Goal: Task Accomplishment & Management: Manage account settings

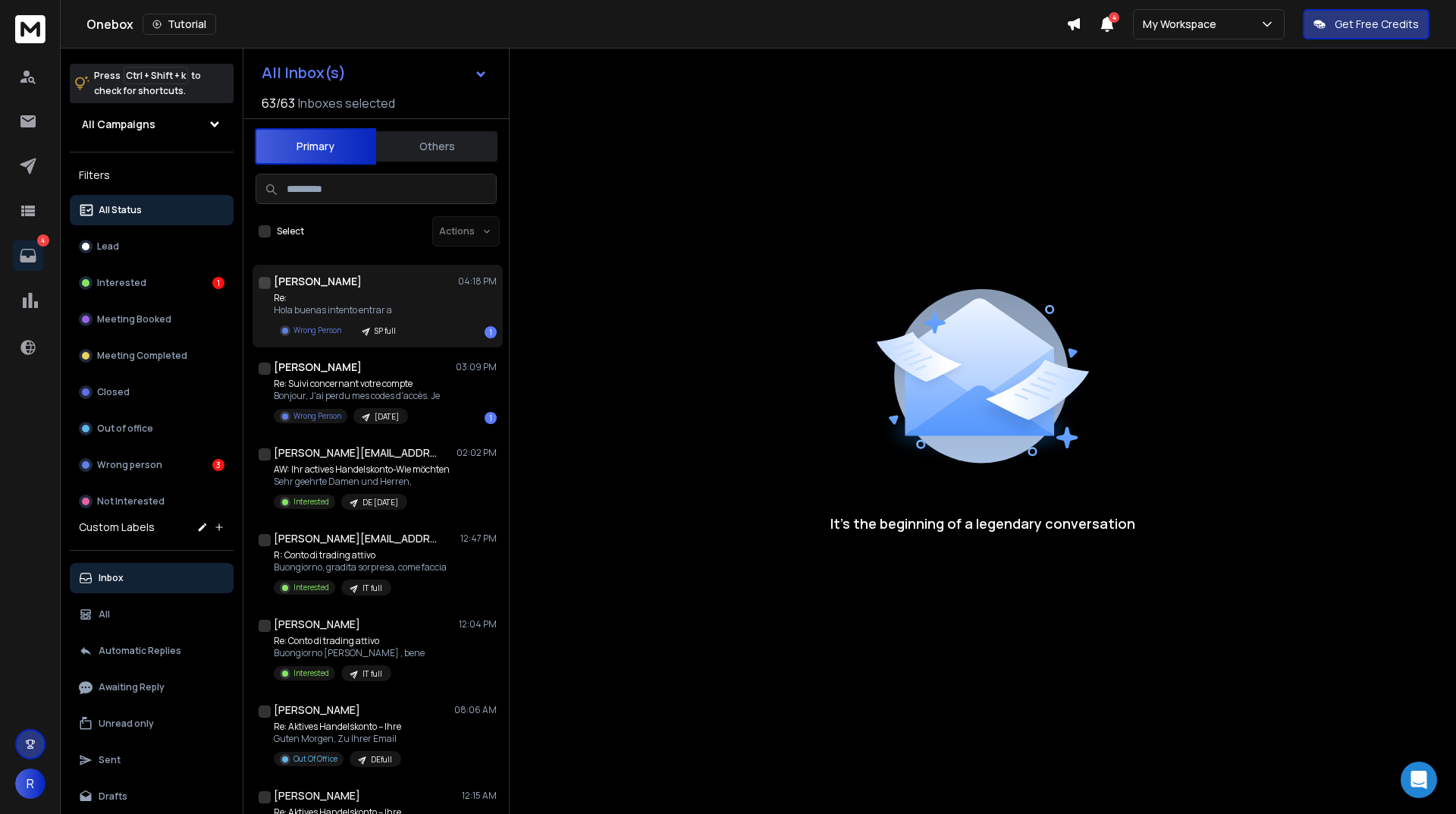
click at [445, 319] on div "Re: Hola buenas intento entrar a Wrong Person SP full 1" at bounding box center [385, 315] width 223 height 46
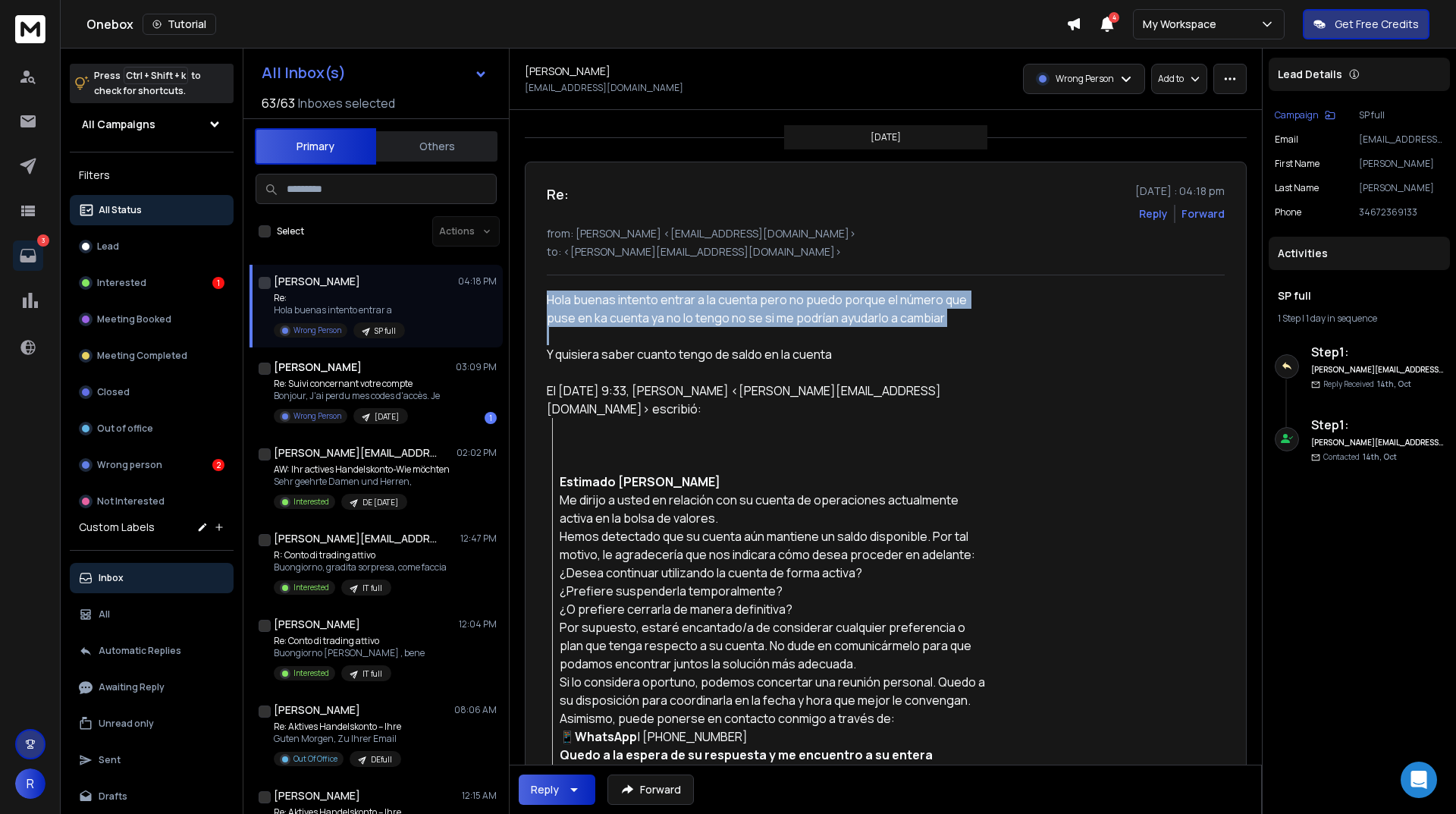
drag, startPoint x: 545, startPoint y: 283, endPoint x: 895, endPoint y: 345, distance: 355.4
click at [874, 344] on div "Re: 14 October 2025 : 04:18 pm Reply Forward from: geisi rivas <geisirivas223@g…" at bounding box center [885, 561] width 722 height 801
drag, startPoint x: 872, startPoint y: 362, endPoint x: 833, endPoint y: 366, distance: 39.2
click at [867, 368] on div "Hola buenas intento entrar a la cuenta pero no puedo porque el número que puse …" at bounding box center [774, 615] width 455 height 649
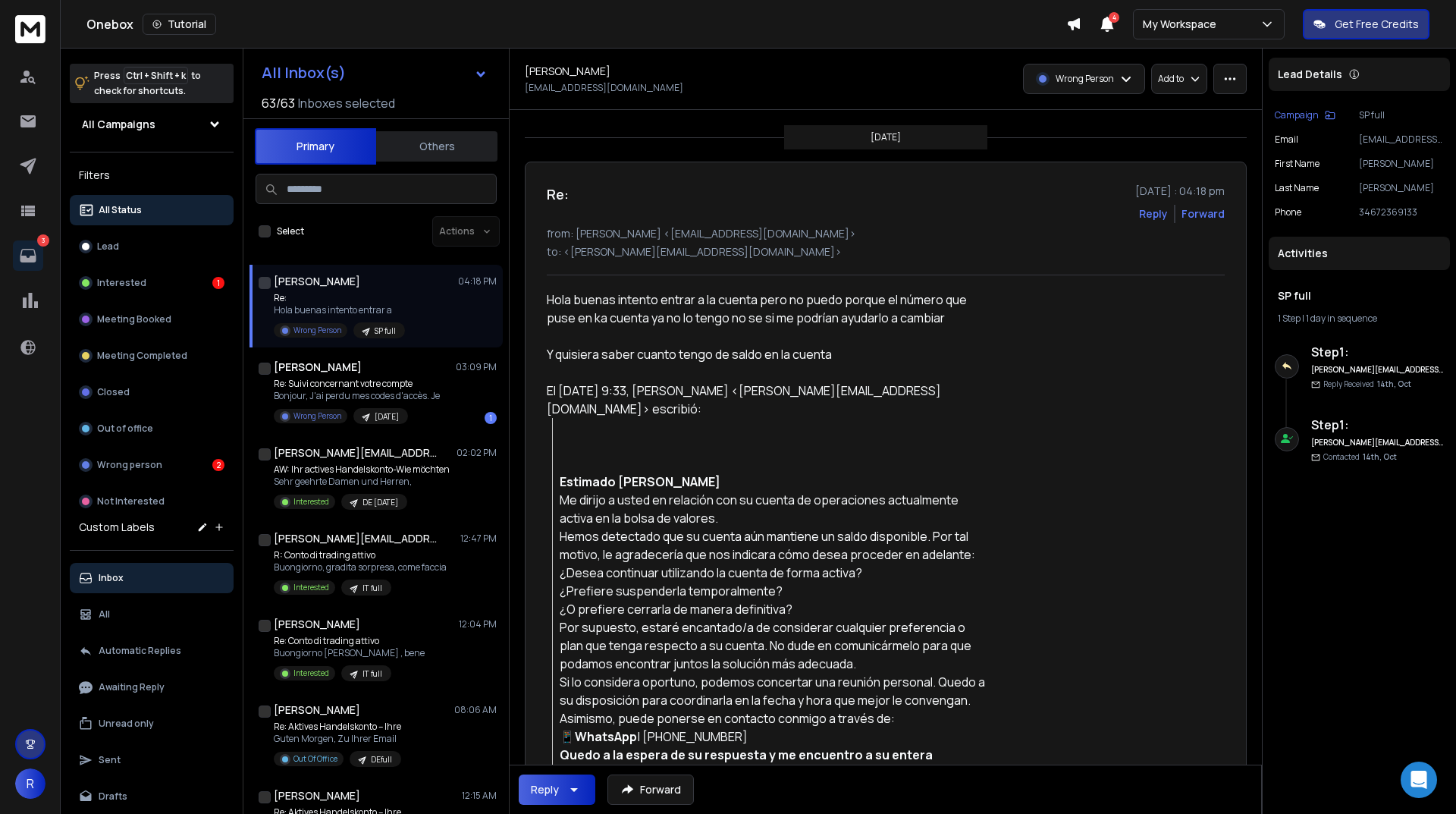
drag, startPoint x: 554, startPoint y: 294, endPoint x: 607, endPoint y: 305, distance: 54.1
click at [564, 299] on div "Hola buenas intento entrar a la cuenta pero no puedo porque el número que puse …" at bounding box center [768, 327] width 443 height 73
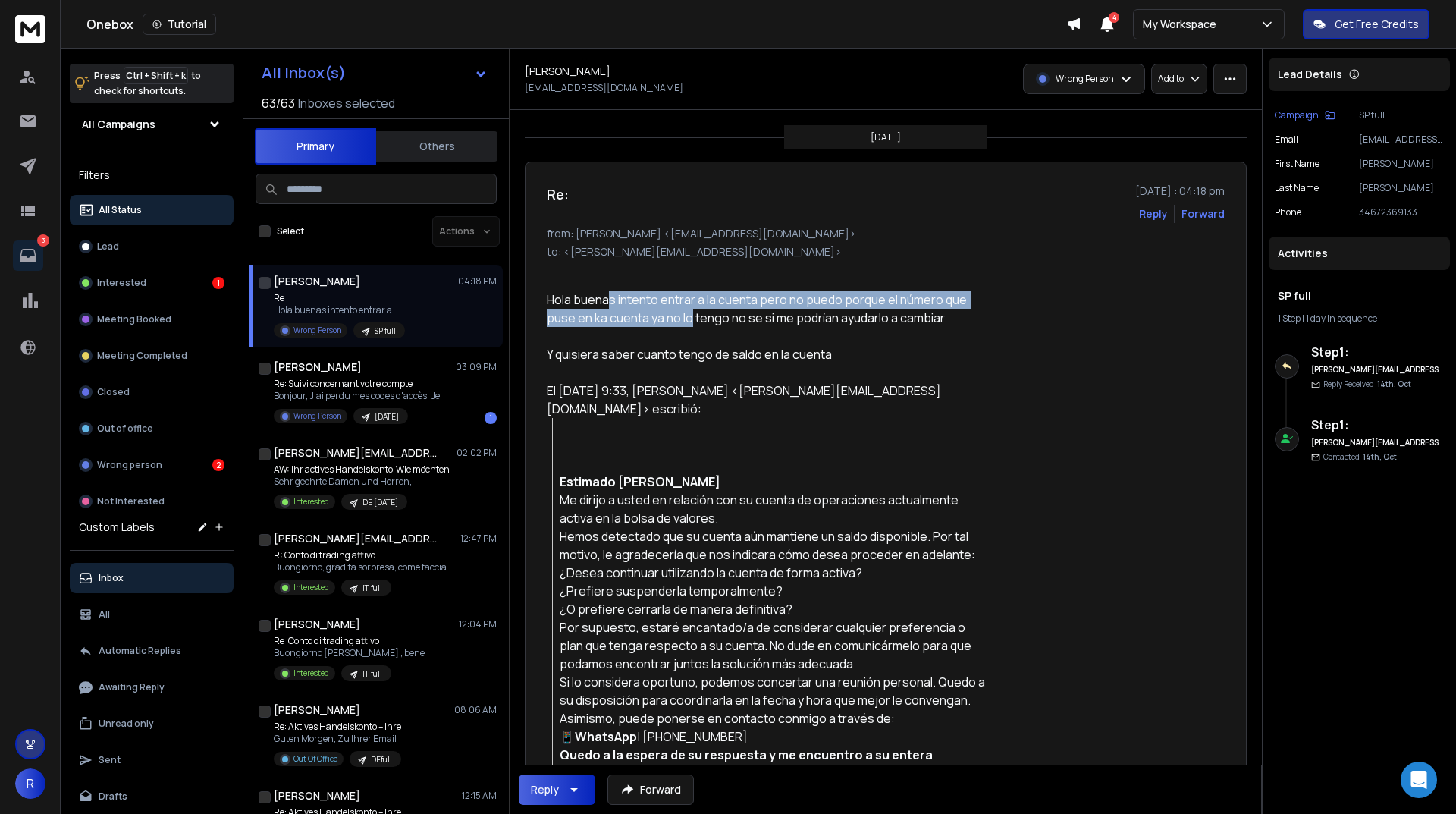
drag, startPoint x: 607, startPoint y: 305, endPoint x: 709, endPoint y: 322, distance: 103.4
click at [694, 315] on div "Hola buenas intento entrar a la cuenta pero no puedo porque el número que puse …" at bounding box center [768, 327] width 443 height 73
click at [743, 324] on div "Hola buenas intento entrar a la cuenta pero no puedo porque el número que puse …" at bounding box center [768, 327] width 443 height 73
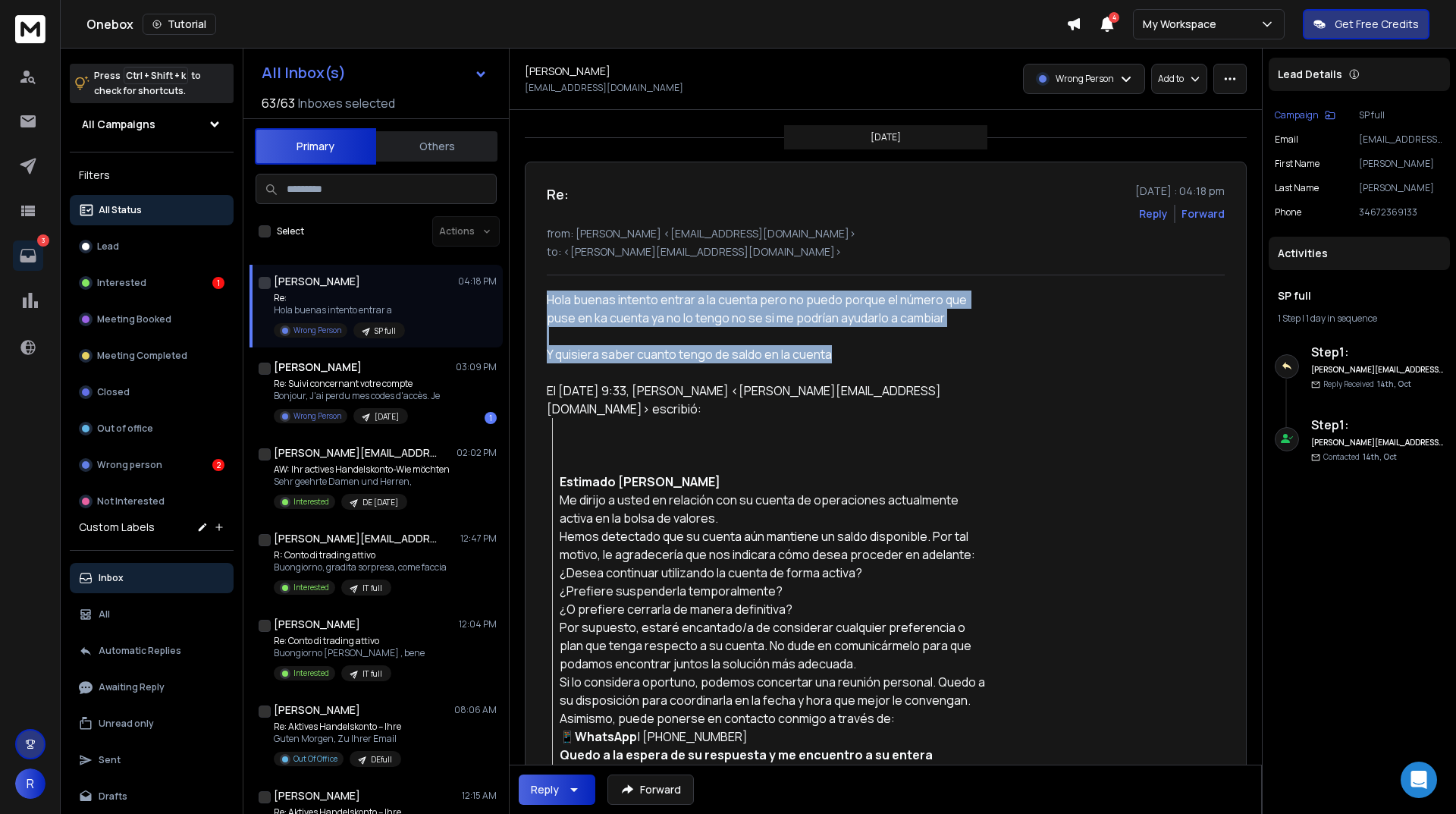
drag, startPoint x: 541, startPoint y: 298, endPoint x: 834, endPoint y: 356, distance: 298.7
click at [834, 356] on div "Re: 14 October 2025 : 04:18 pm Reply Forward from: geisi rivas <geisirivas223@g…" at bounding box center [885, 561] width 722 height 801
copy div "Hola buenas intento entrar a la cuenta pero no puedo porque el número que puse …"
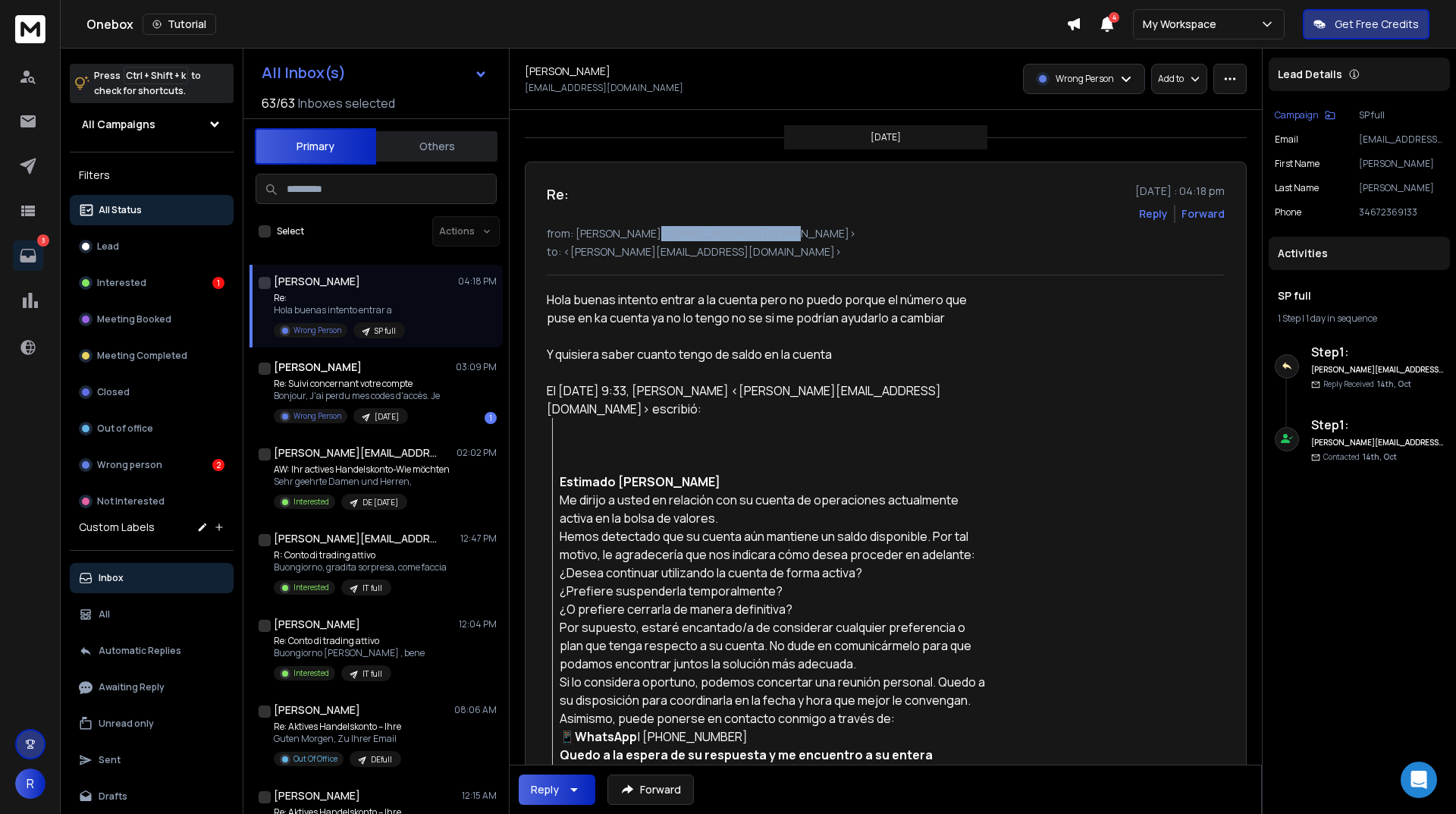
drag, startPoint x: 630, startPoint y: 231, endPoint x: 753, endPoint y: 239, distance: 123.3
click at [753, 239] on p "from: geisi rivas <geisirivas223@gmail.com>" at bounding box center [886, 233] width 678 height 15
copy p "geisirivas223@gmail.com"
click at [673, 612] on li "¿O prefiere cerrarla de manera definitiva?" at bounding box center [774, 609] width 430 height 18
drag, startPoint x: 569, startPoint y: 254, endPoint x: 737, endPoint y: 253, distance: 168.0
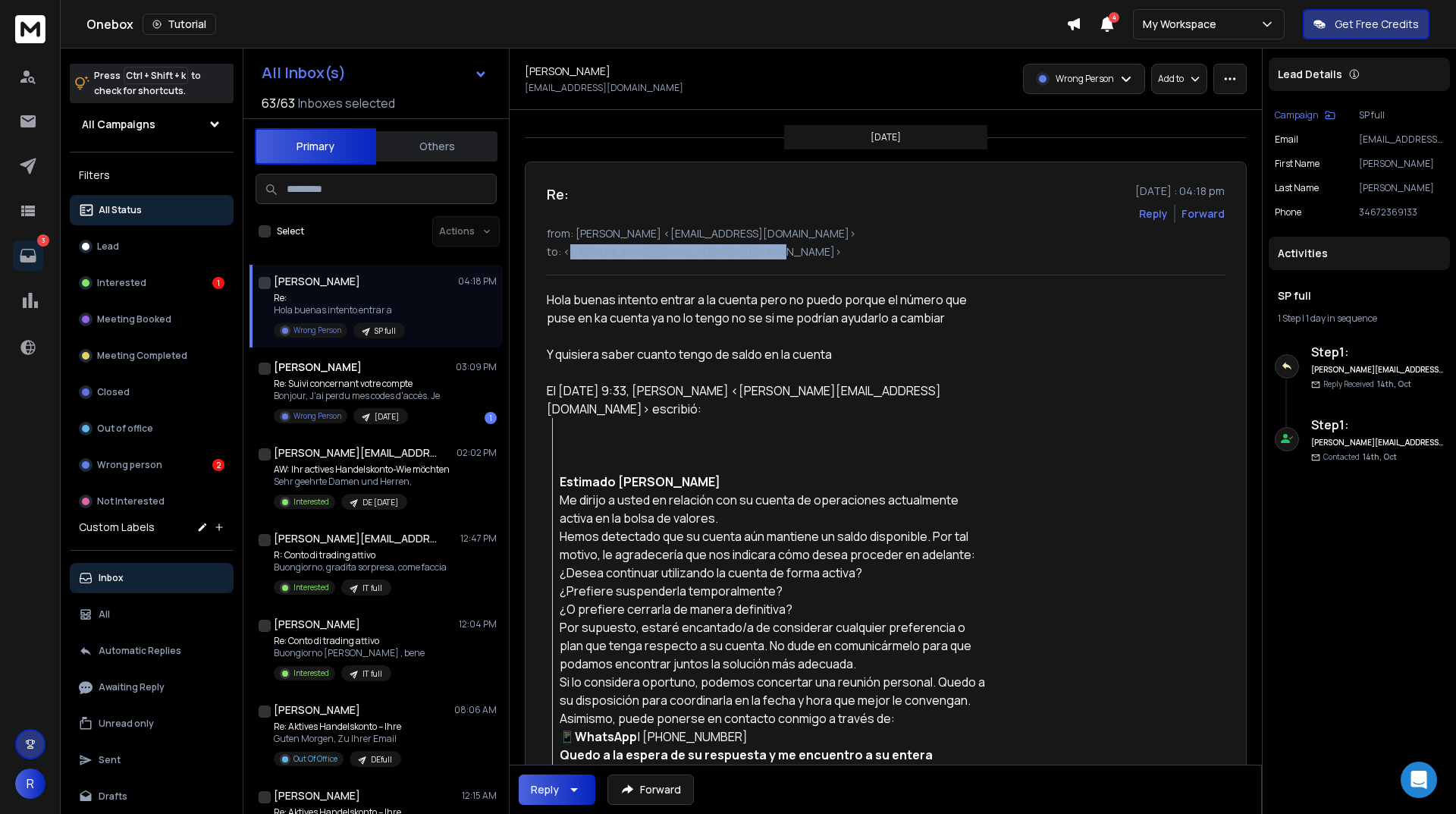
click at [737, 253] on p "to: <camille.laurent@cryptobitcoin.live>" at bounding box center [886, 251] width 678 height 15
copy p "[PERSON_NAME][EMAIL_ADDRESS][DOMAIN_NAME]"
click at [990, 706] on div "Hola buenas intento entrar a la cuenta pero no puedo porque el número que puse …" at bounding box center [774, 615] width 455 height 649
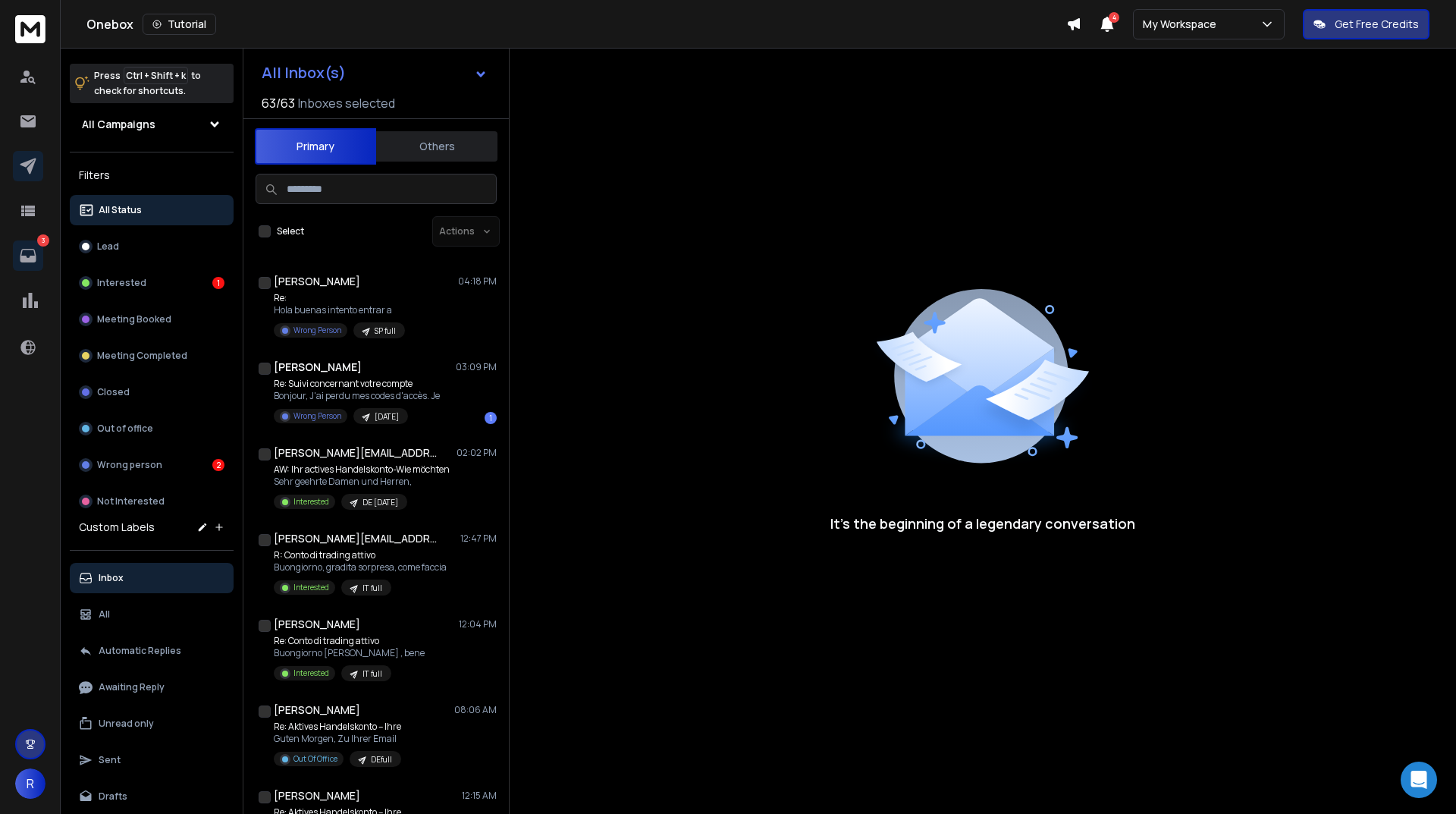
click at [40, 169] on link at bounding box center [28, 166] width 31 height 31
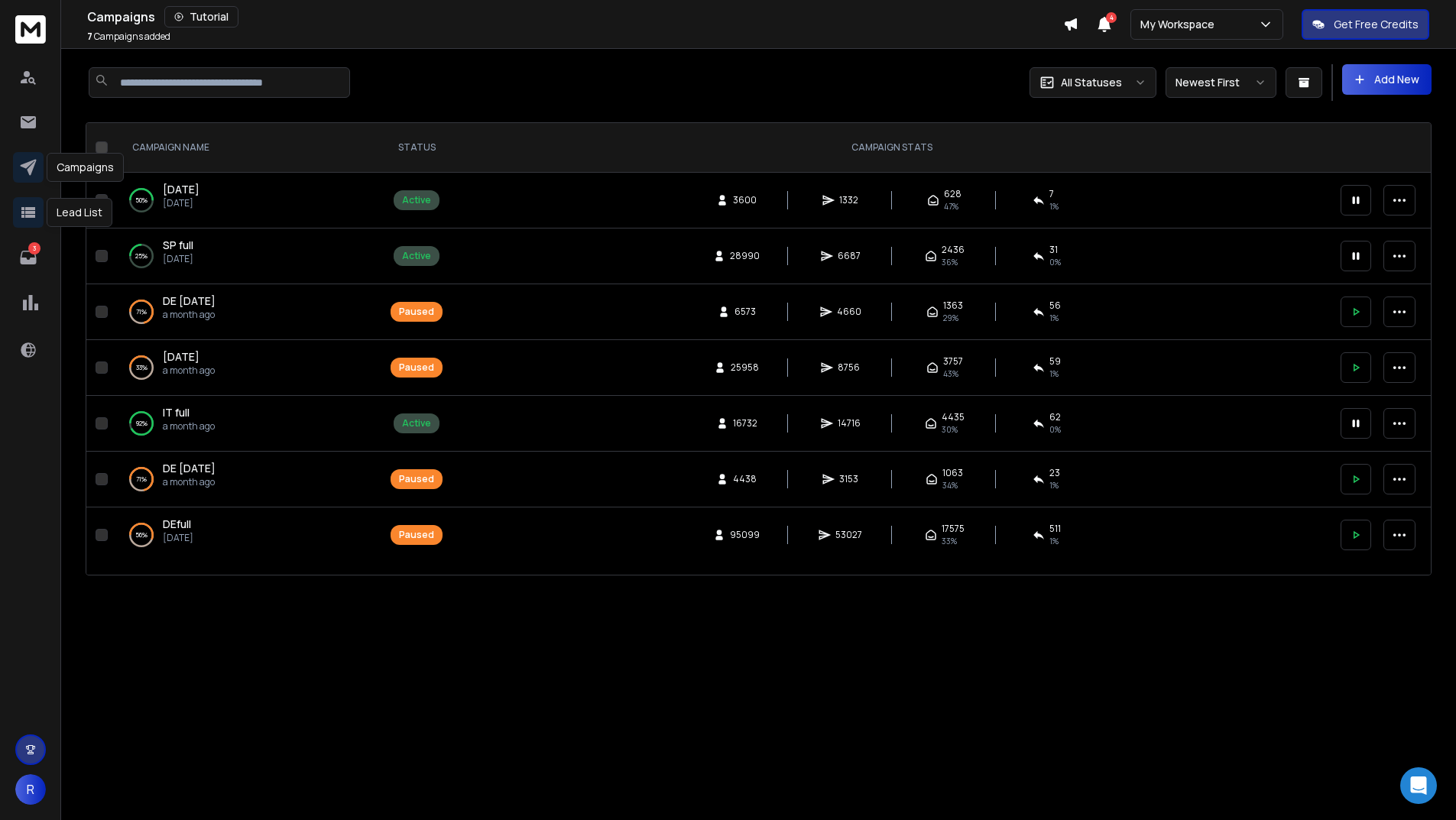
click at [29, 209] on icon at bounding box center [28, 212] width 13 height 10
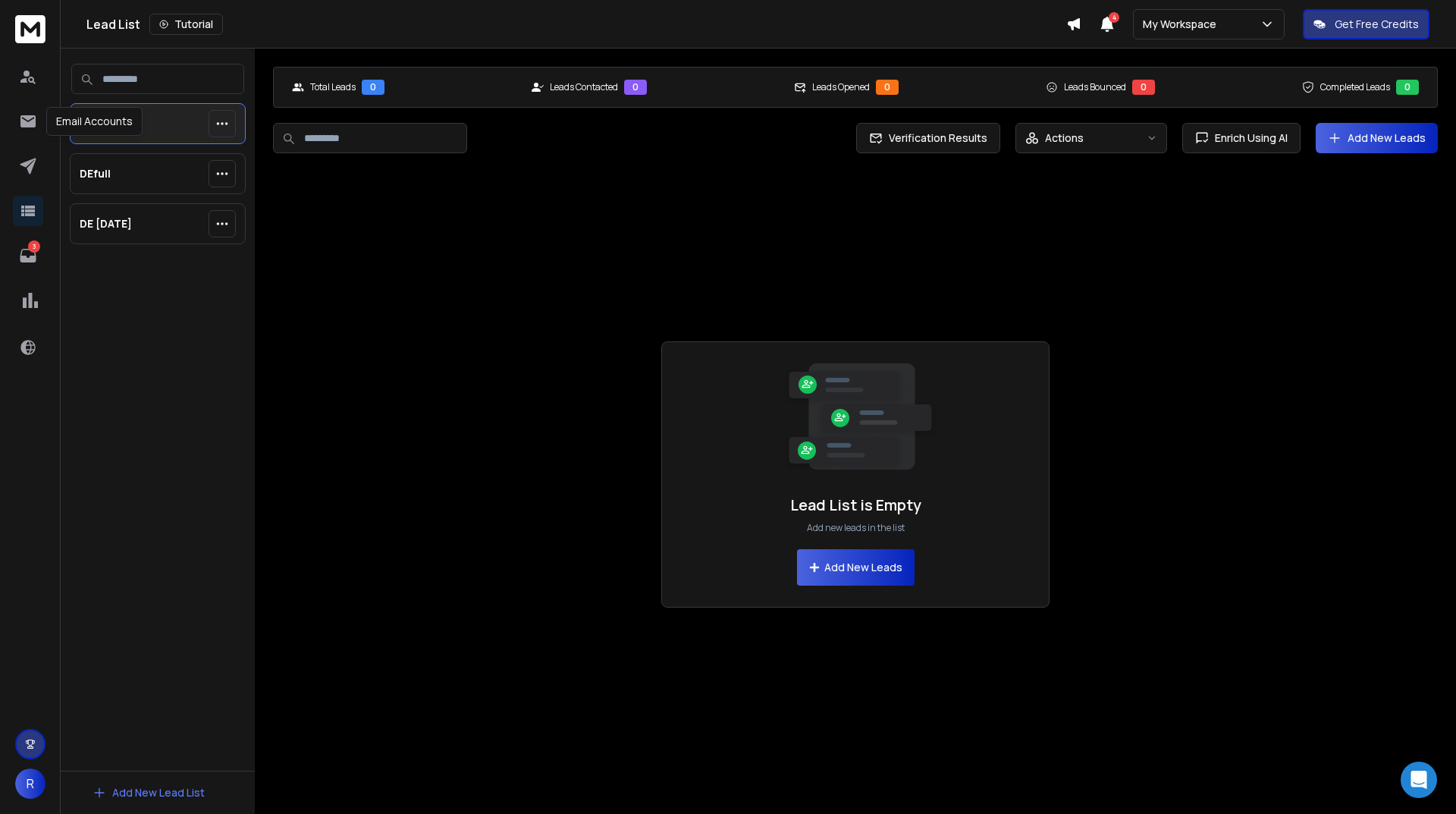
click at [29, 99] on div "3" at bounding box center [30, 214] width 35 height 306
click at [29, 124] on icon at bounding box center [28, 120] width 15 height 12
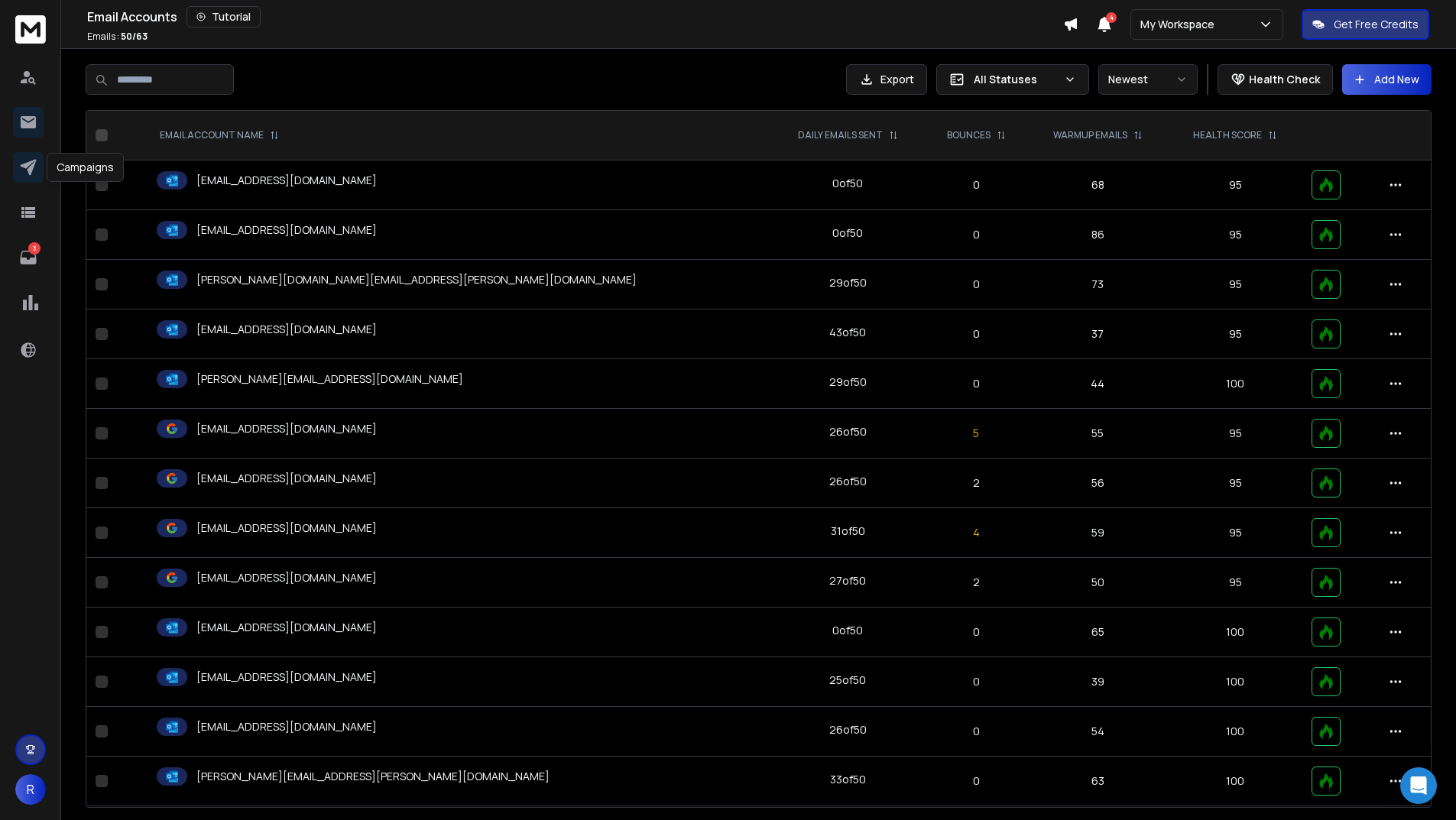
click at [27, 179] on link at bounding box center [28, 167] width 31 height 31
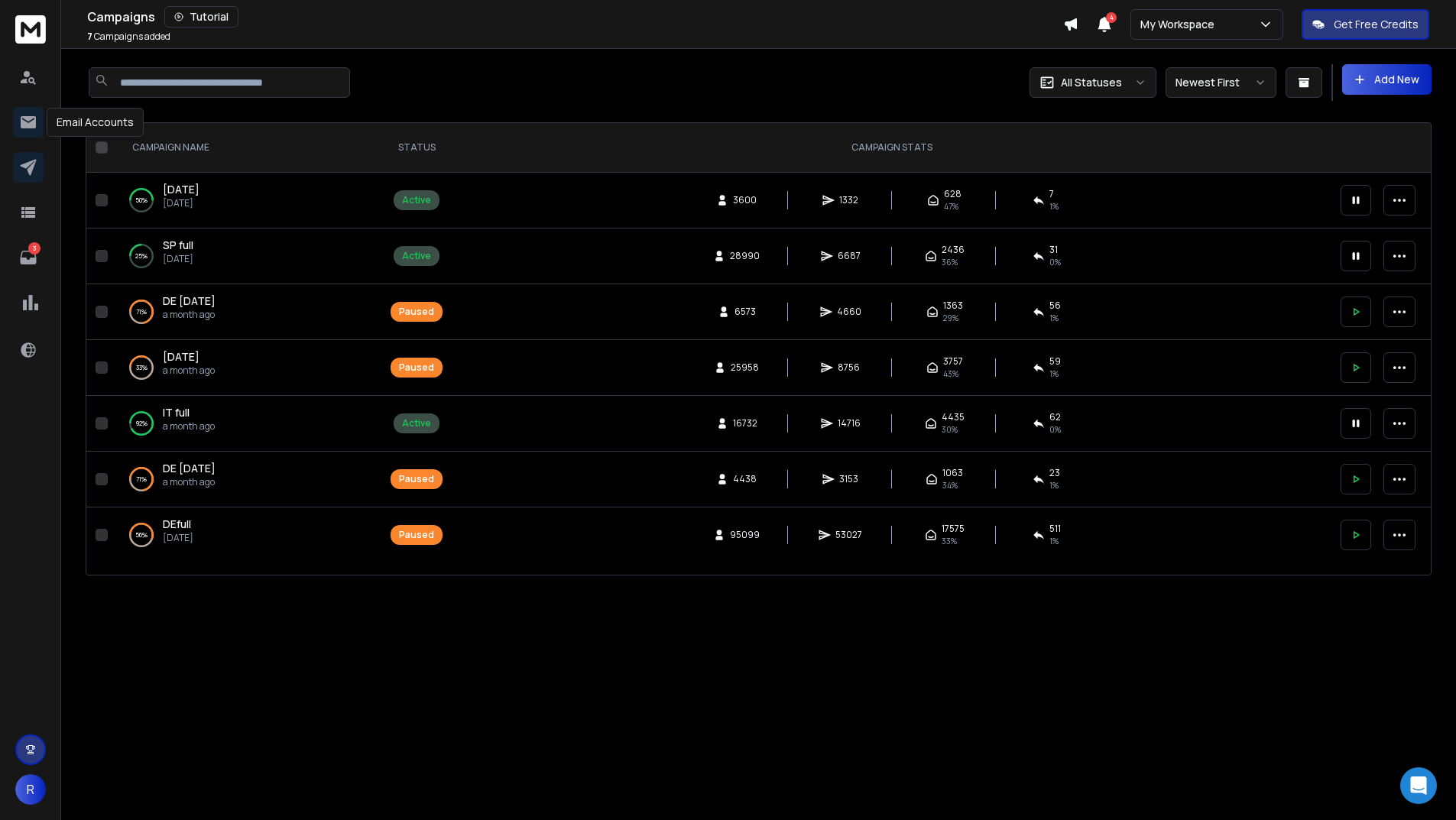
click at [32, 121] on icon at bounding box center [28, 121] width 15 height 12
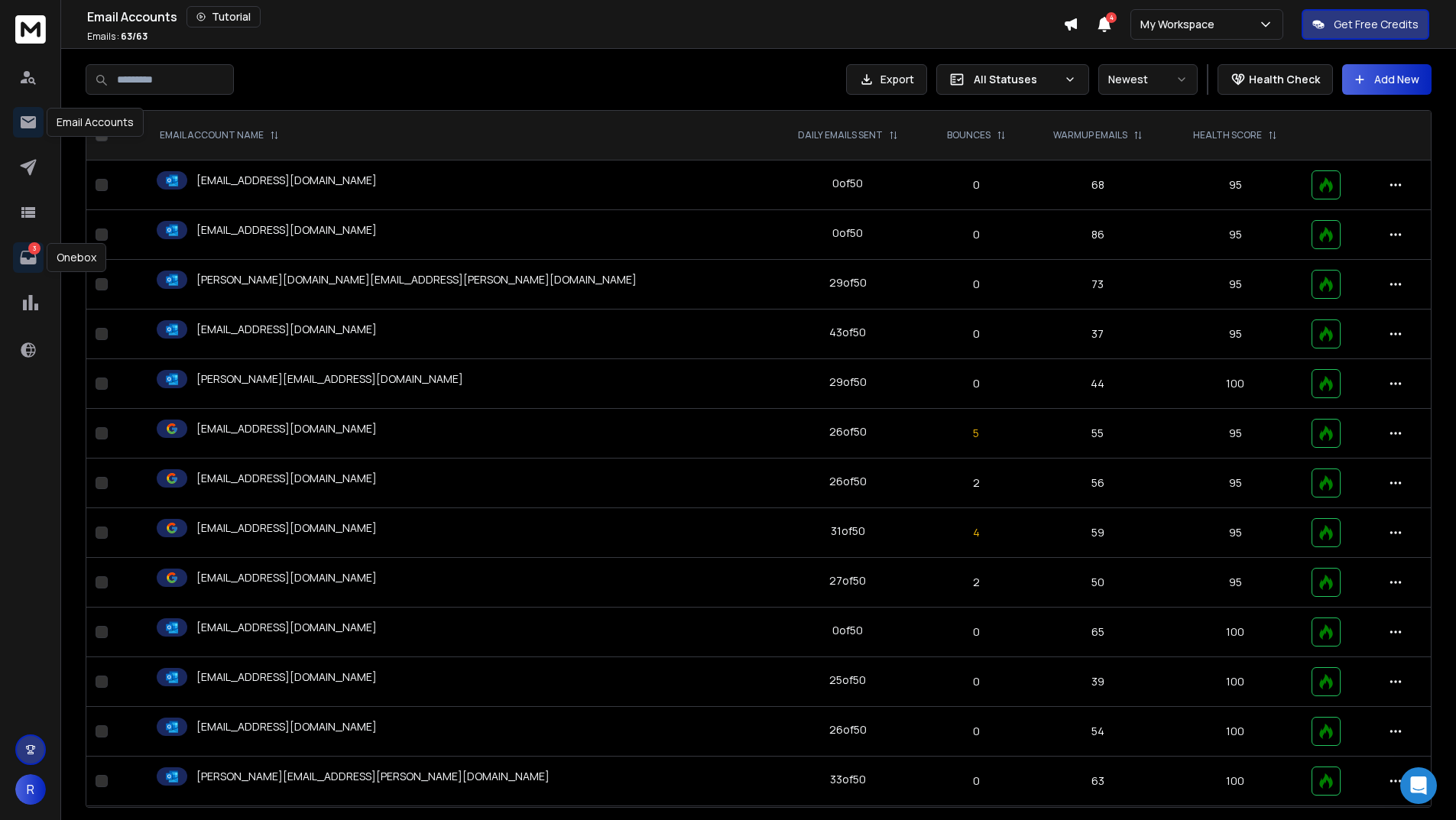
click at [43, 262] on body "ReferralStack Unlock AI-powered affiliate growth Lifetime Deals available! Clai…" at bounding box center [728, 410] width 1456 height 820
click at [32, 262] on icon at bounding box center [28, 257] width 16 height 13
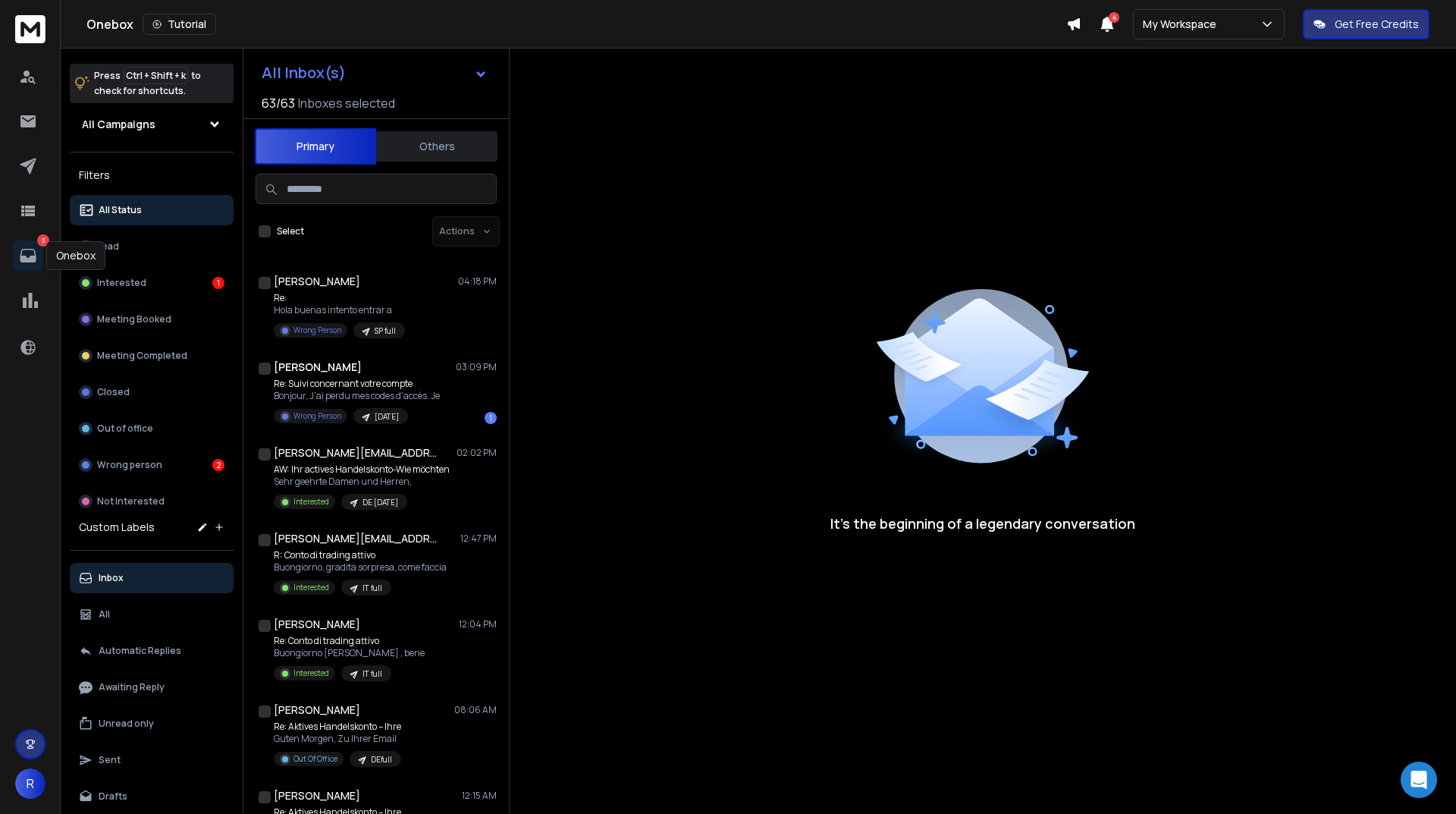
click at [408, 165] on div "Primary Others Select Actions geisi rivas 04:18 PM Re: Hola buenas intento entr…" at bounding box center [375, 498] width 265 height 733
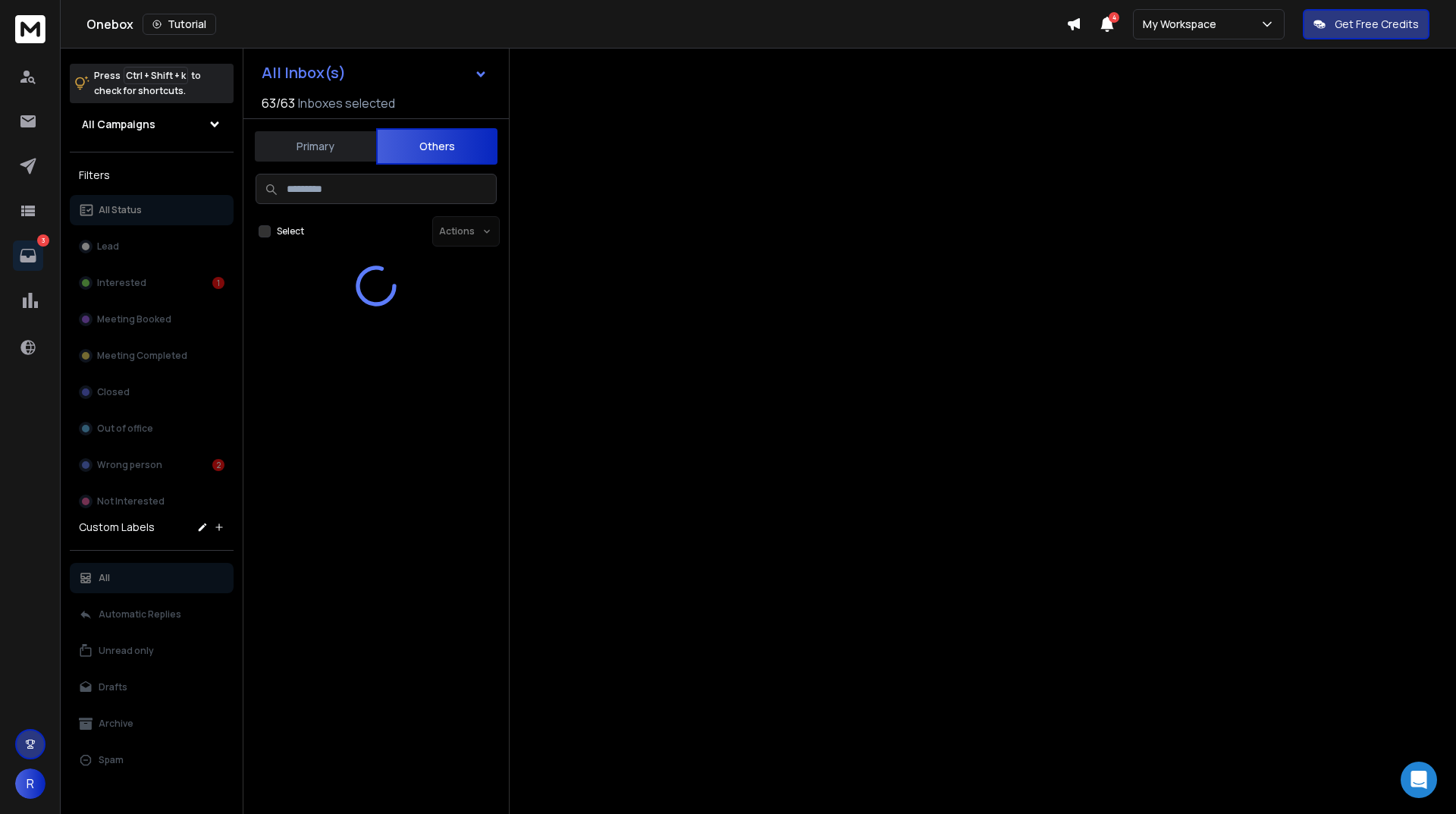
click at [408, 153] on button "Others" at bounding box center [437, 146] width 121 height 36
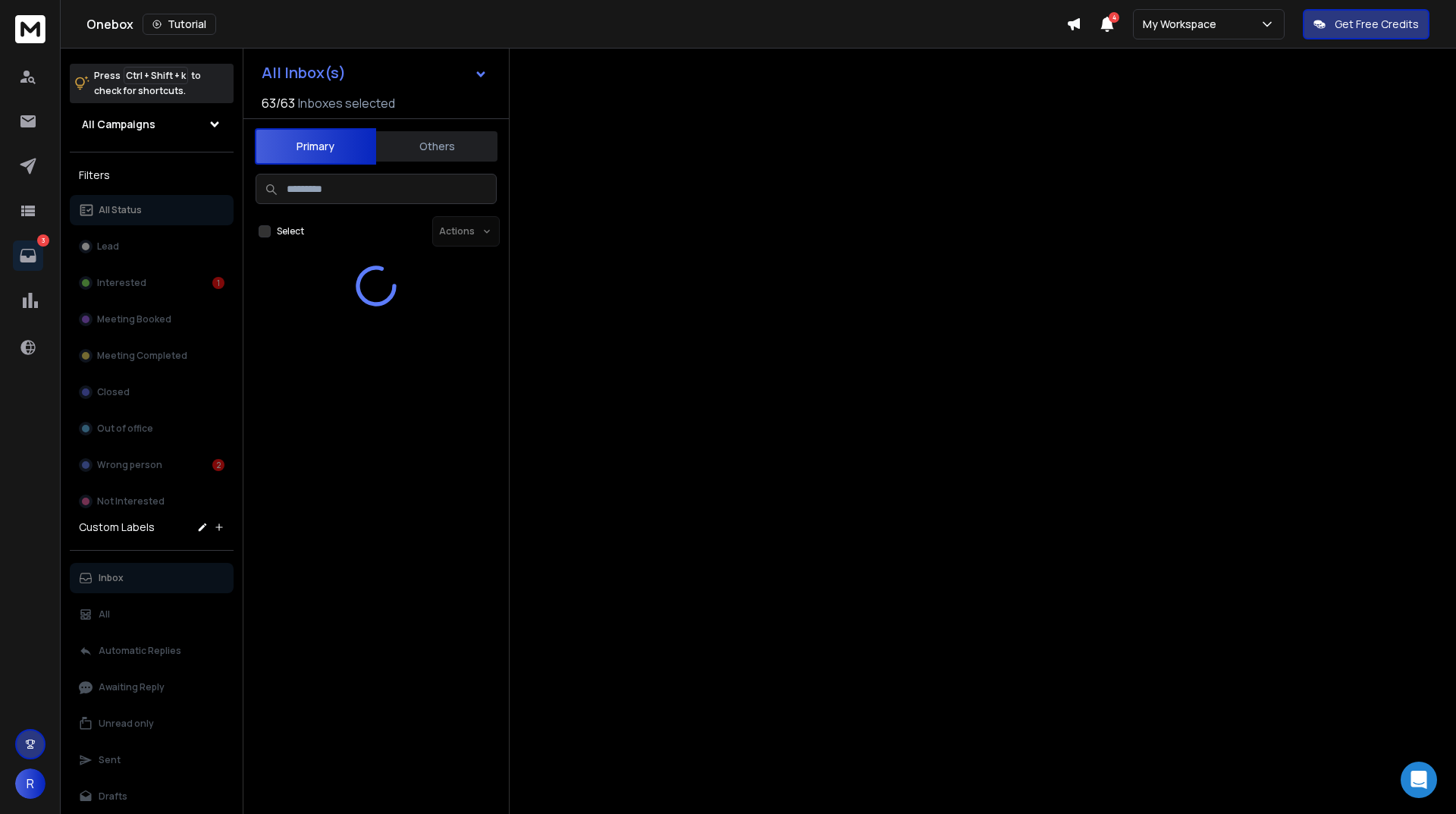
click at [338, 156] on button "Primary" at bounding box center [316, 146] width 121 height 36
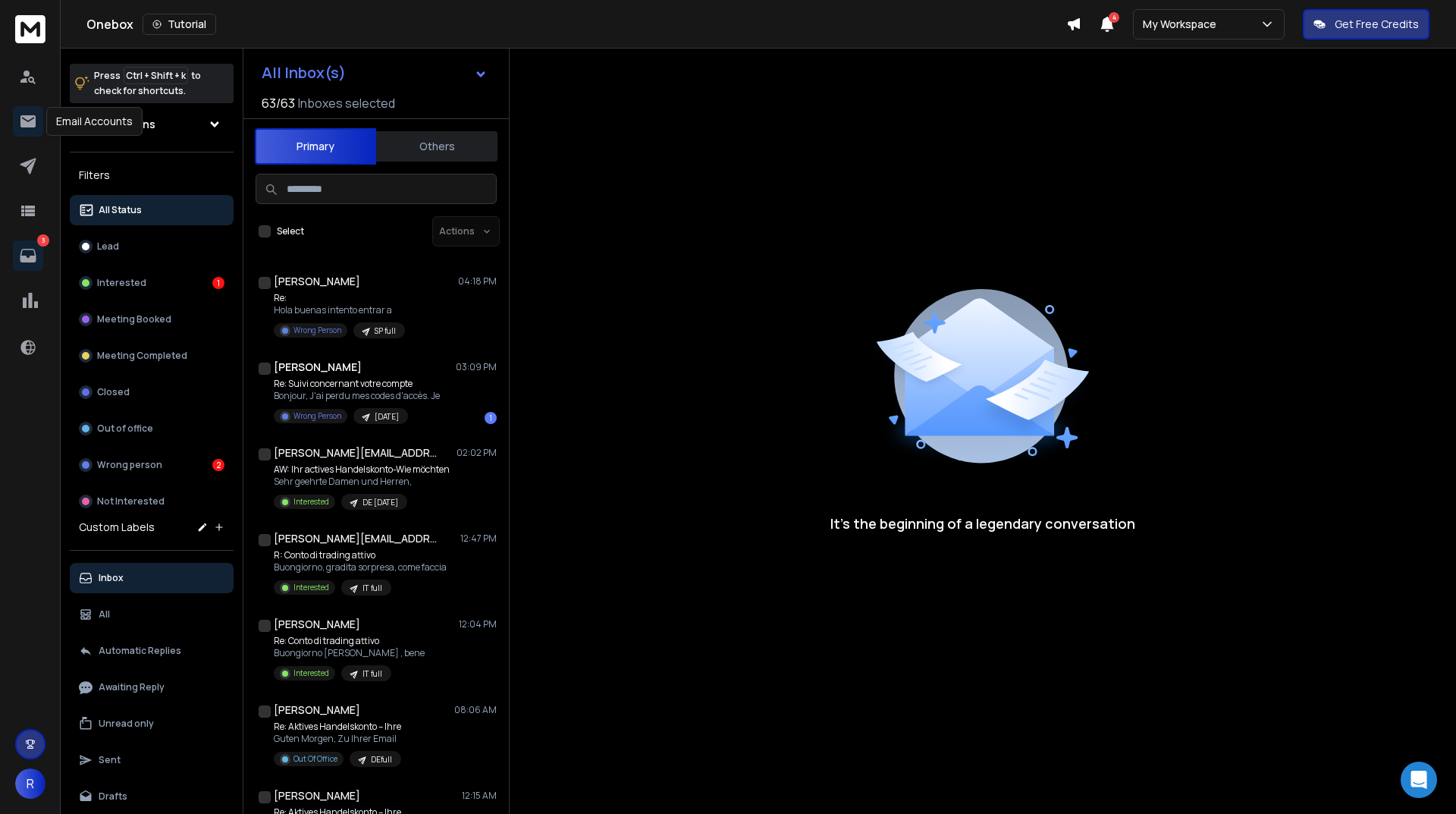
click at [35, 124] on icon at bounding box center [28, 121] width 18 height 18
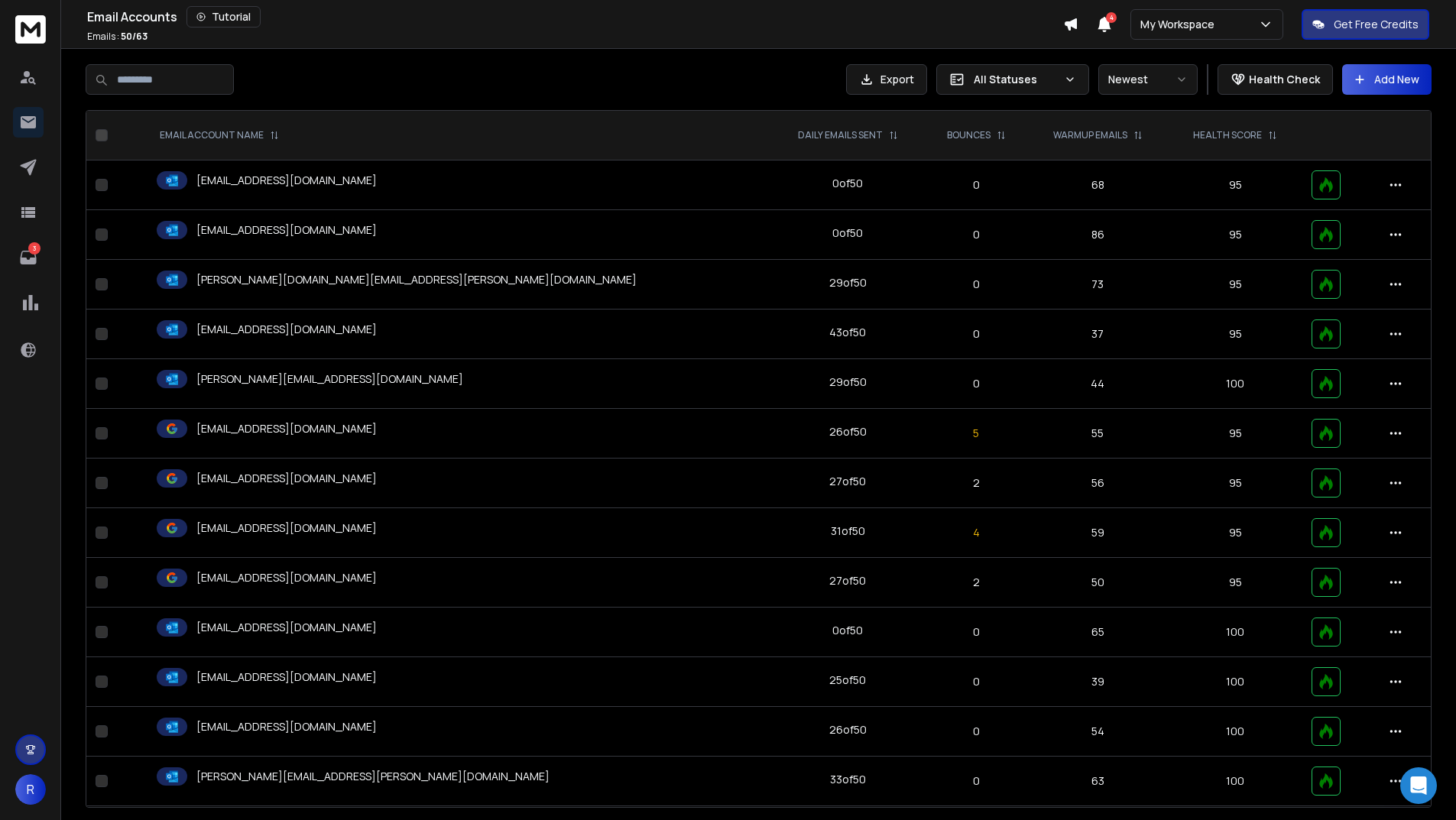
click at [249, 236] on p "tiagoferreira@cybercloudsolution.com" at bounding box center [286, 229] width 180 height 15
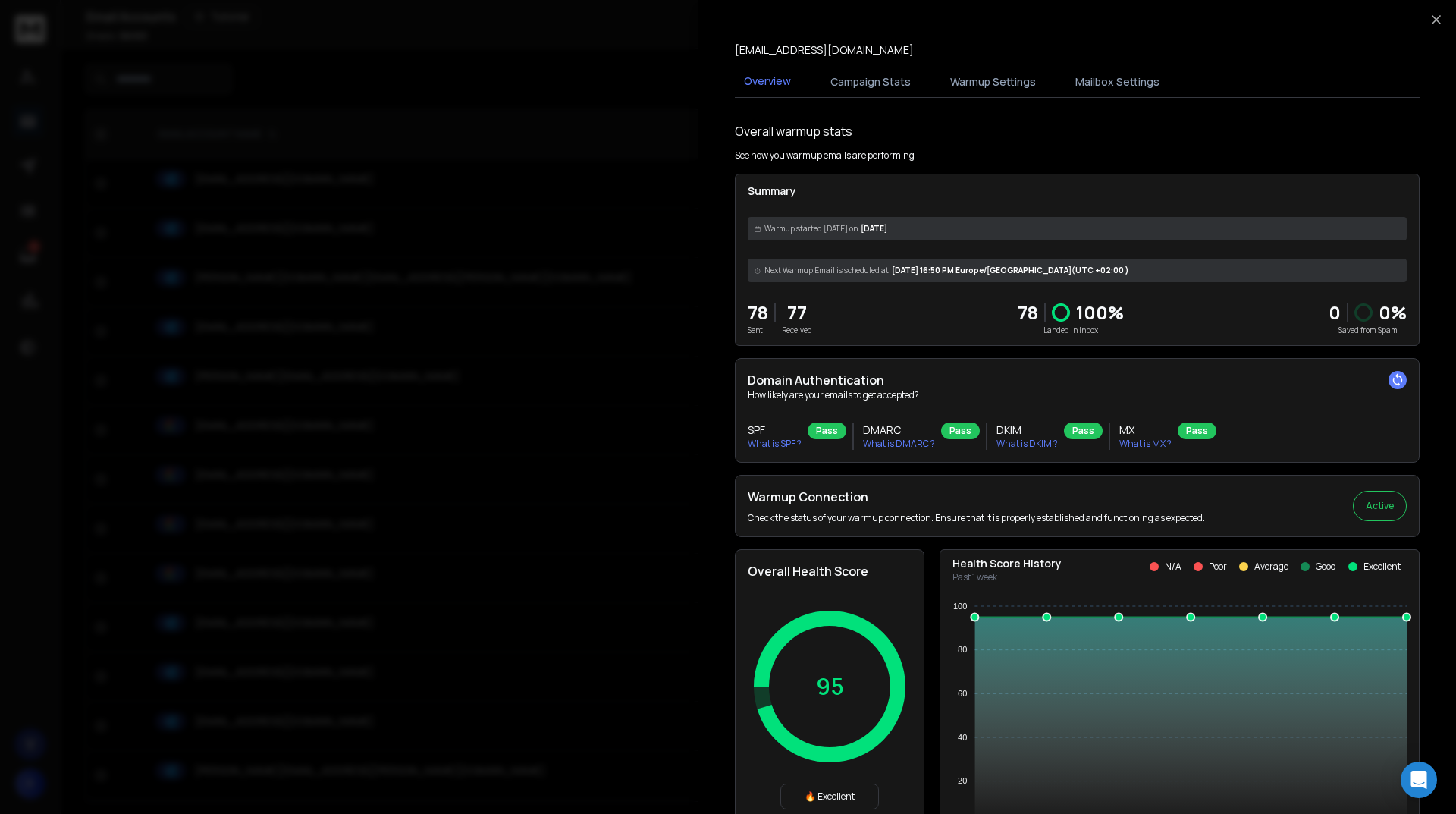
click at [866, 72] on button "Campaign Stats" at bounding box center [870, 82] width 98 height 33
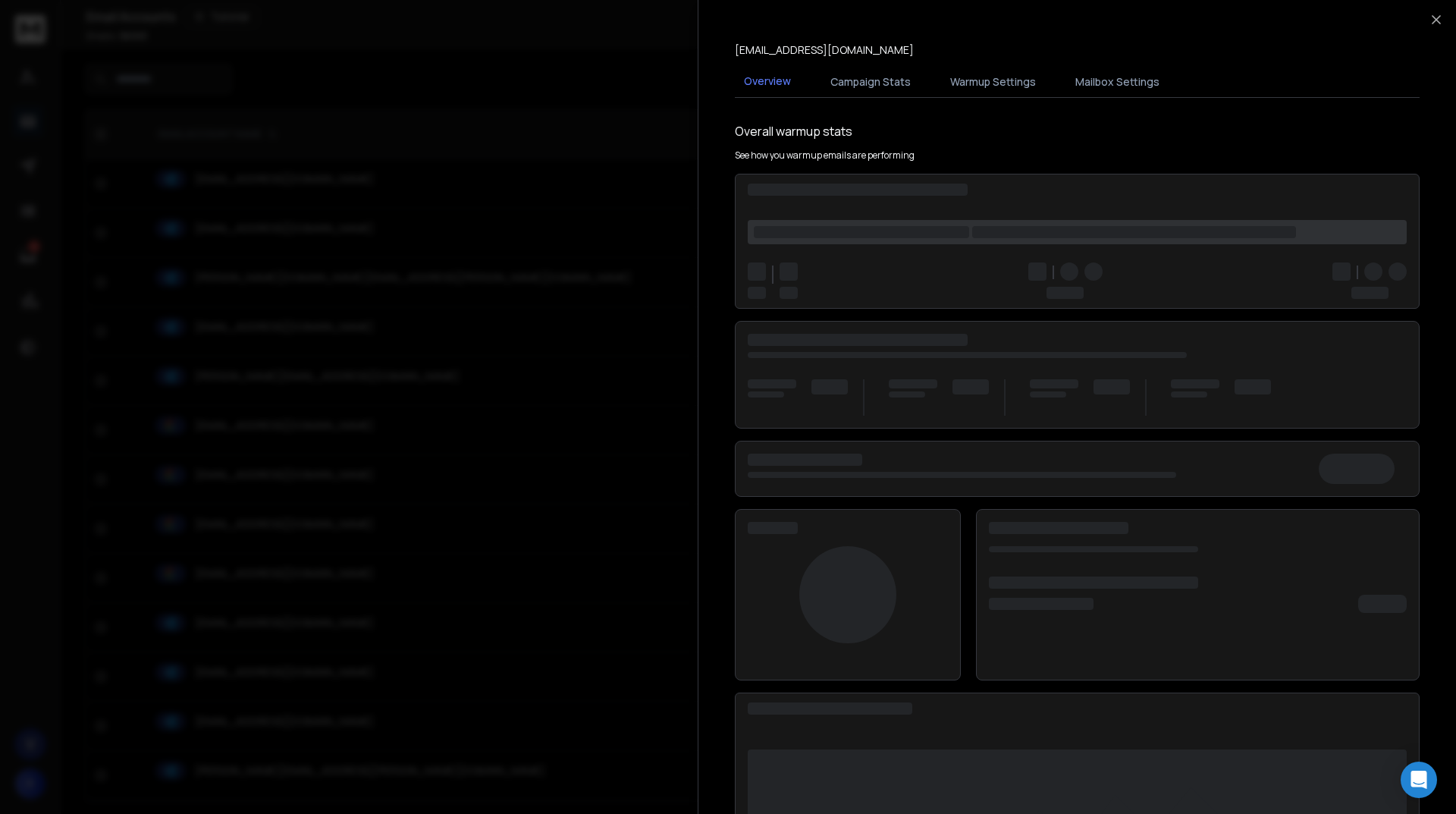
click at [586, 187] on div at bounding box center [728, 407] width 1456 height 814
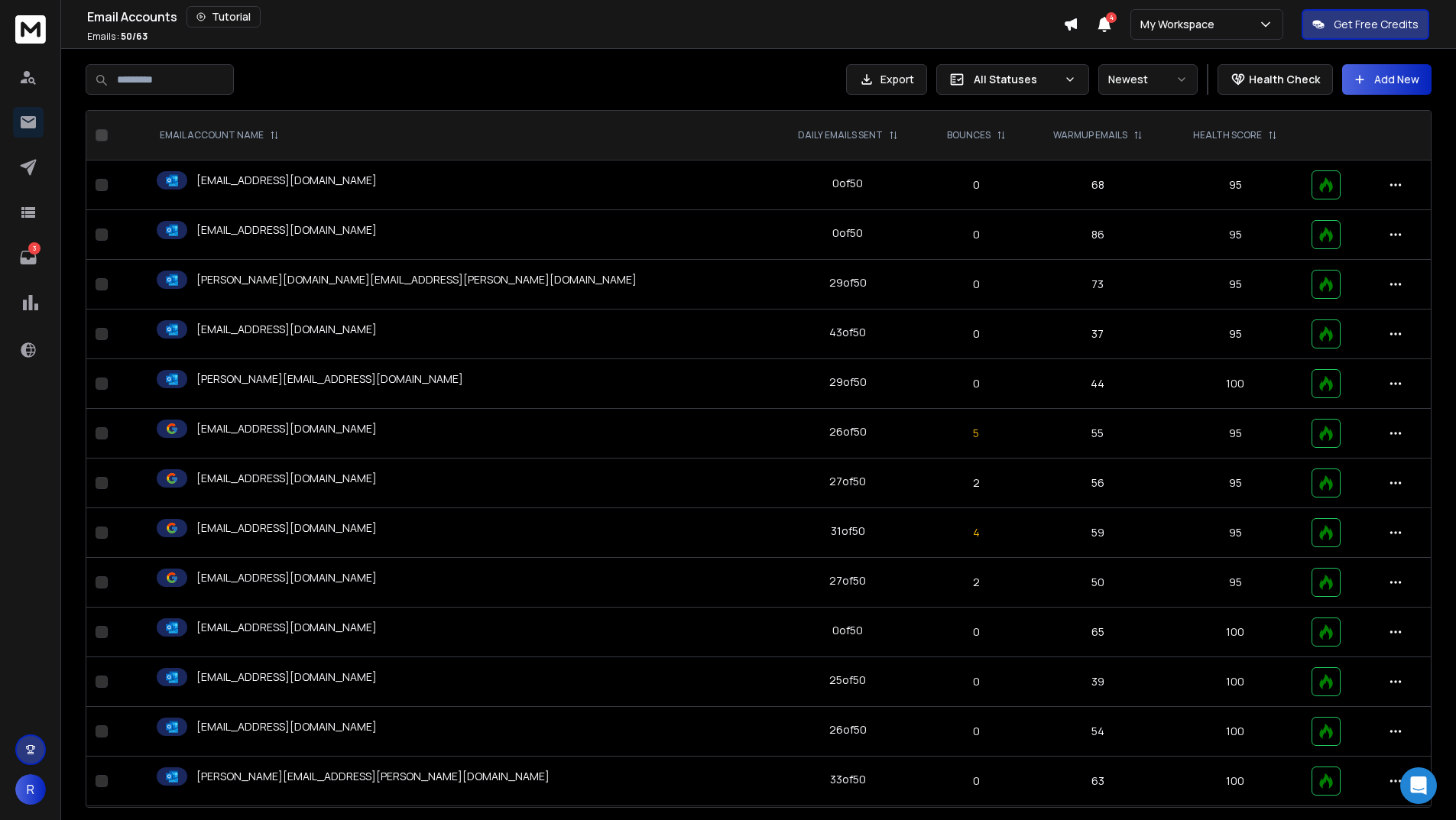
click at [351, 228] on p "tiagoferreira@cybercloudsolution.com" at bounding box center [286, 229] width 180 height 15
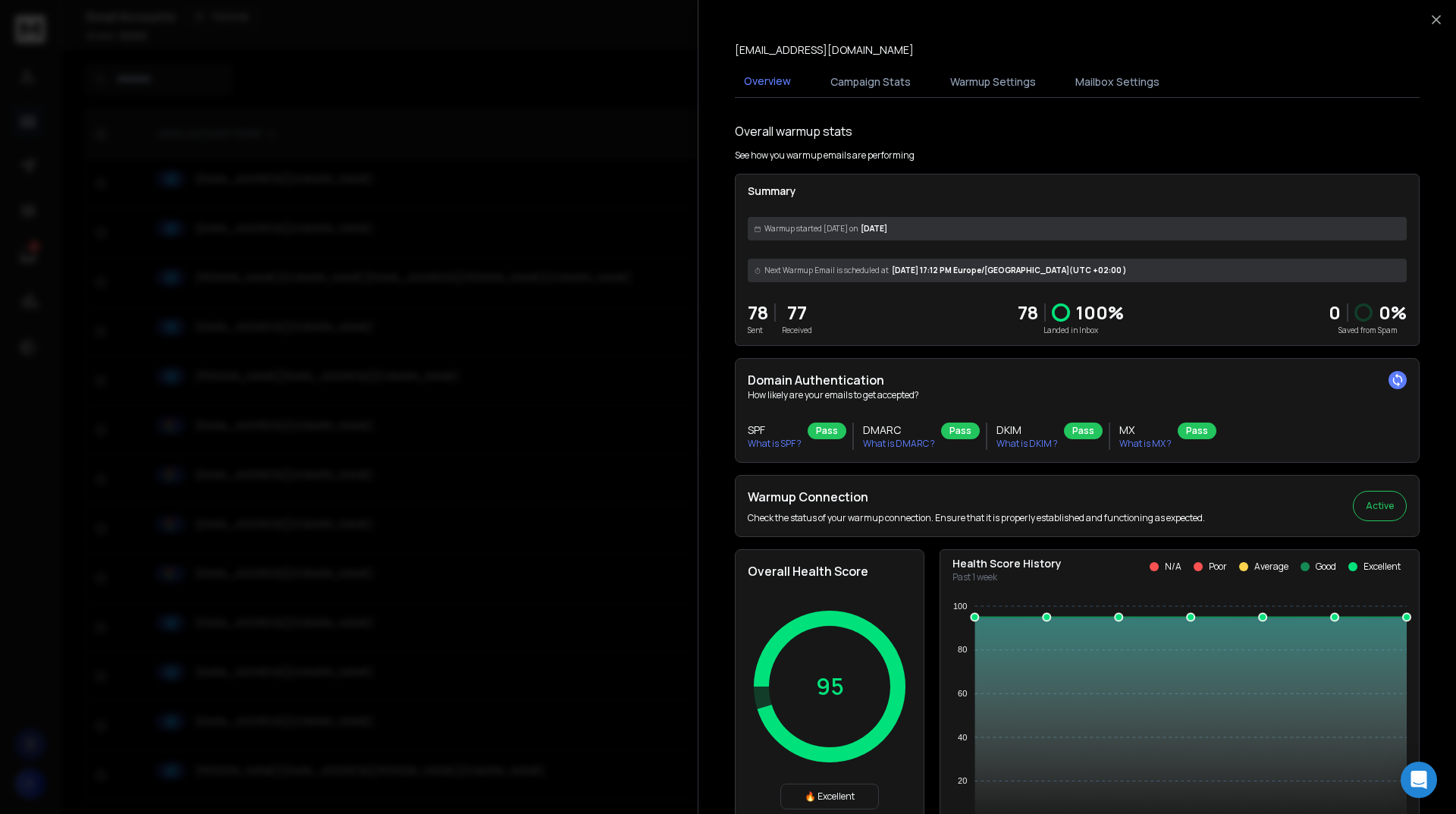
click at [888, 65] on div "tiagoferreira@cybercloudsolution.com Overview Campaign Stats Warmup Settings Ma…" at bounding box center [1077, 623] width 722 height 1209
click at [885, 81] on button "Campaign Stats" at bounding box center [870, 82] width 98 height 33
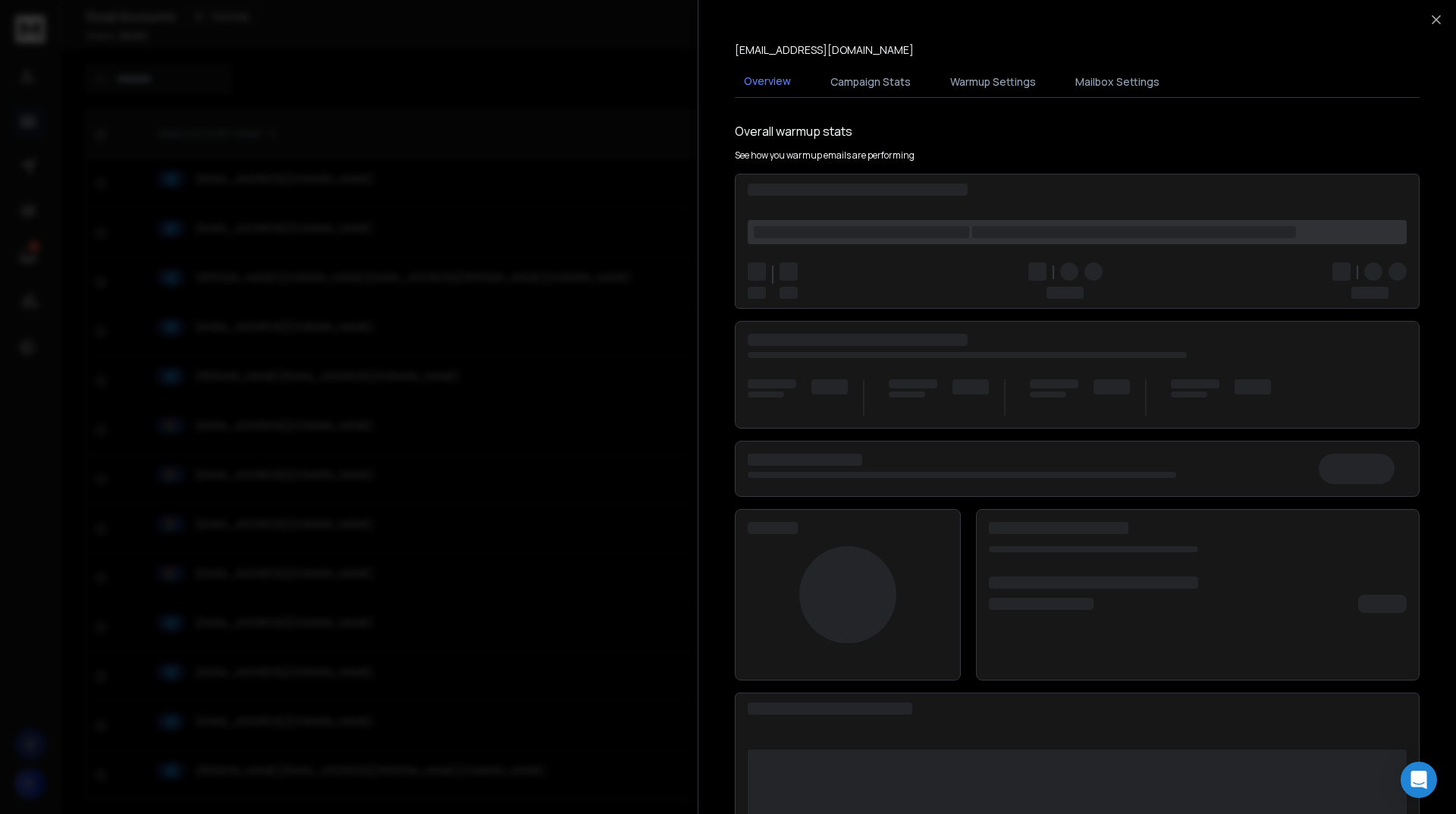
click at [634, 184] on div at bounding box center [728, 407] width 1456 height 814
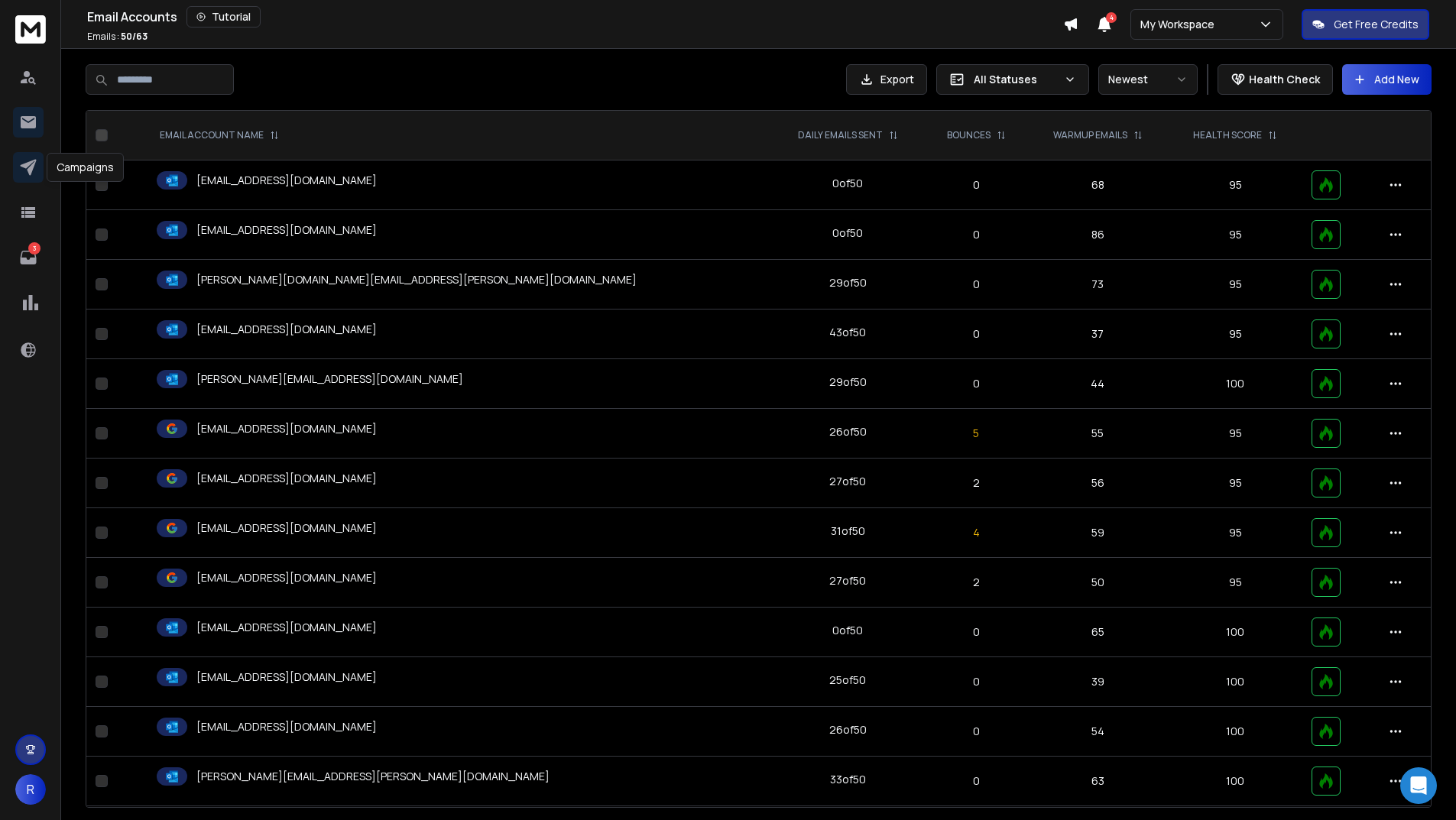
click at [33, 170] on icon at bounding box center [28, 167] width 18 height 18
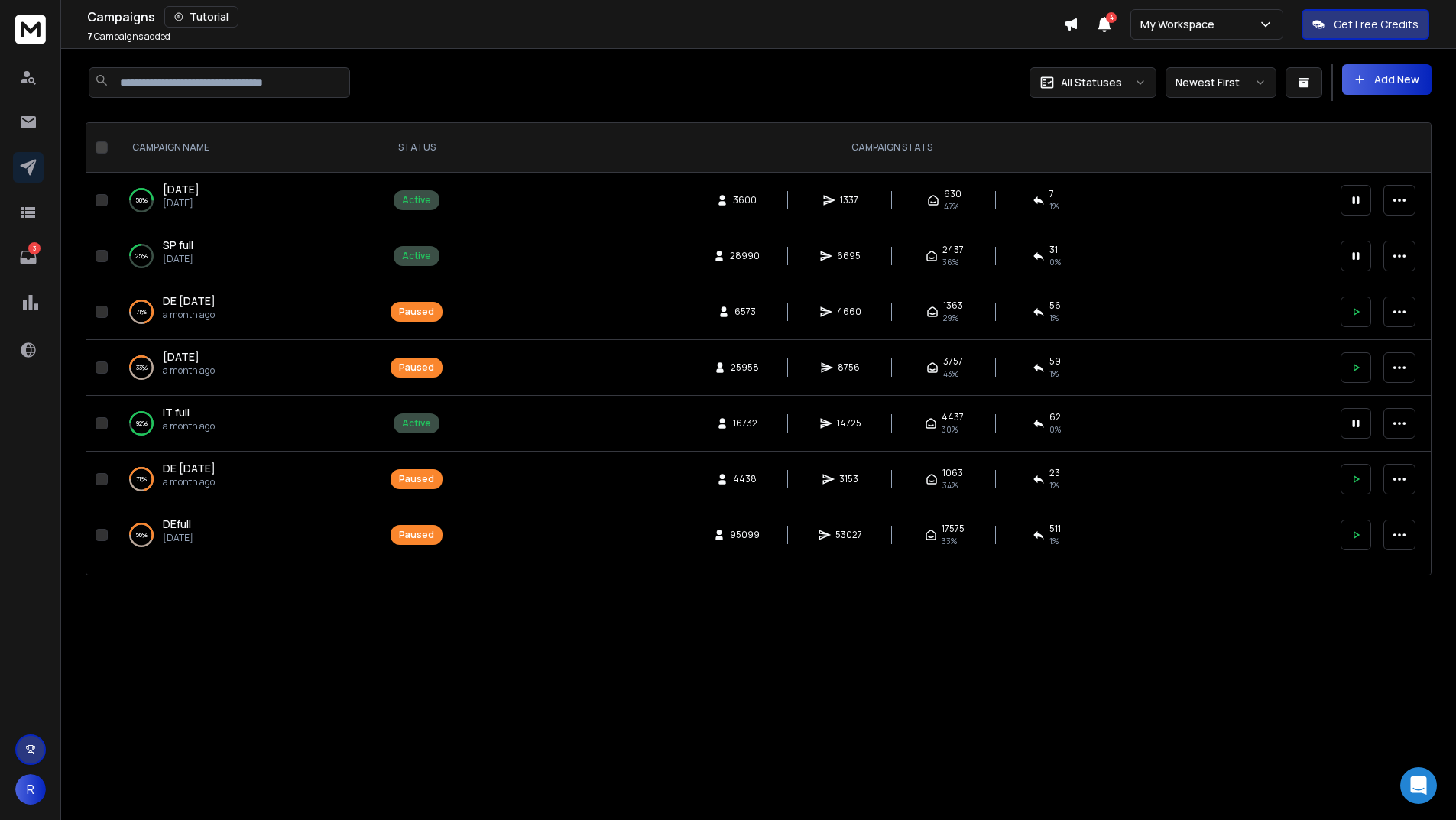
click at [285, 200] on div "50 % fr OCT 2 4 days ago" at bounding box center [247, 200] width 237 height 36
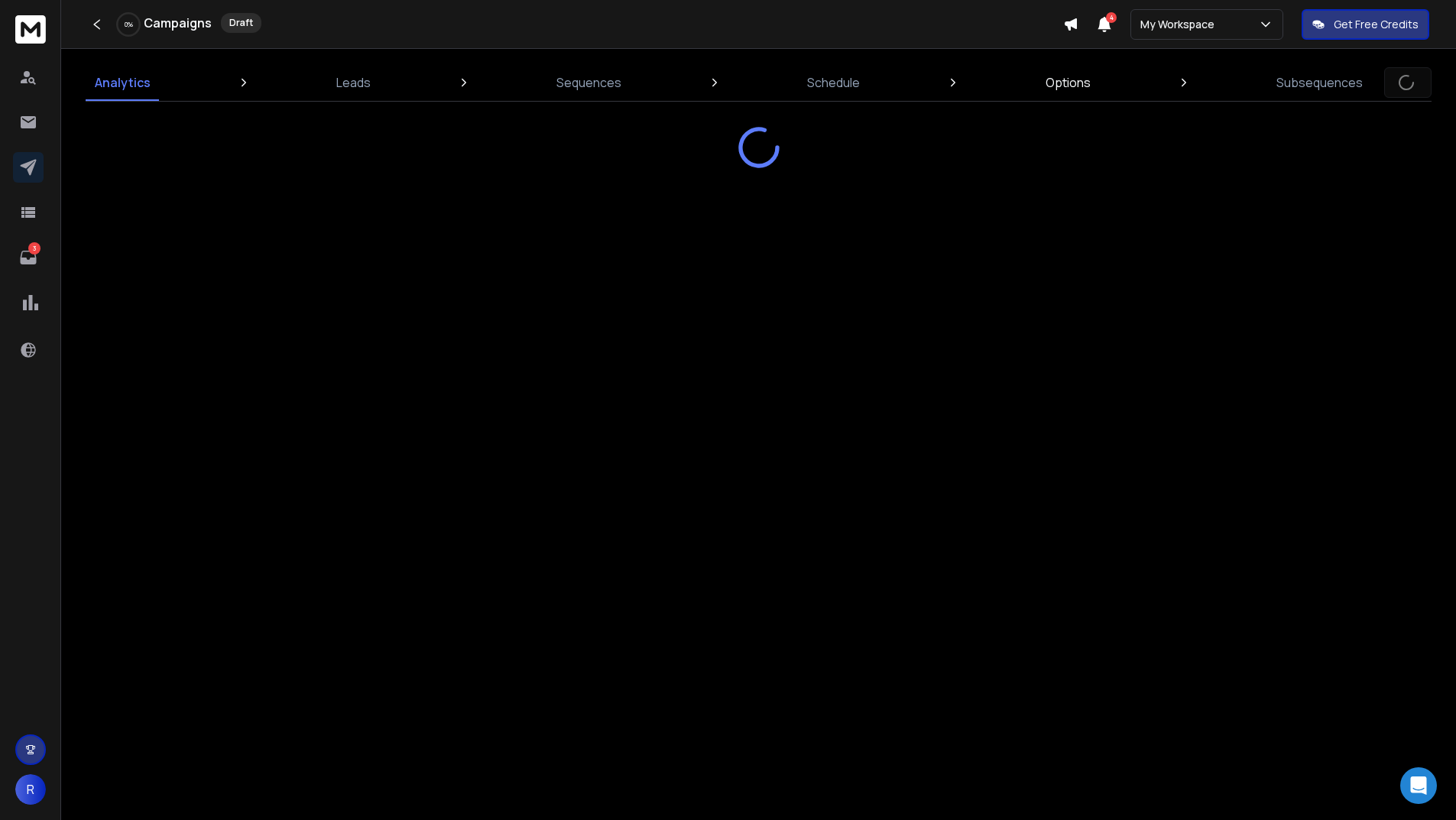
click at [1094, 88] on link "Options" at bounding box center [1068, 82] width 63 height 36
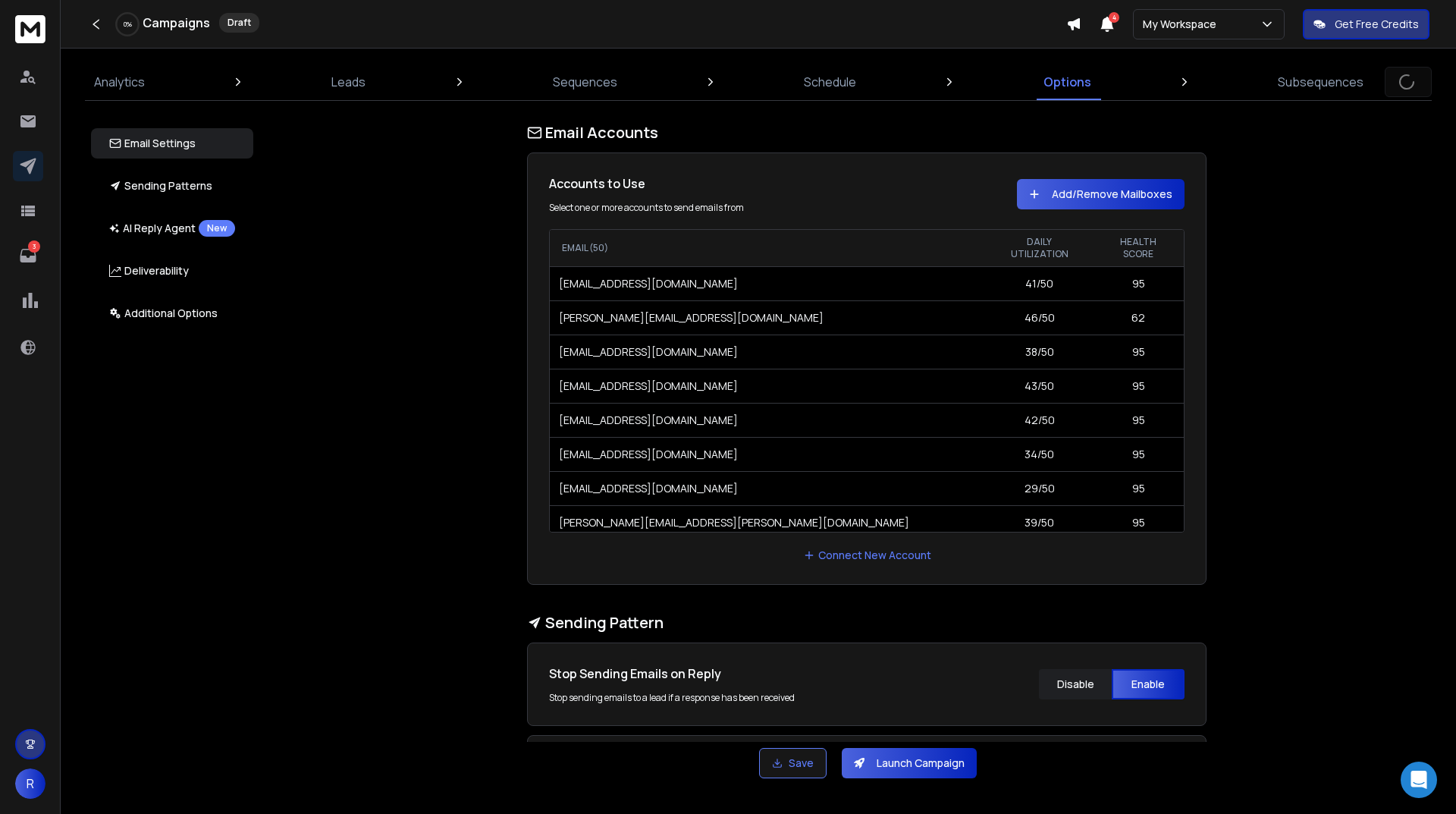
click at [1079, 203] on button "Add/Remove Mailboxes" at bounding box center [1100, 194] width 168 height 31
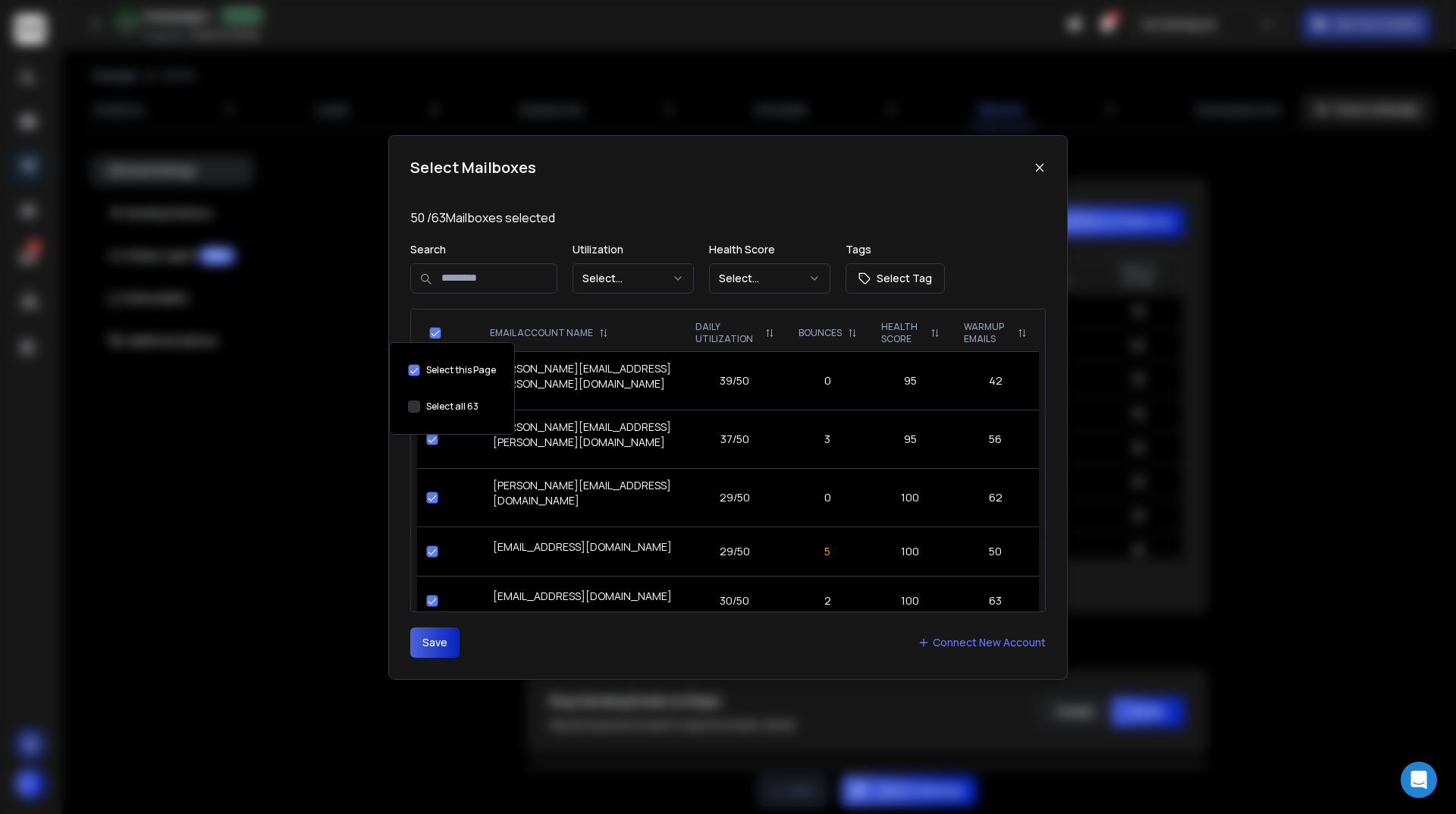
click at [437, 339] on button "Select this Page" at bounding box center [434, 332] width 12 height 12
click at [437, 339] on button "Select this Page" at bounding box center [434, 332] width 12 height 12
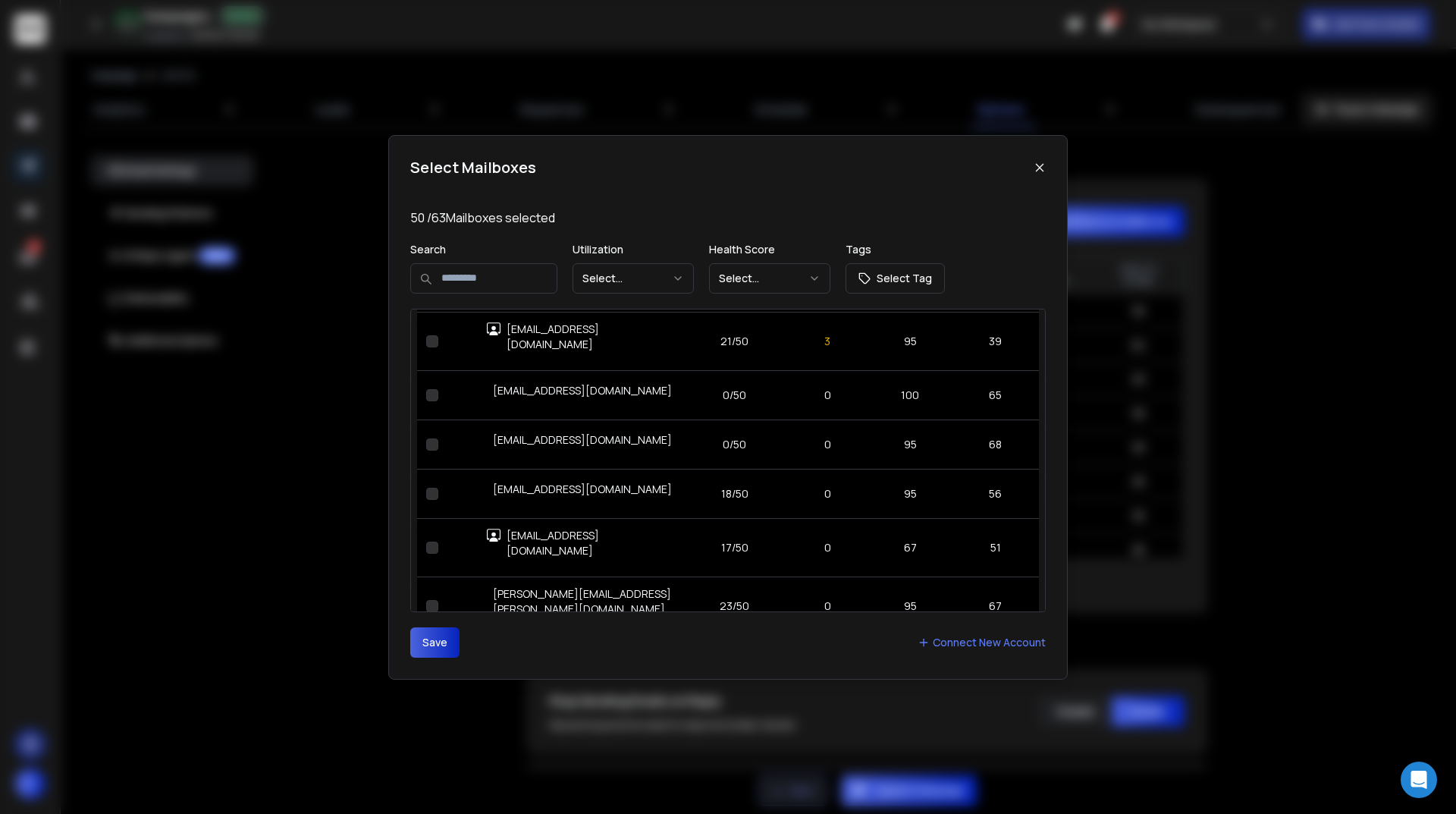
scroll to position [2510, 0]
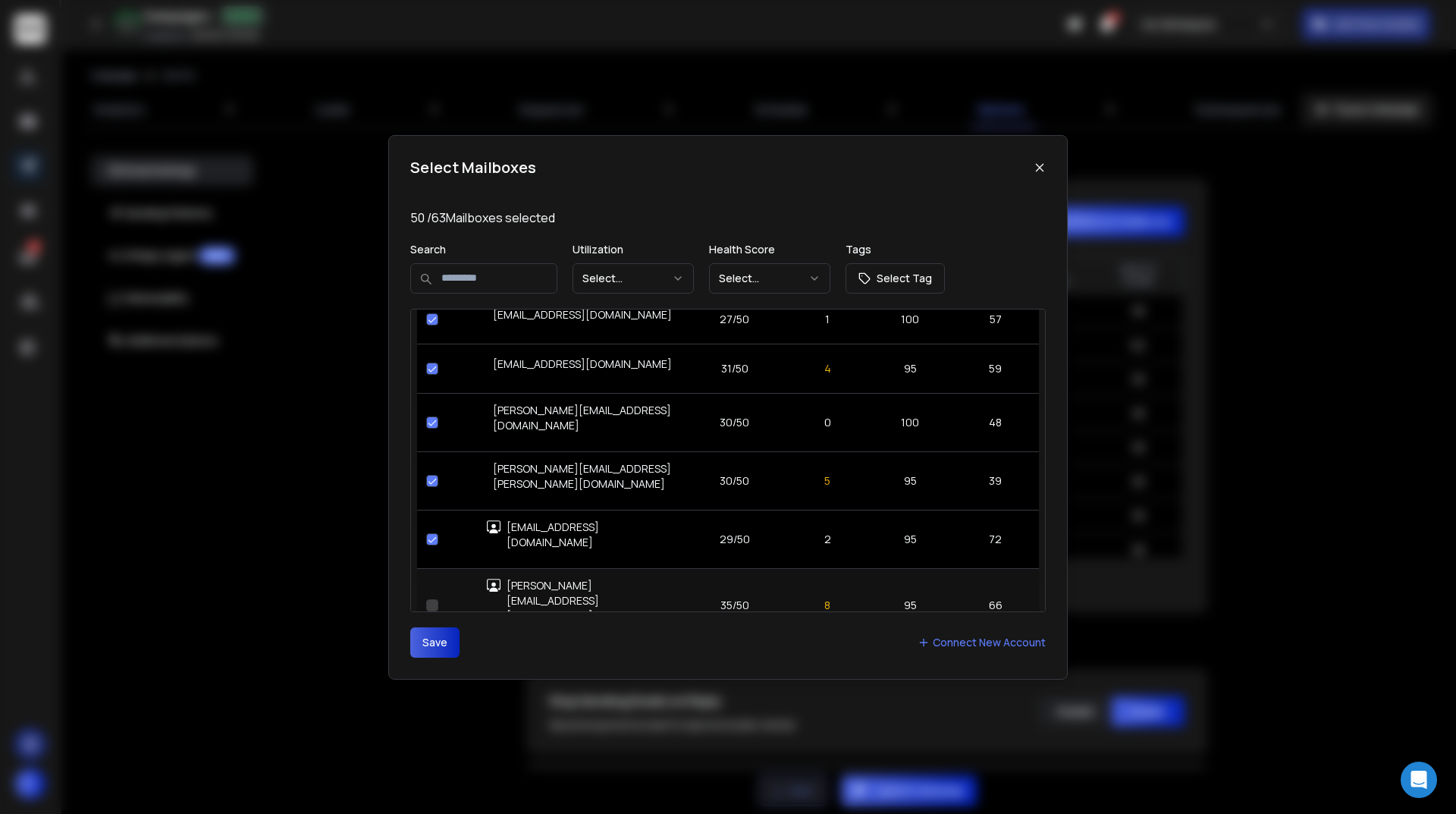
click at [430, 599] on button "button" at bounding box center [432, 605] width 12 height 12
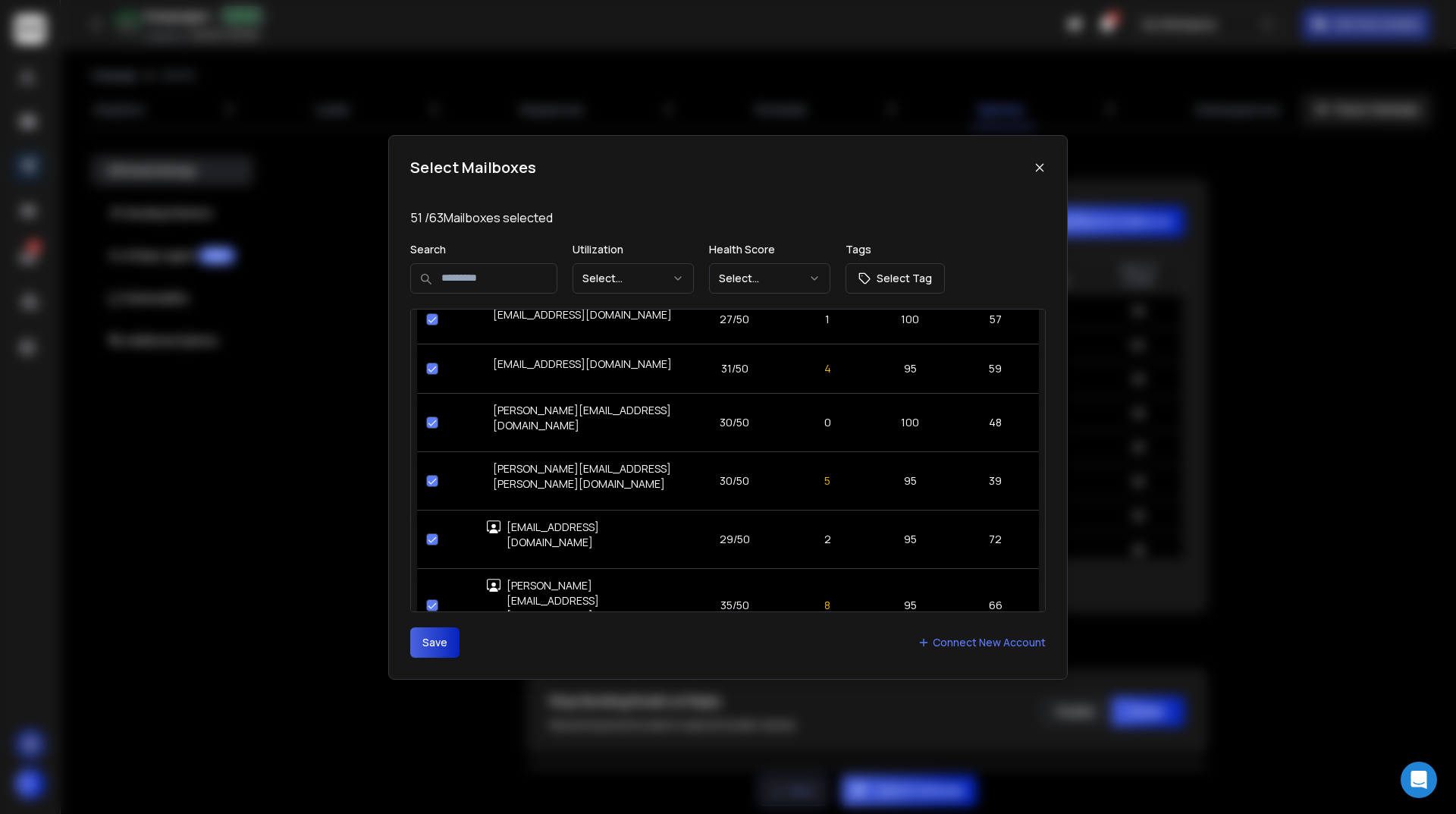
click at [436, 660] on button "button" at bounding box center [432, 666] width 12 height 12
click at [430, 692] on td at bounding box center [447, 721] width 61 height 58
click at [434, 768] on button "button" at bounding box center [432, 774] width 12 height 12
click at [427, 715] on button "button" at bounding box center [432, 720] width 12 height 12
click at [427, 813] on button "button" at bounding box center [432, 823] width 12 height 12
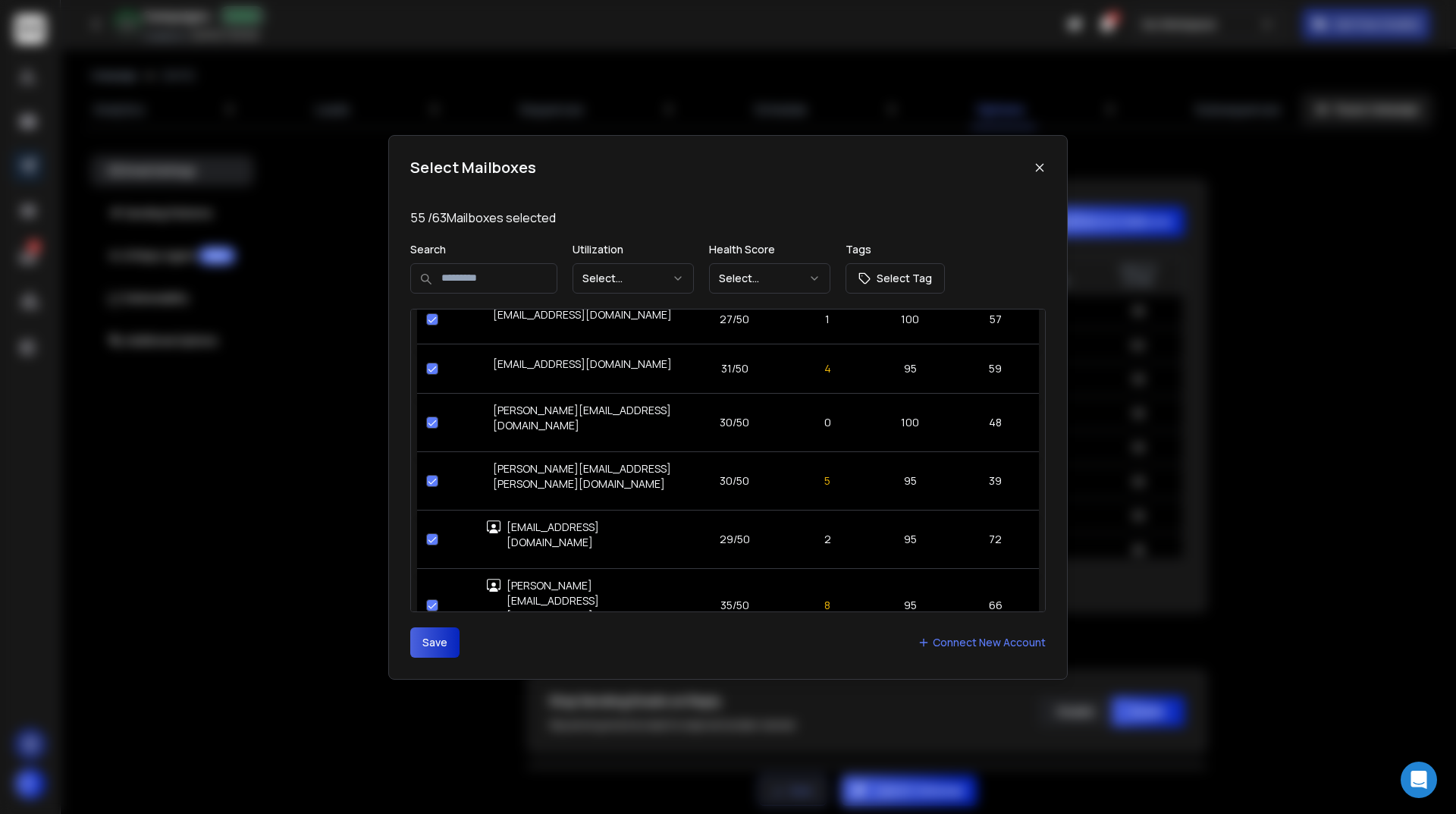
scroll to position [2737, 0]
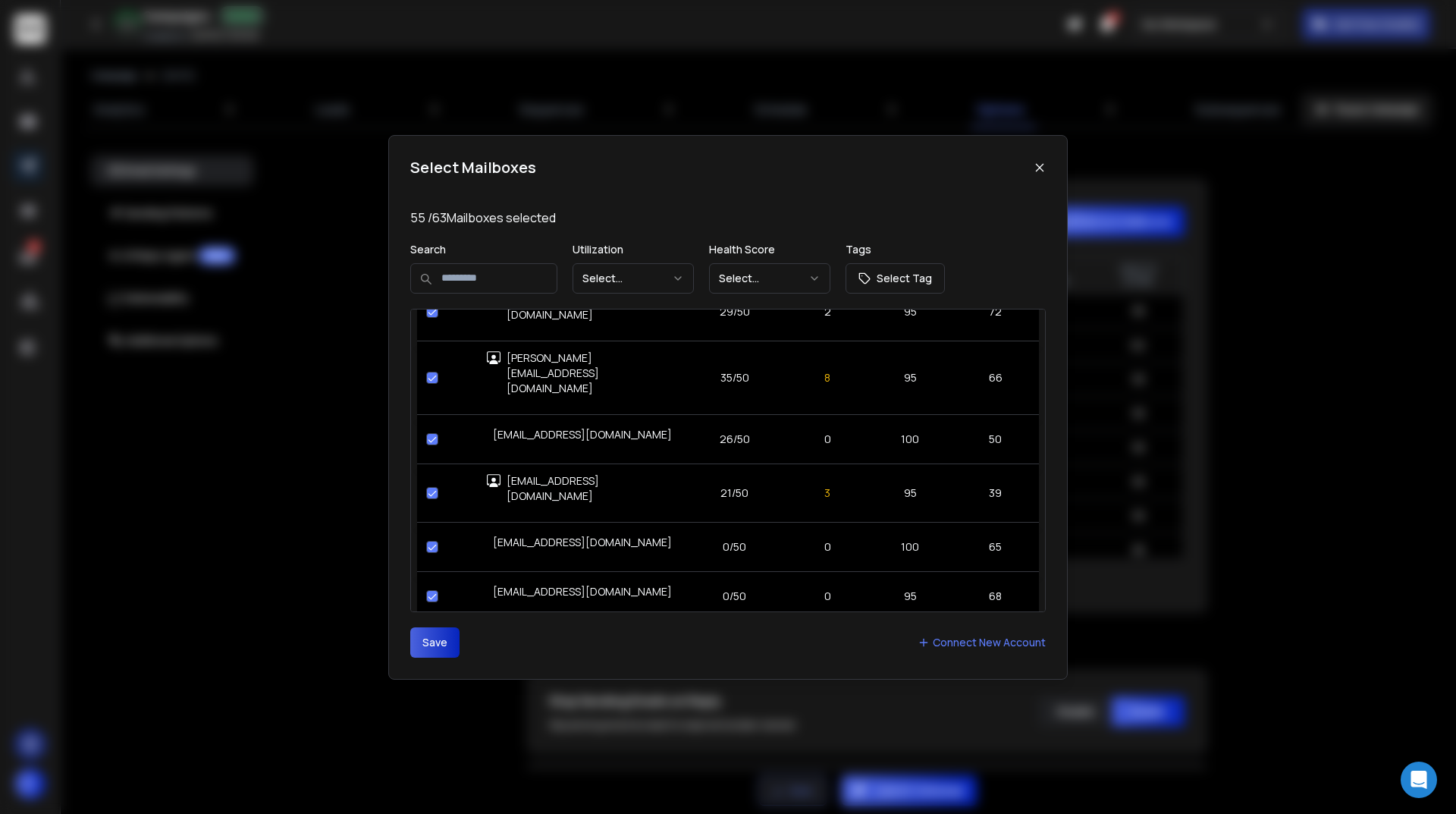
click at [431, 639] on button "button" at bounding box center [432, 645] width 12 height 12
click at [431, 671] on td at bounding box center [447, 700] width 61 height 58
click at [427, 671] on td at bounding box center [447, 700] width 61 height 58
click at [430, 694] on button "button" at bounding box center [432, 699] width 12 height 12
click at [431, 752] on button "button" at bounding box center [432, 757] width 12 height 12
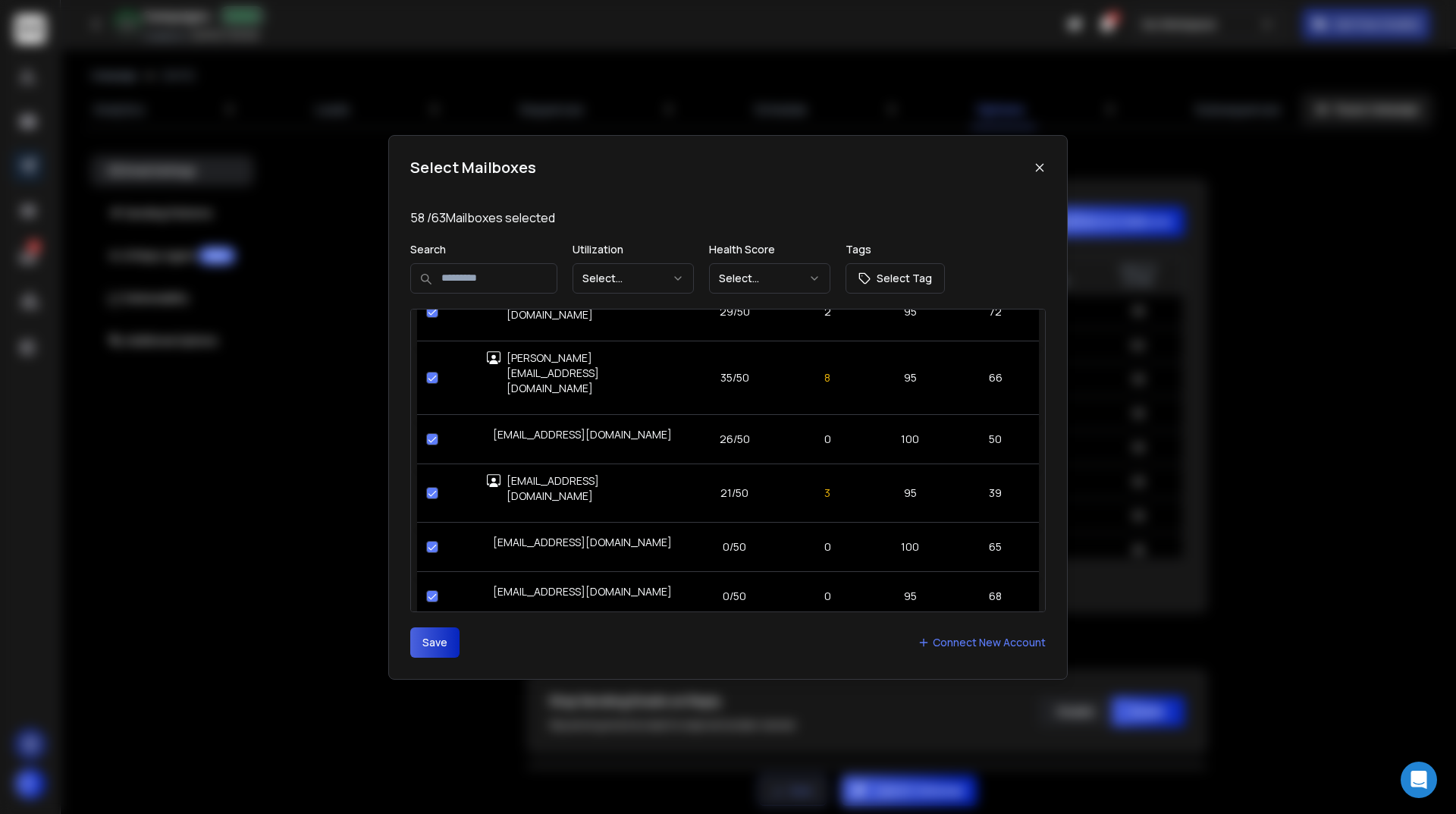
click at [431, 810] on button "button" at bounding box center [432, 816] width 12 height 12
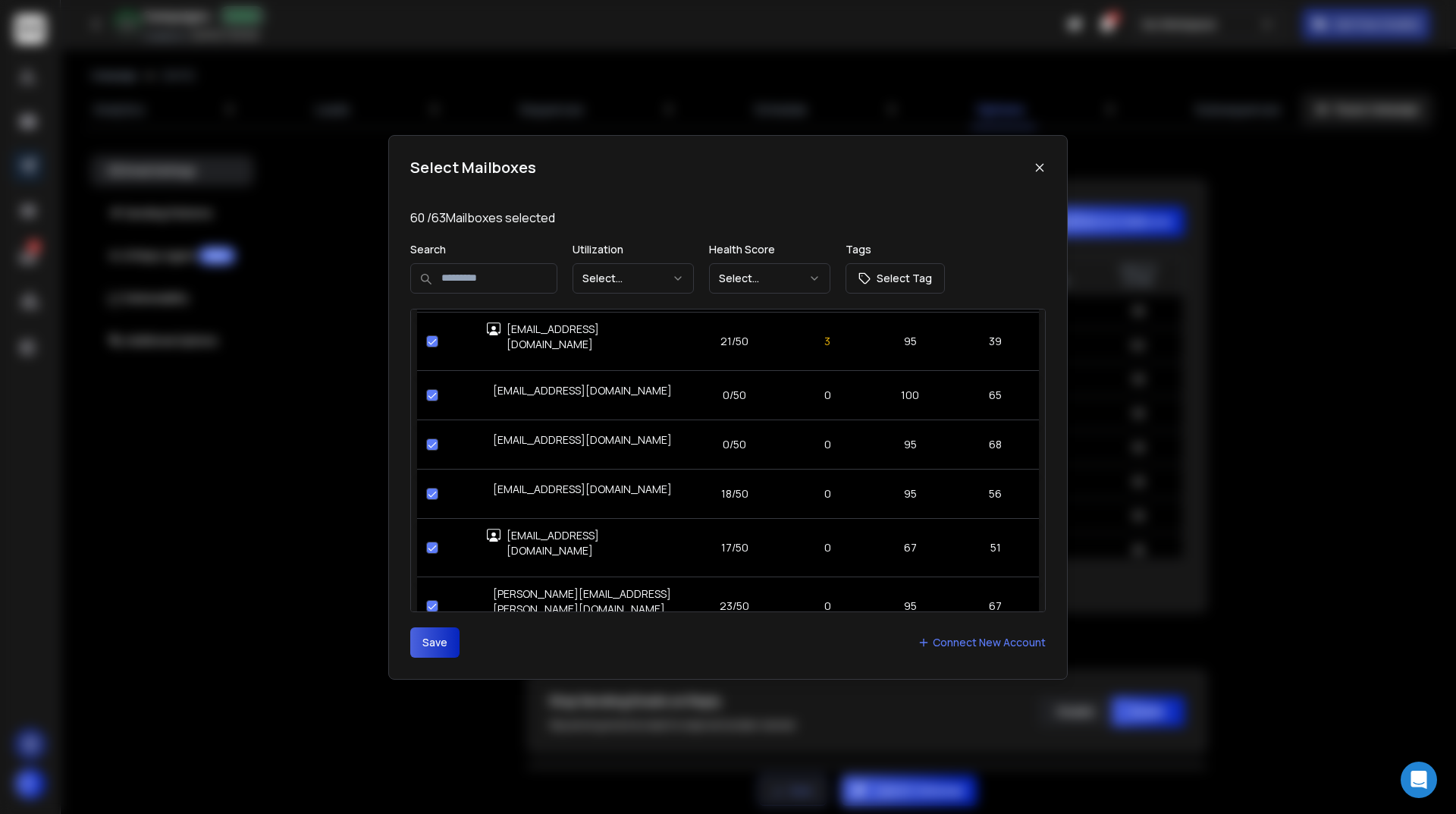
click at [423, 743] on td at bounding box center [447, 768] width 61 height 50
click at [432, 762] on button "button" at bounding box center [432, 768] width 12 height 12
click at [431, 811] on button "button" at bounding box center [432, 816] width 12 height 12
click at [422, 637] on button "Save" at bounding box center [434, 642] width 50 height 31
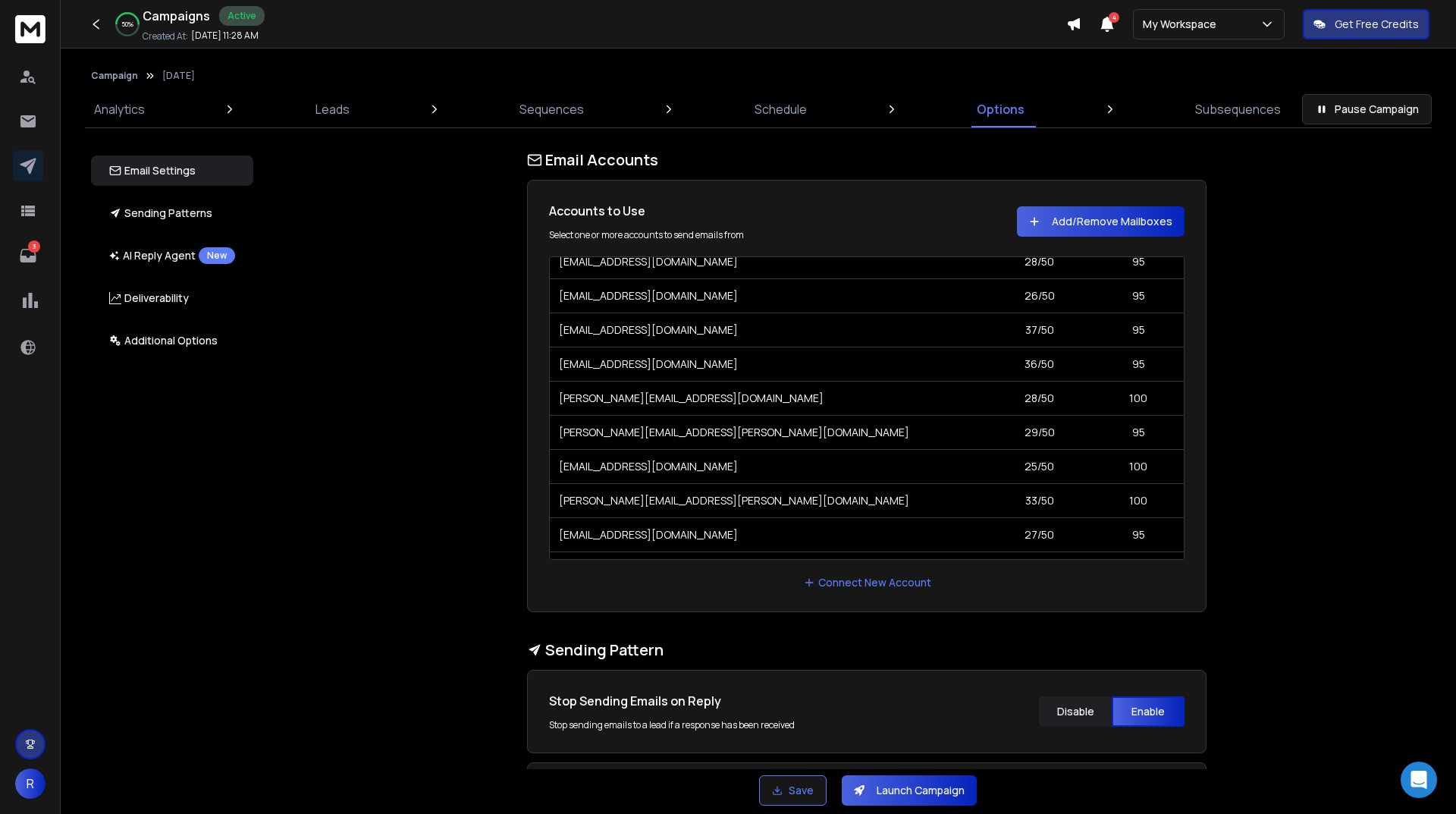
scroll to position [0, 0]
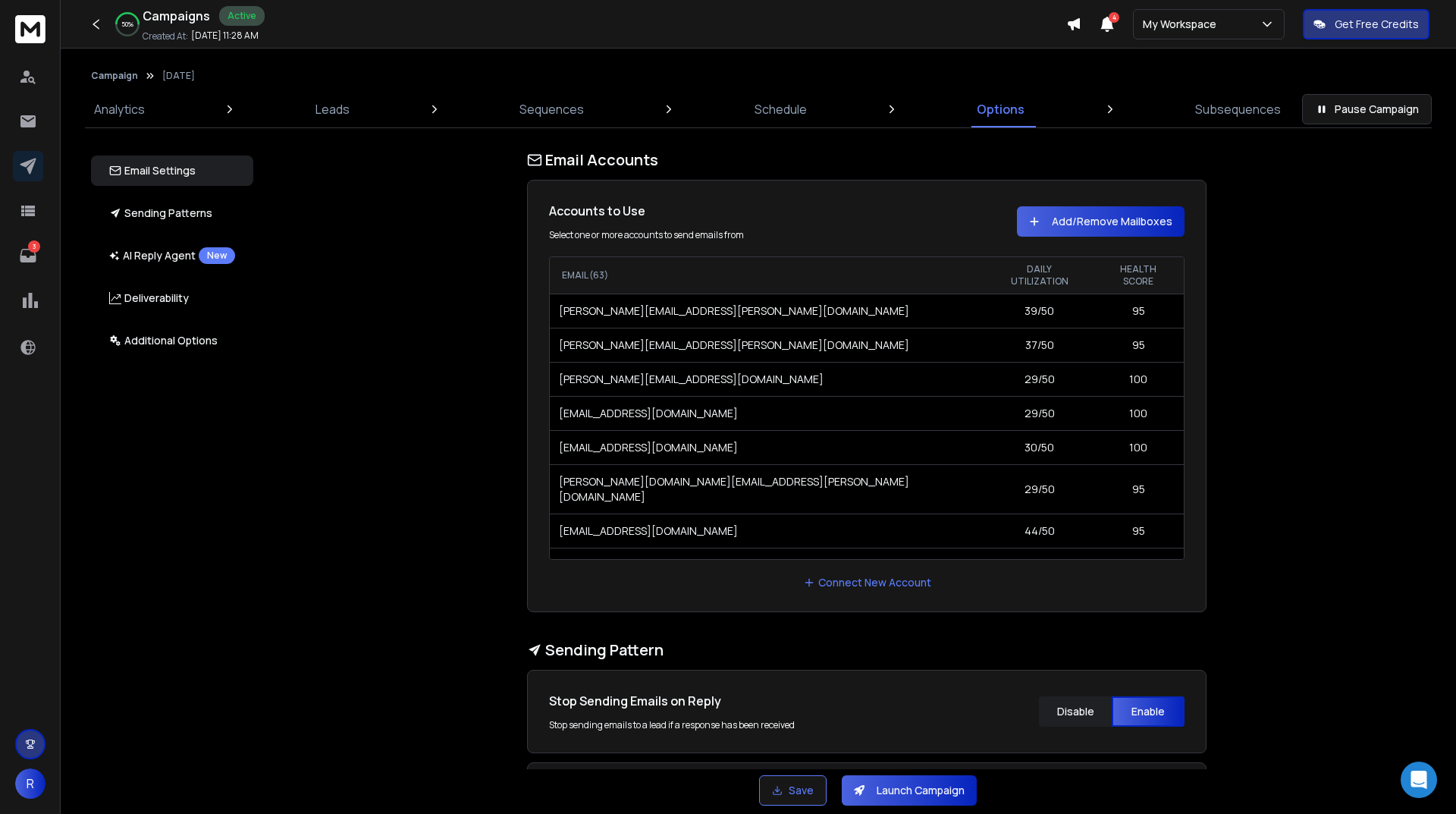
click at [931, 802] on button "Launch Campaign" at bounding box center [910, 790] width 135 height 31
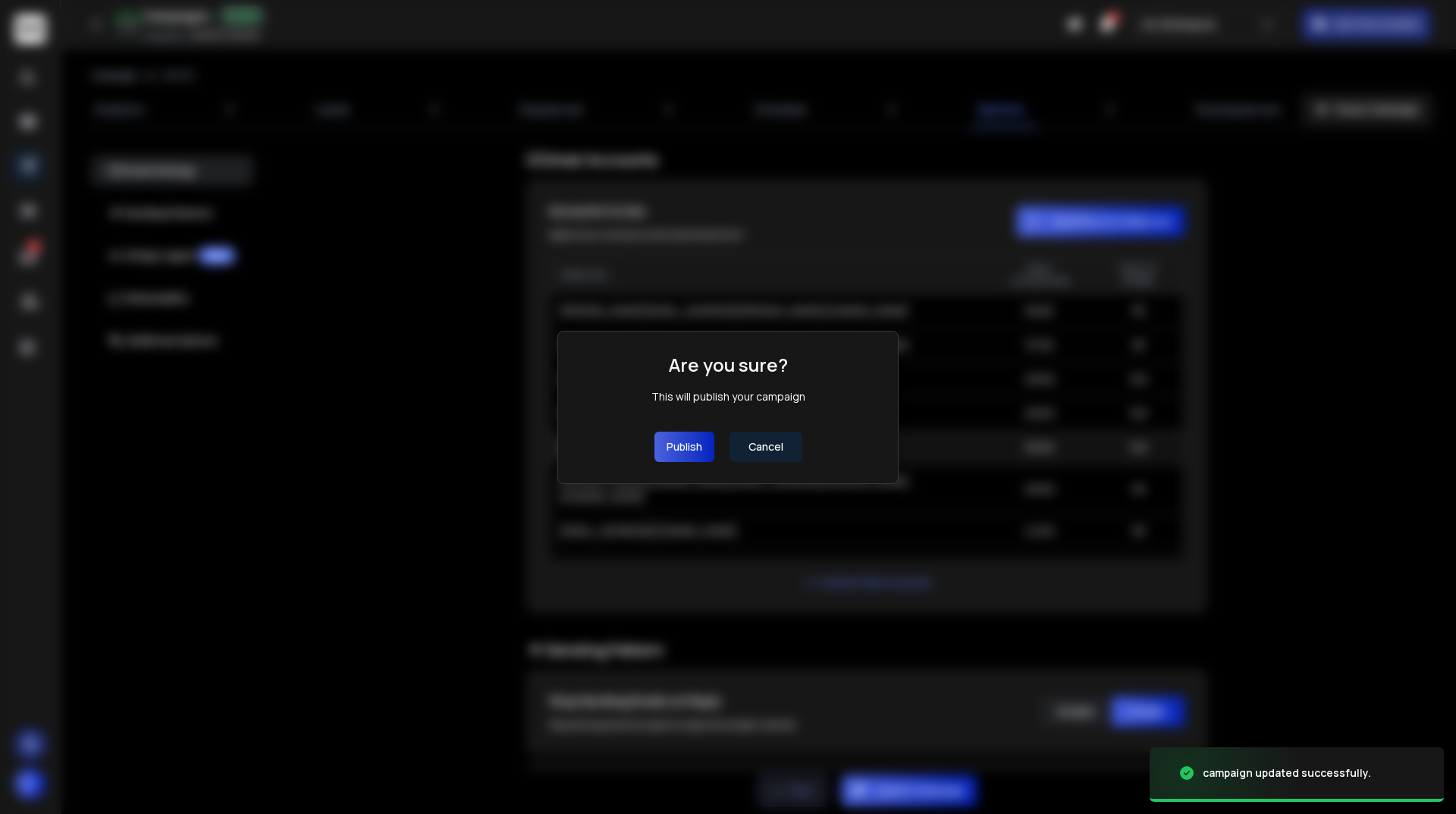
drag, startPoint x: 682, startPoint y: 449, endPoint x: 669, endPoint y: 451, distance: 13.2
click at [680, 450] on button "Publish" at bounding box center [685, 446] width 60 height 31
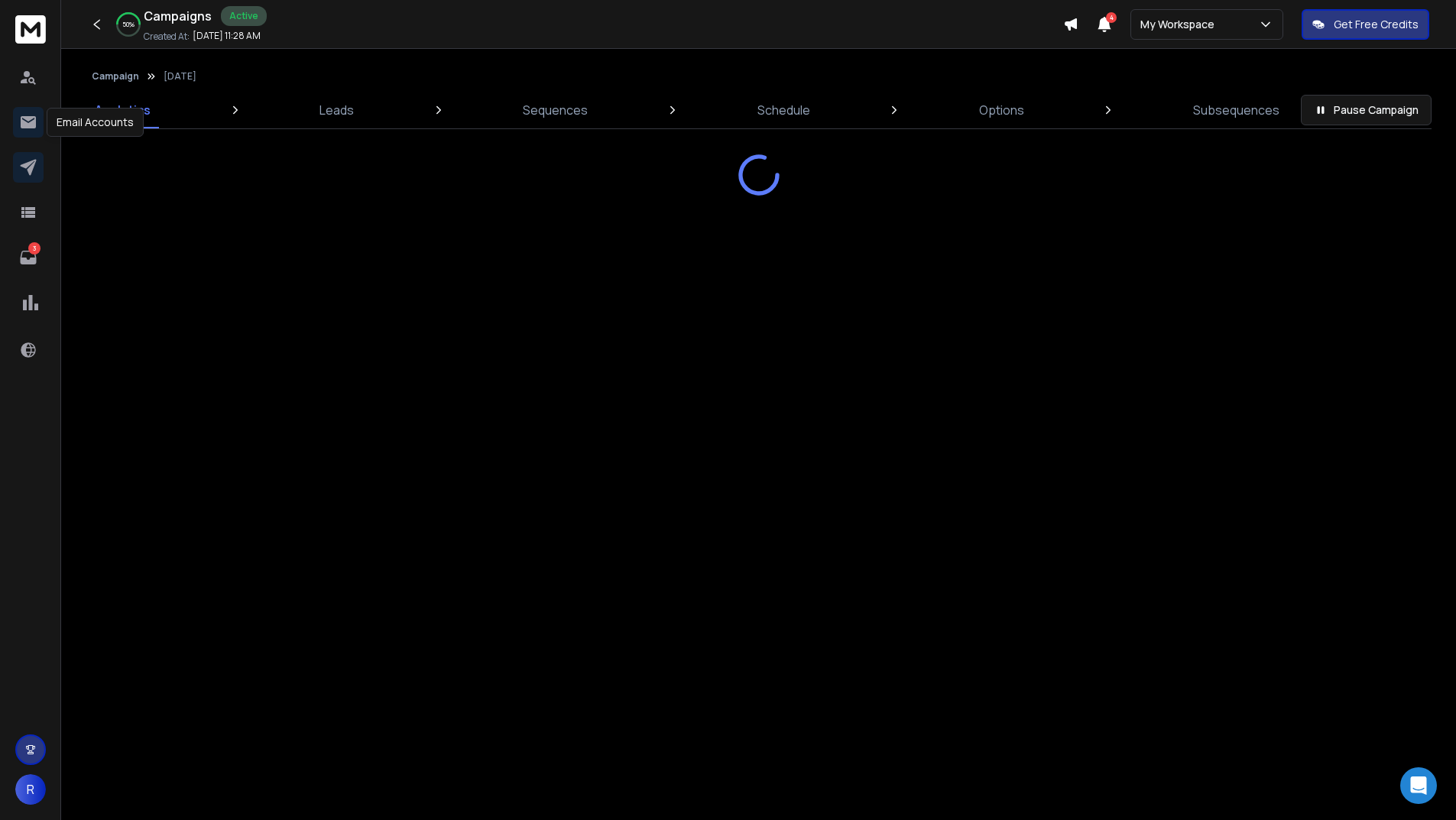
click at [42, 122] on link at bounding box center [28, 122] width 31 height 31
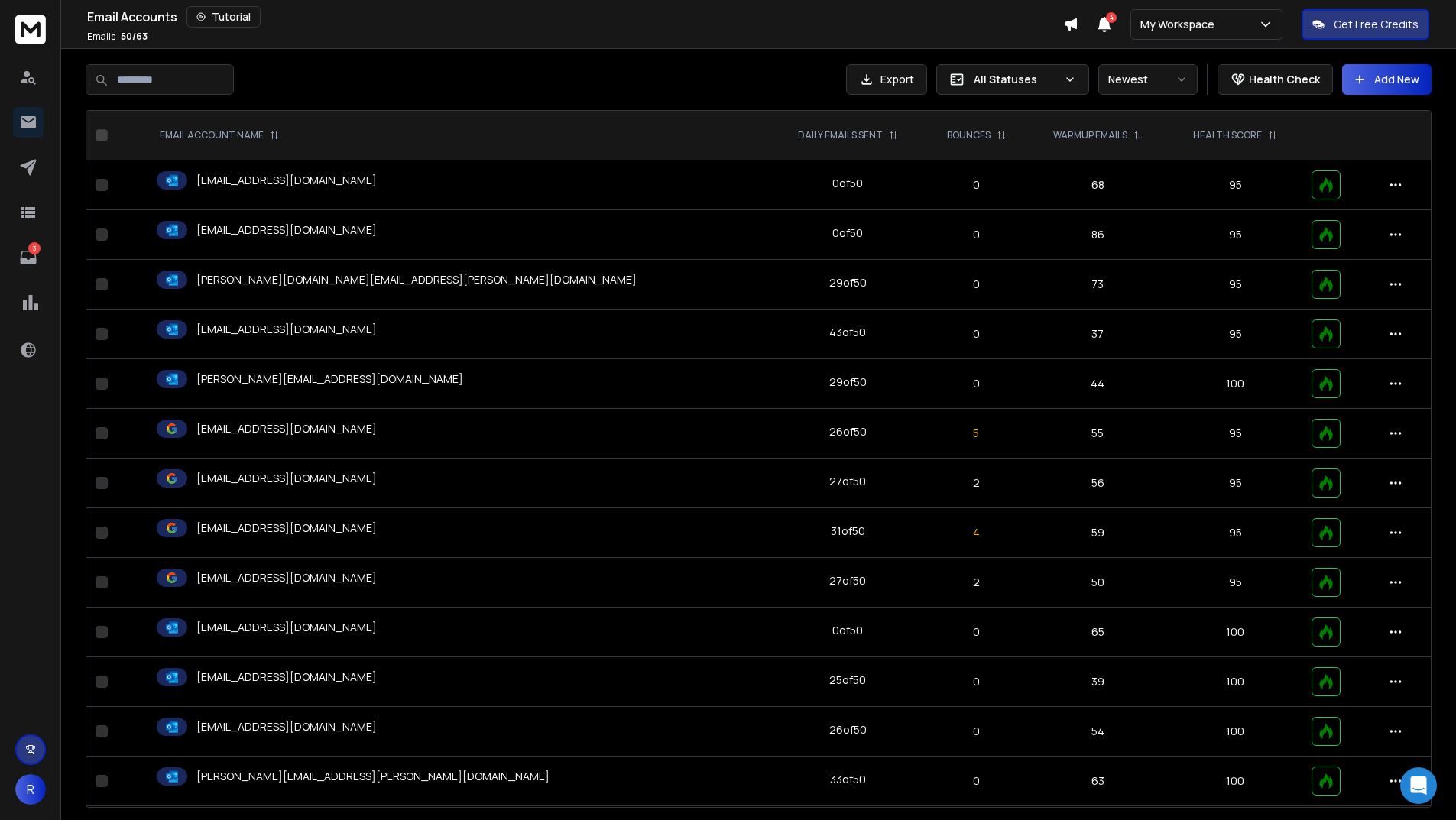
click at [260, 181] on p "pierrefontaine@cybercloudsolution.com" at bounding box center [286, 180] width 180 height 15
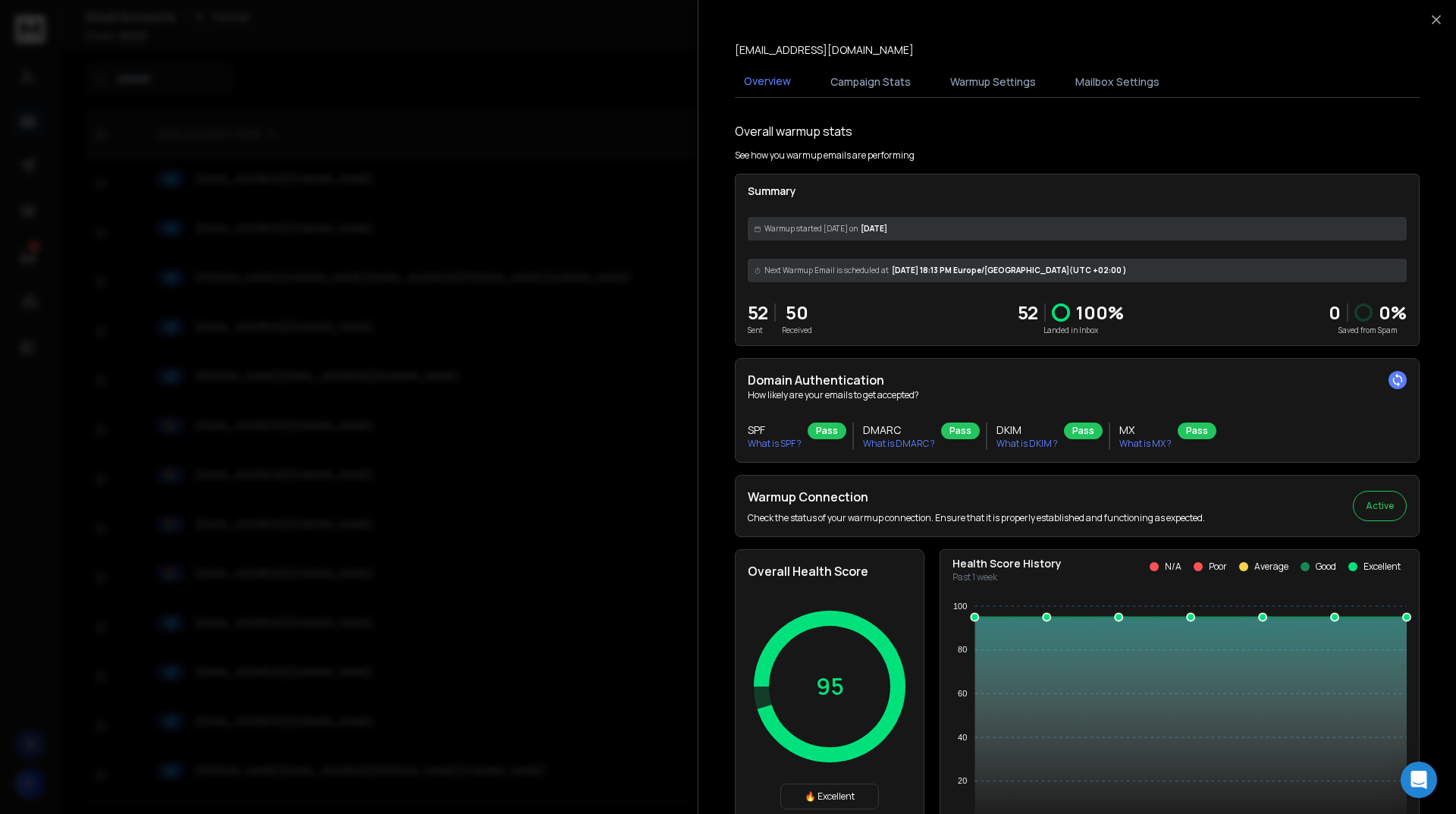
click at [907, 82] on button "Campaign Stats" at bounding box center [870, 82] width 98 height 33
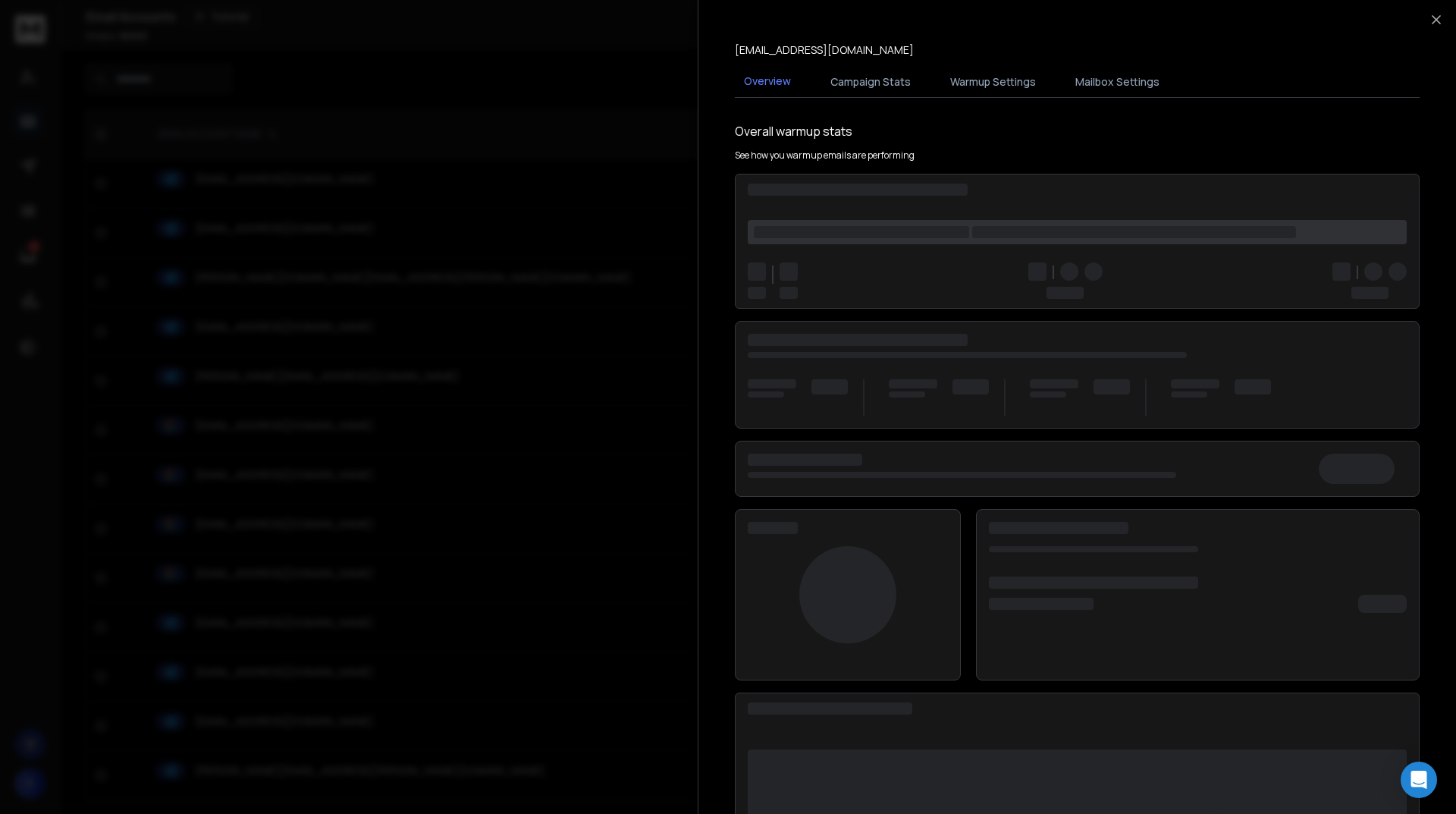
click at [346, 83] on div at bounding box center [728, 407] width 1456 height 814
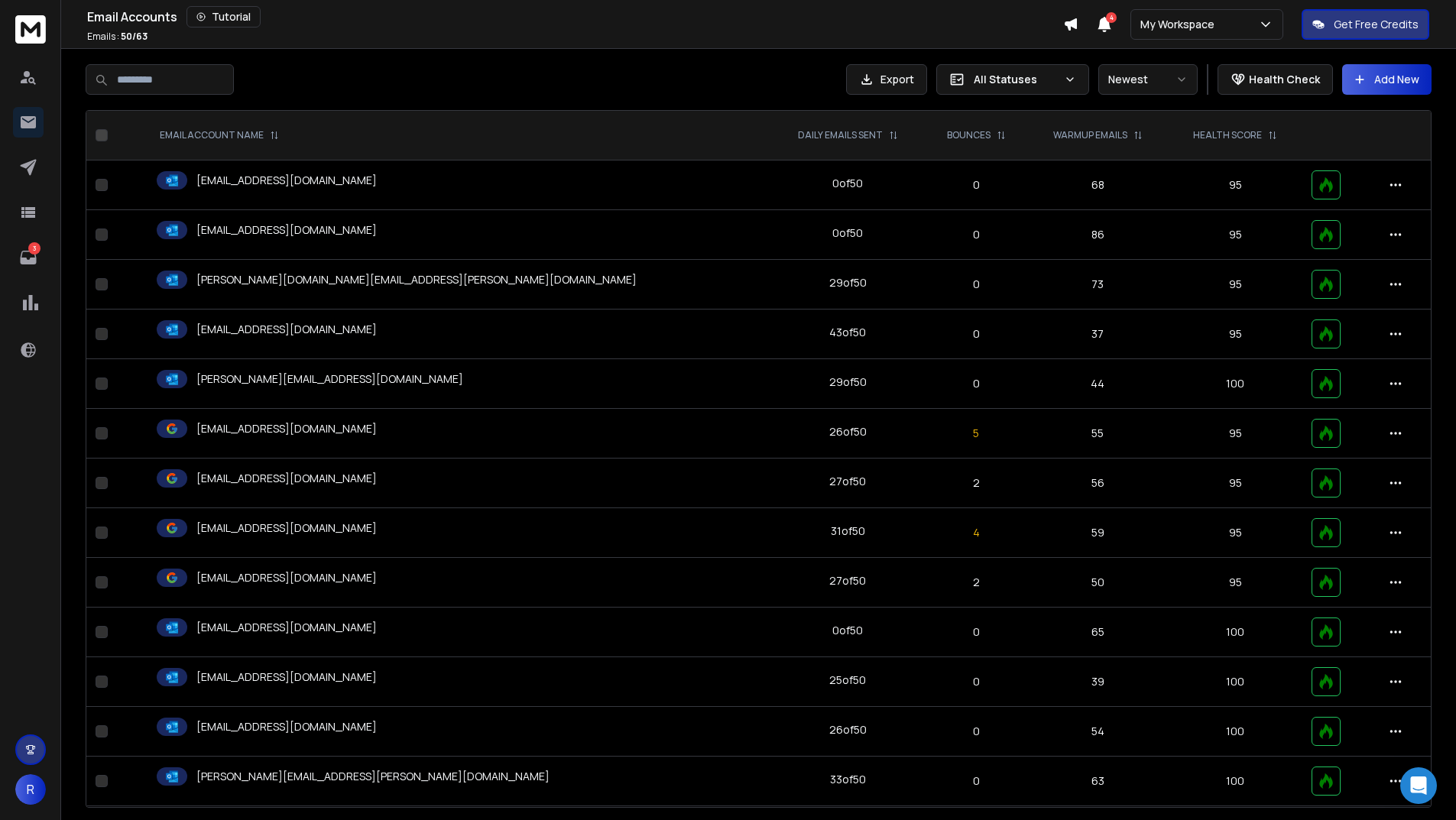
click at [282, 293] on td "annika.schmidt@cybercloudsolution.com" at bounding box center [458, 285] width 623 height 50
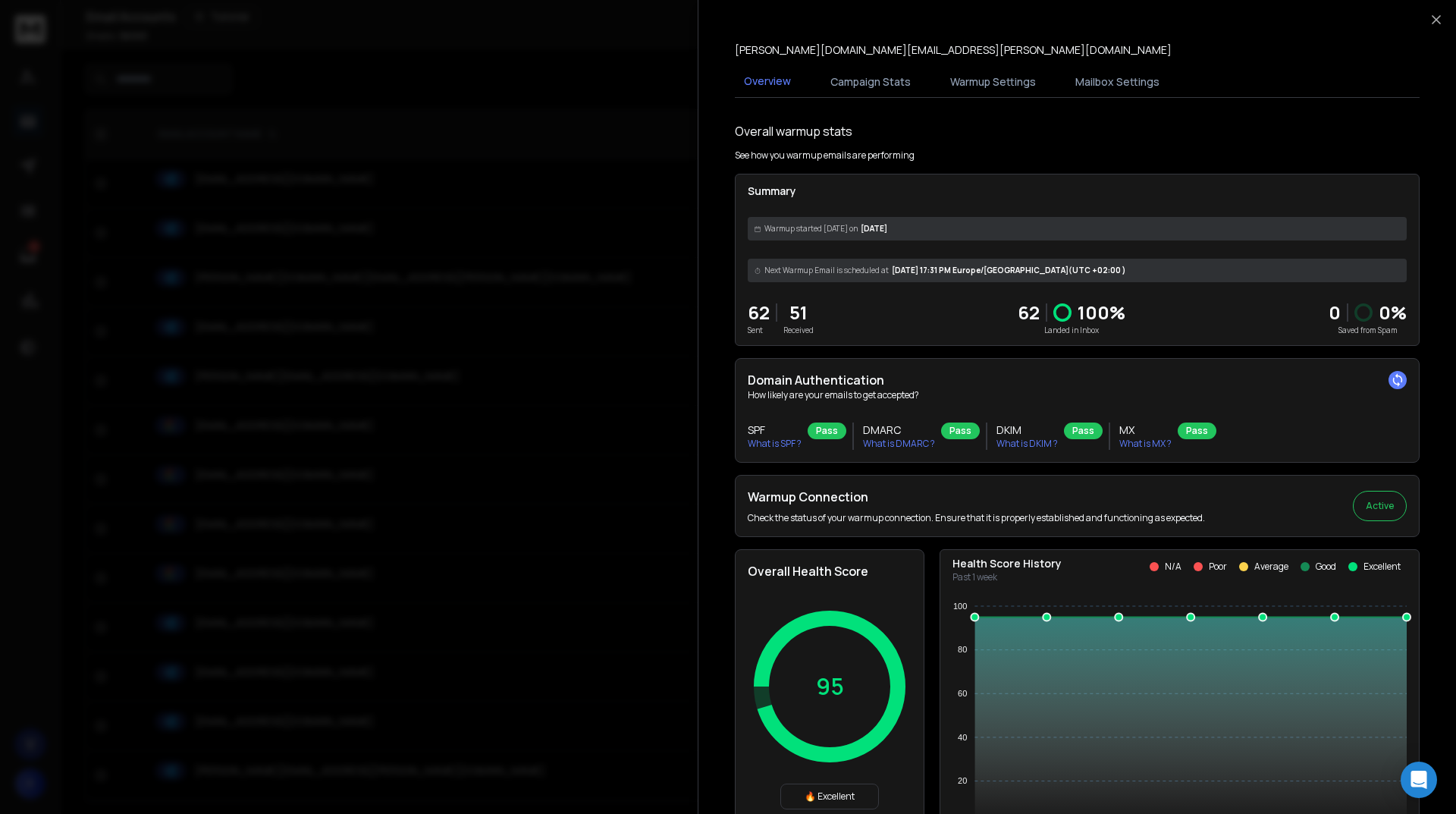
click at [868, 71] on button "Campaign Stats" at bounding box center [870, 82] width 98 height 33
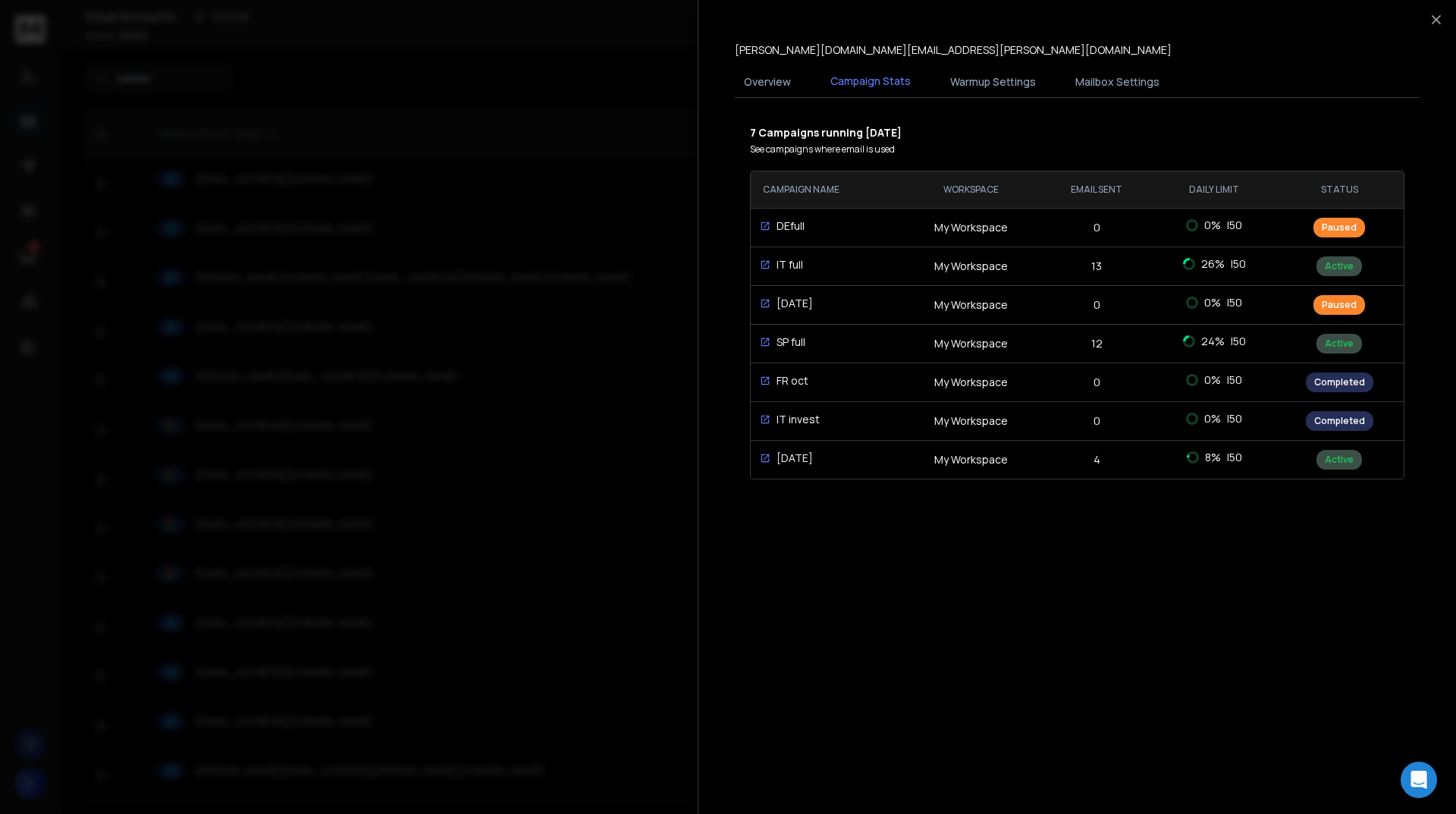
click at [346, 323] on div at bounding box center [728, 407] width 1456 height 814
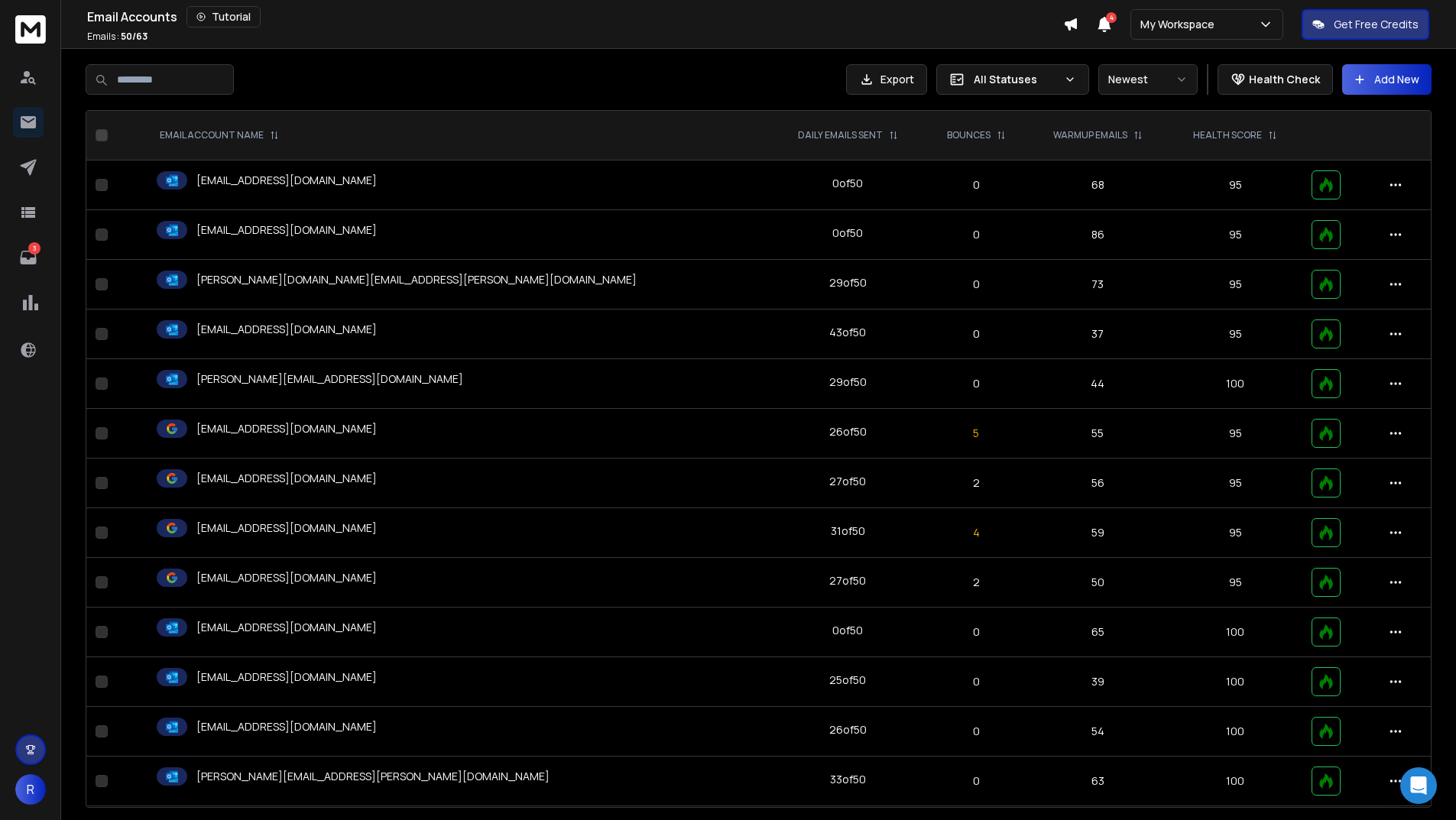
click at [275, 340] on td "elisesmit@cybercloudsolution.com" at bounding box center [458, 334] width 623 height 50
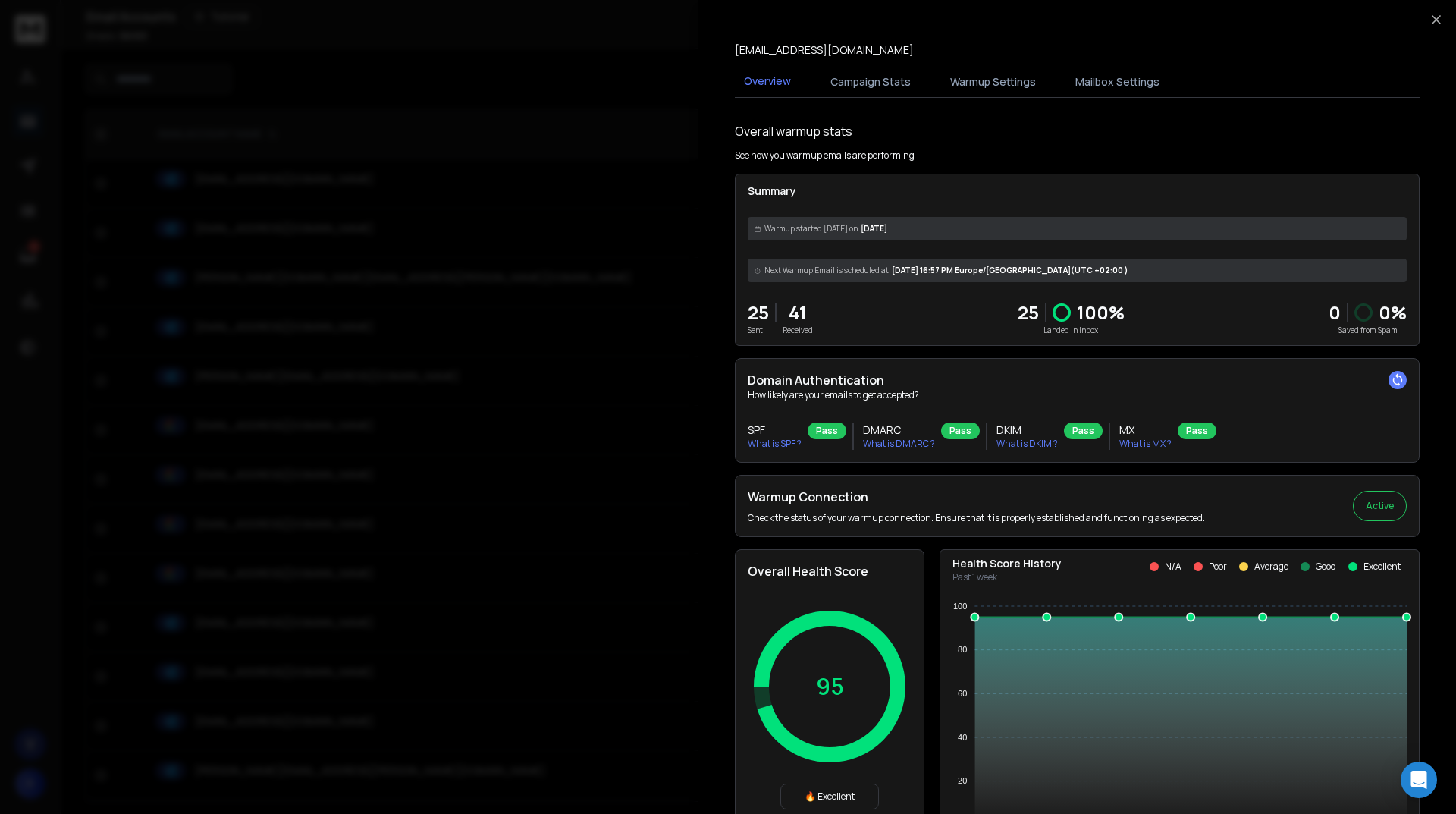
click at [883, 81] on button "Campaign Stats" at bounding box center [870, 82] width 98 height 33
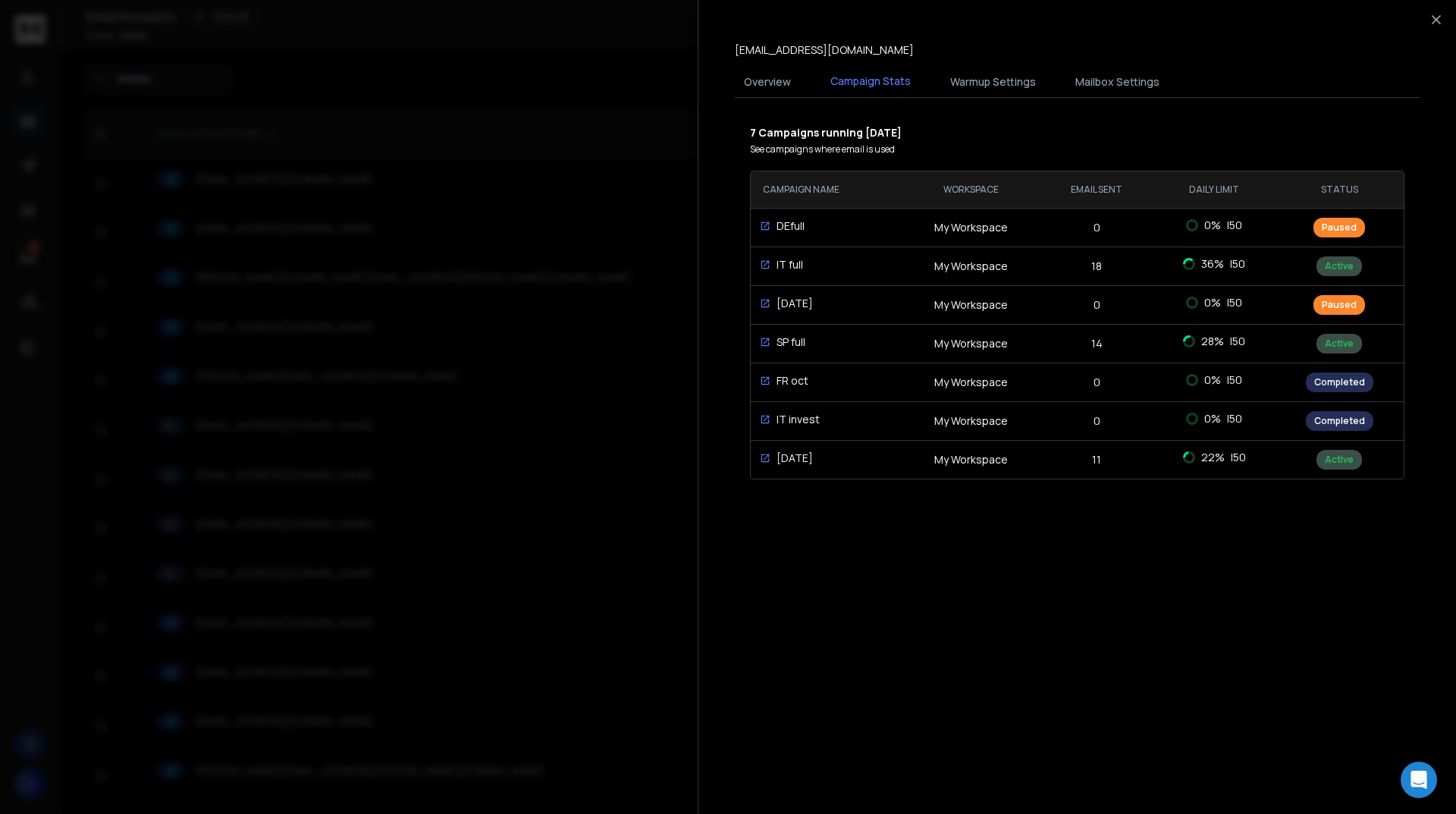
click at [565, 289] on div at bounding box center [728, 407] width 1456 height 814
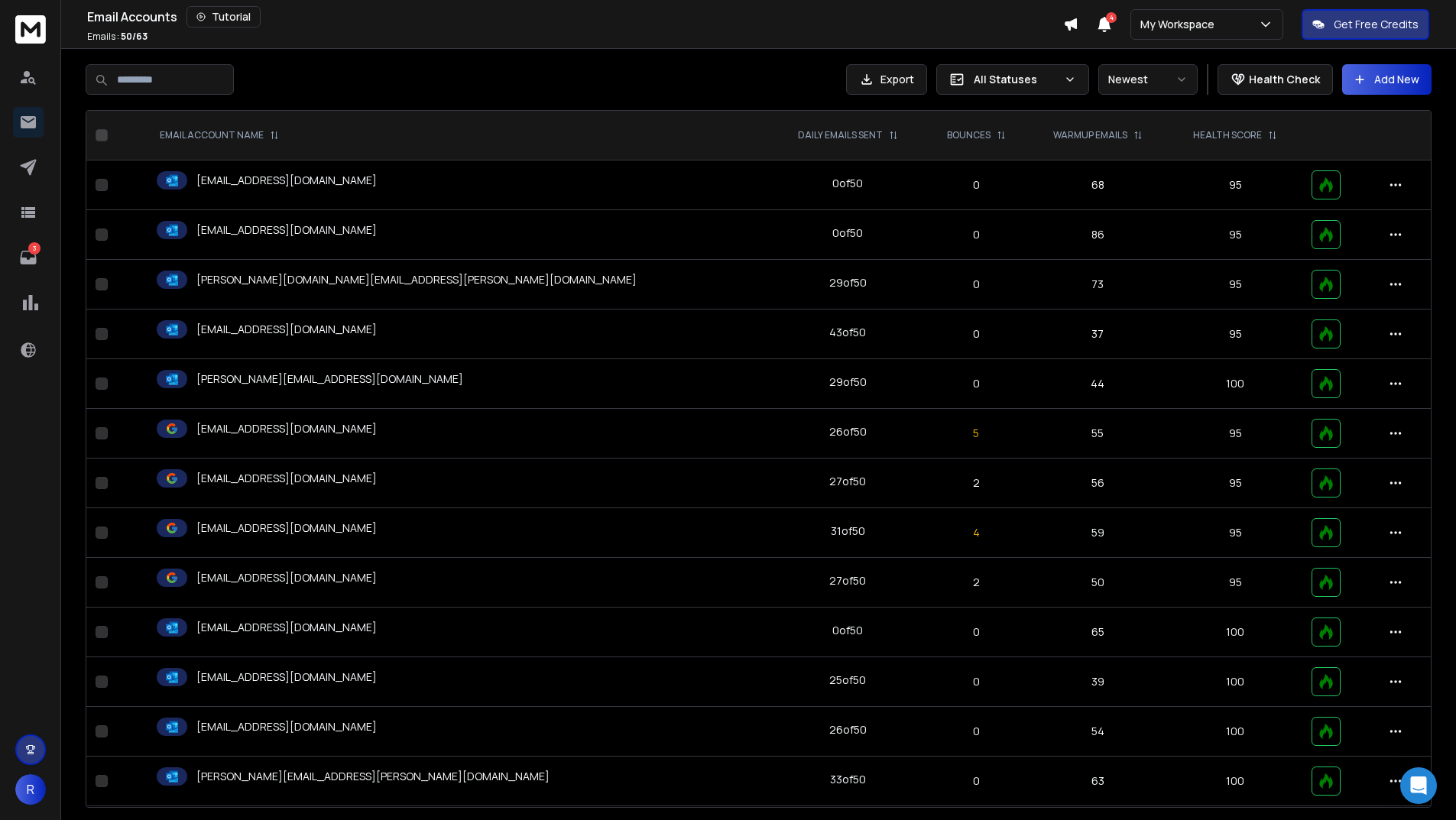
click at [249, 289] on td "annika.schmidt@cybercloudsolution.com" at bounding box center [458, 285] width 623 height 50
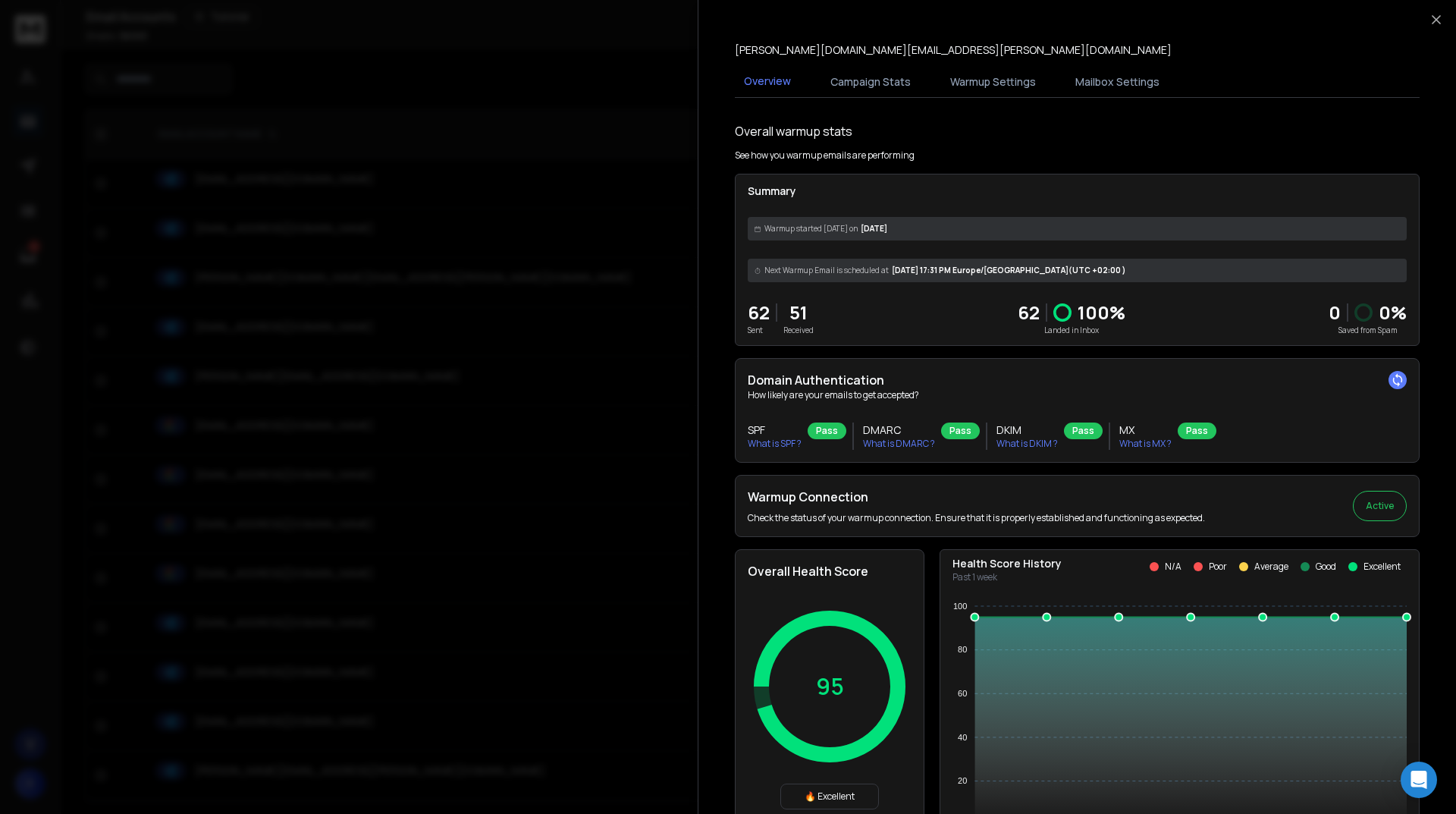
click at [239, 285] on div at bounding box center [728, 407] width 1456 height 814
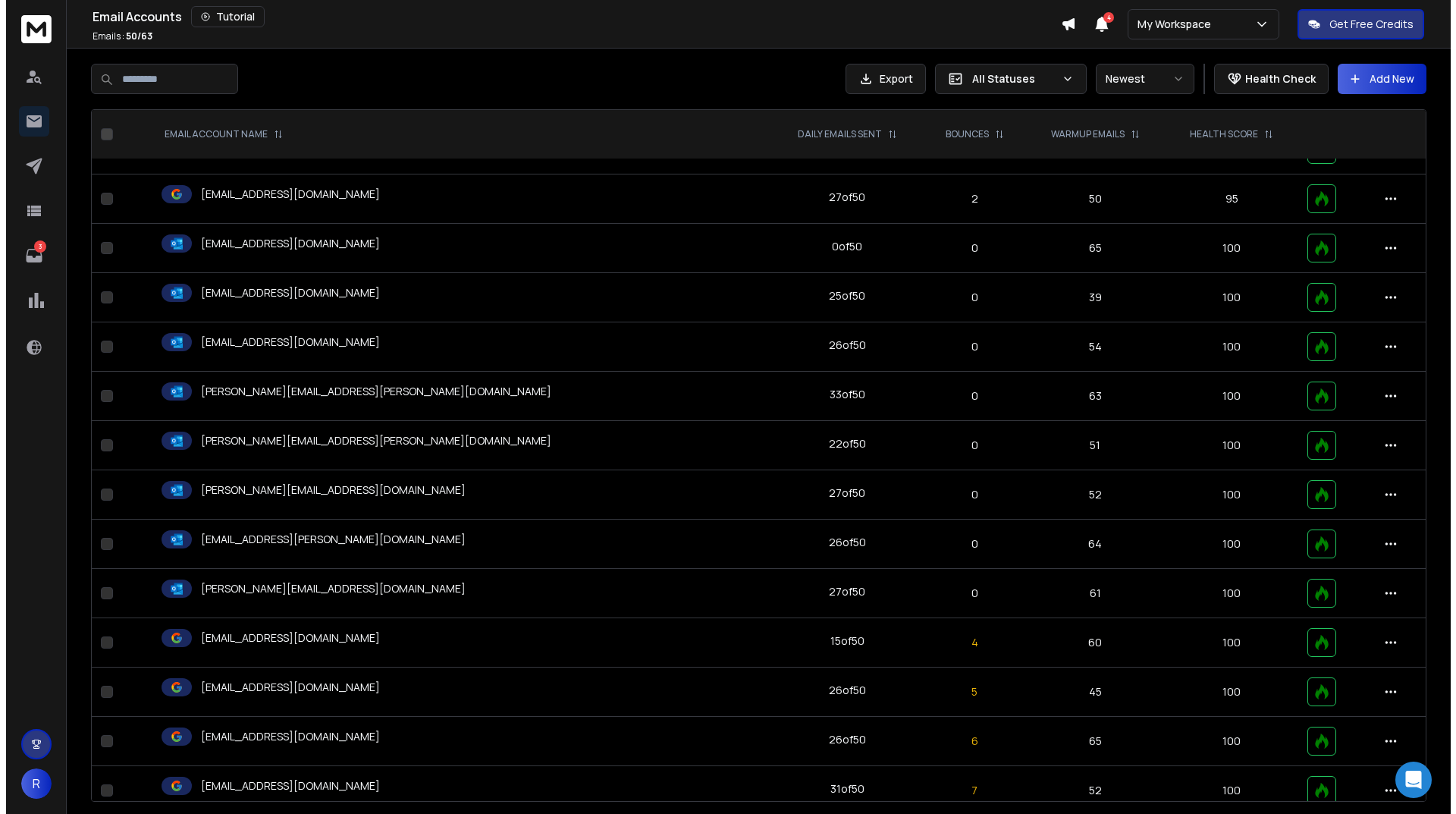
scroll to position [455, 0]
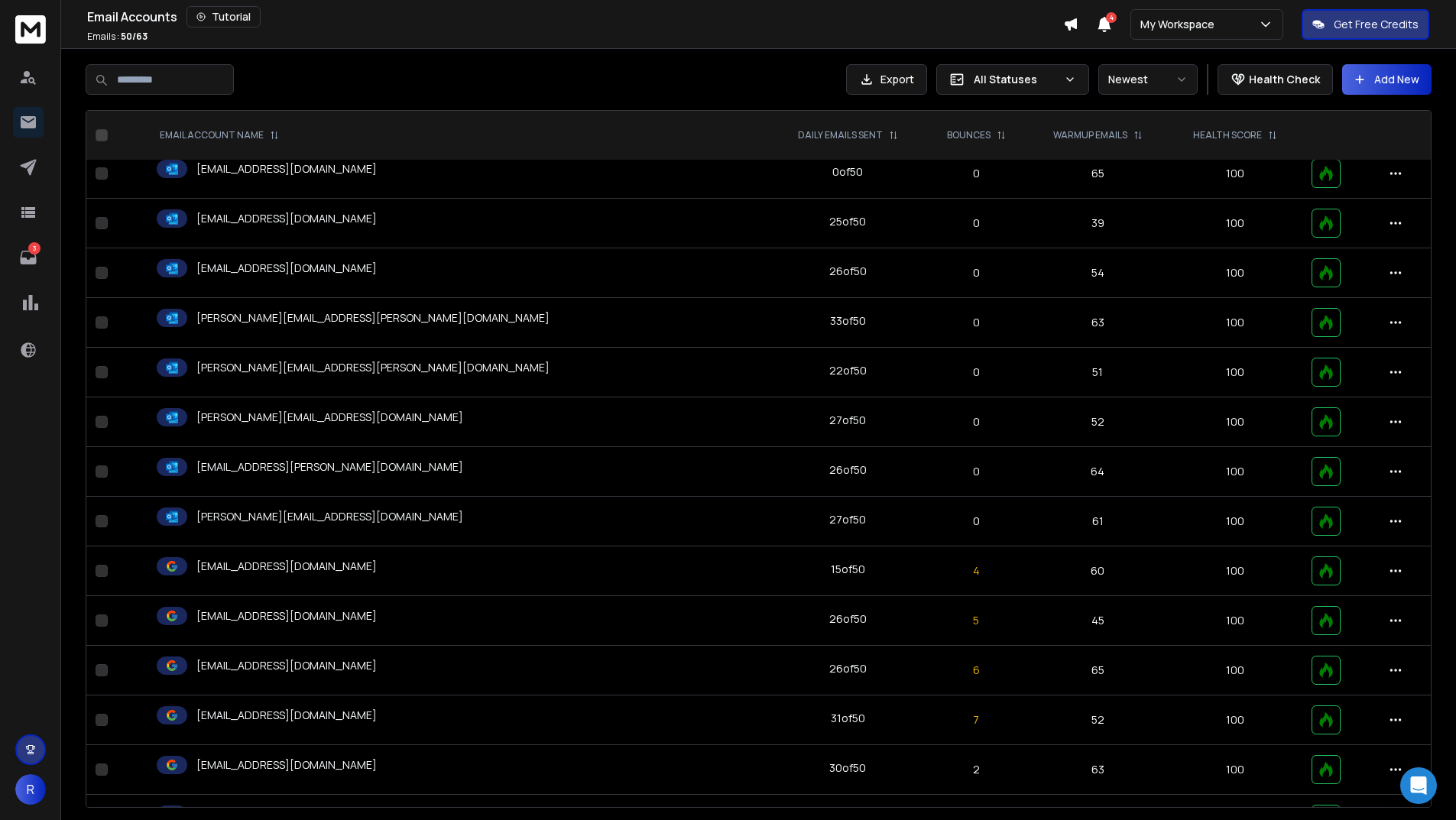
click at [345, 565] on p "sohpievisser@bitcoincompany.info" at bounding box center [286, 565] width 180 height 15
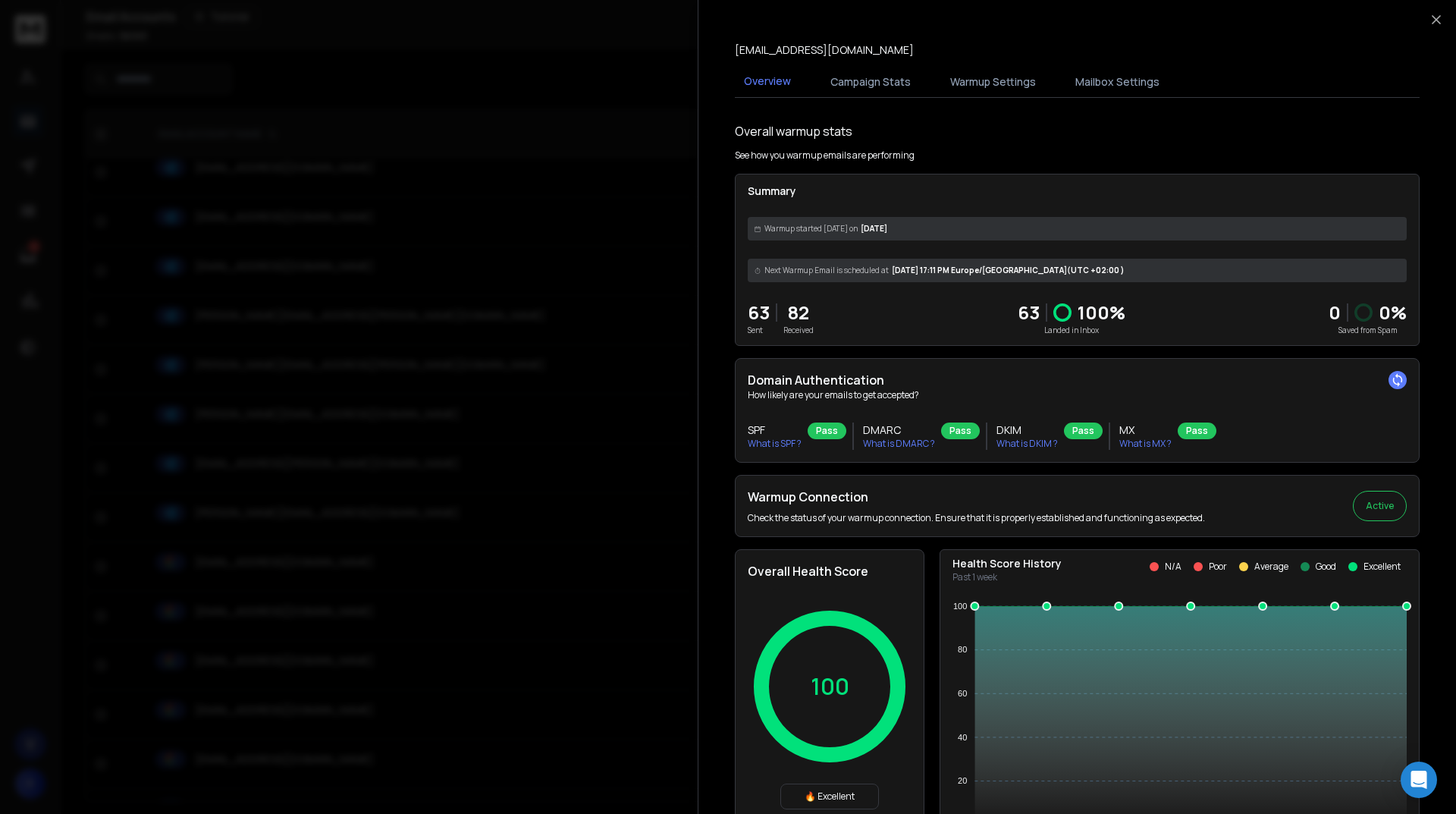
click at [890, 77] on button "Campaign Stats" at bounding box center [870, 82] width 98 height 33
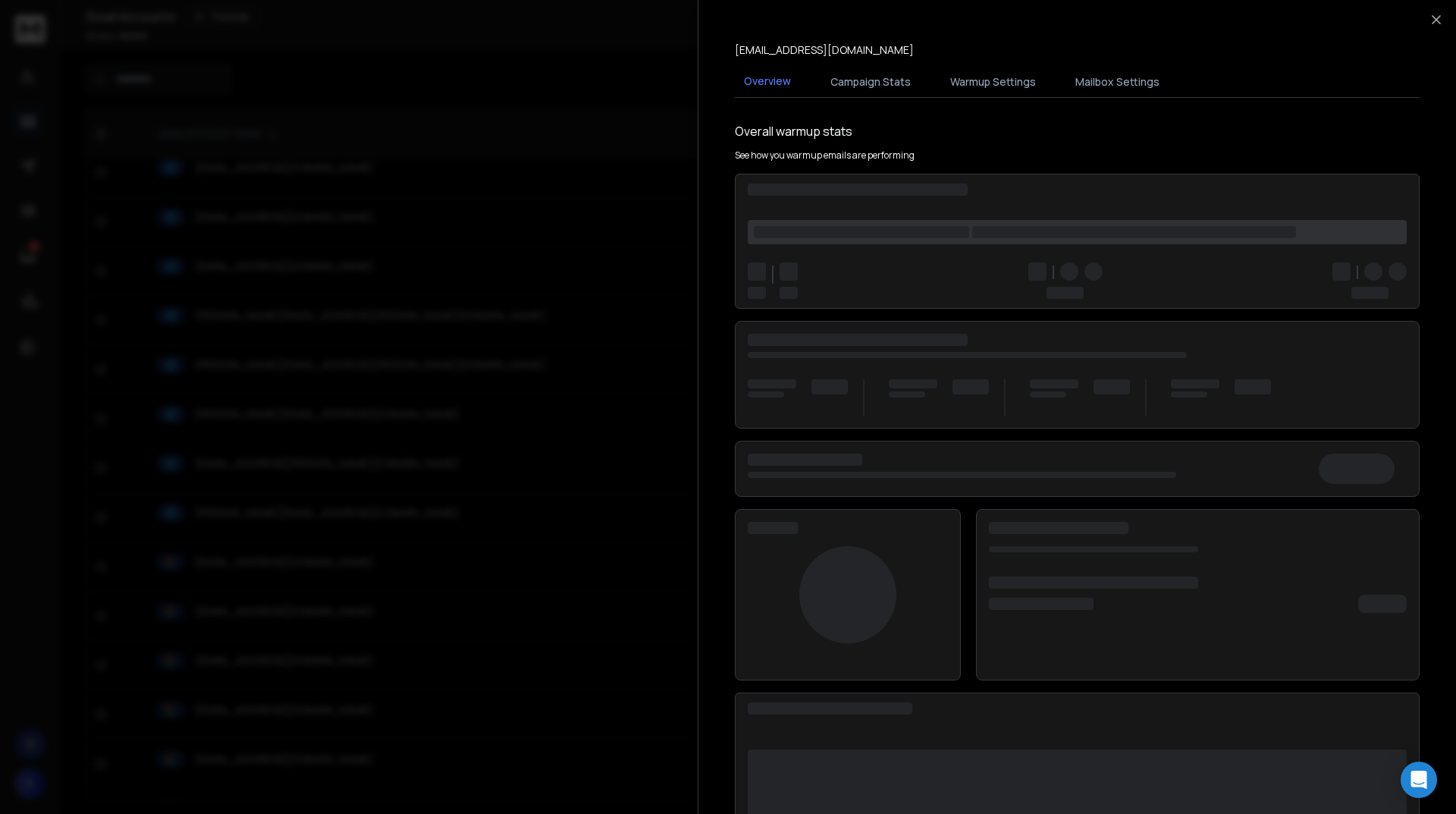
click at [606, 309] on div at bounding box center [728, 407] width 1456 height 814
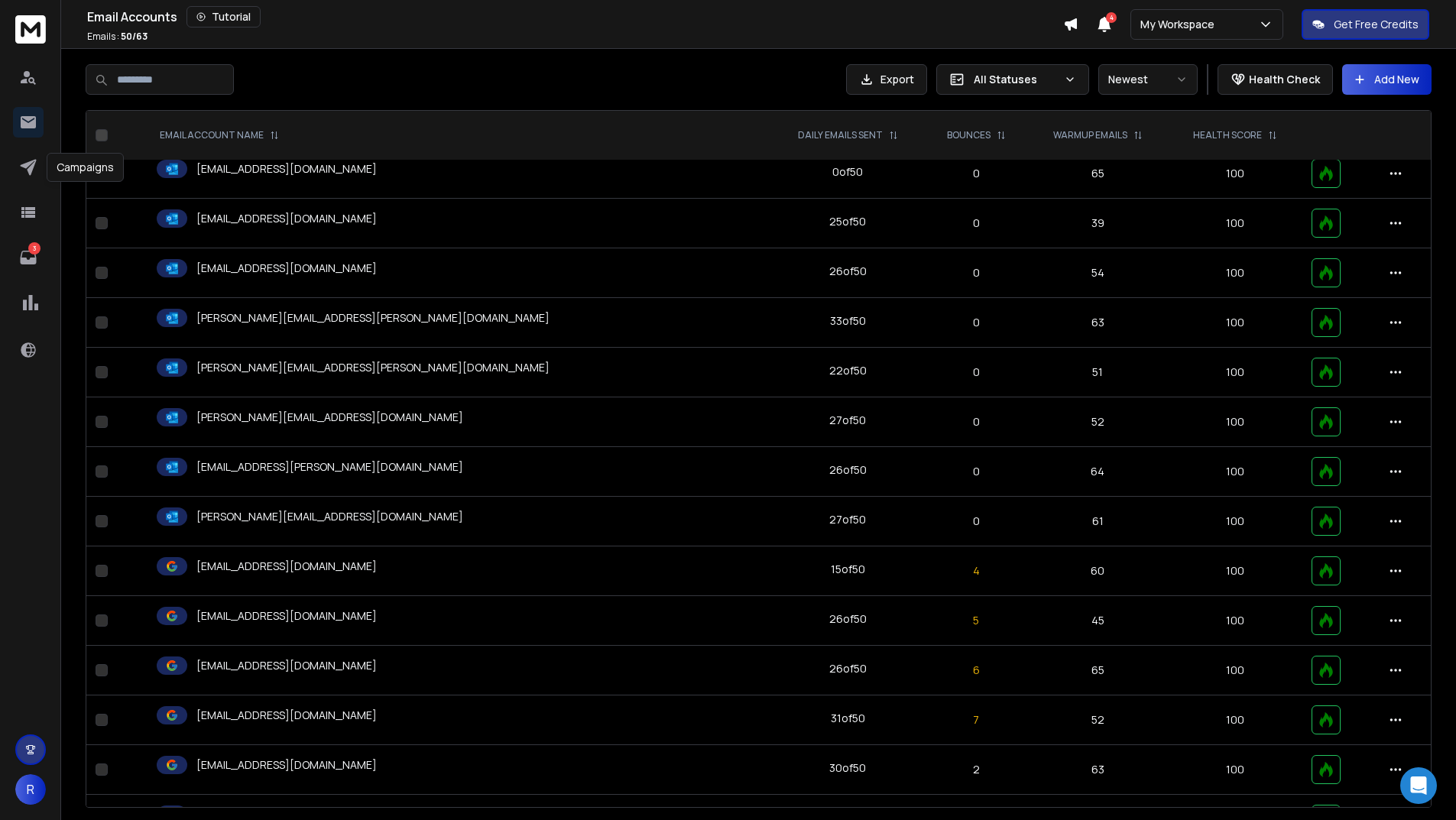
click at [0, 174] on div "3 R" at bounding box center [30, 410] width 61 height 820
click at [25, 174] on icon at bounding box center [28, 167] width 18 height 18
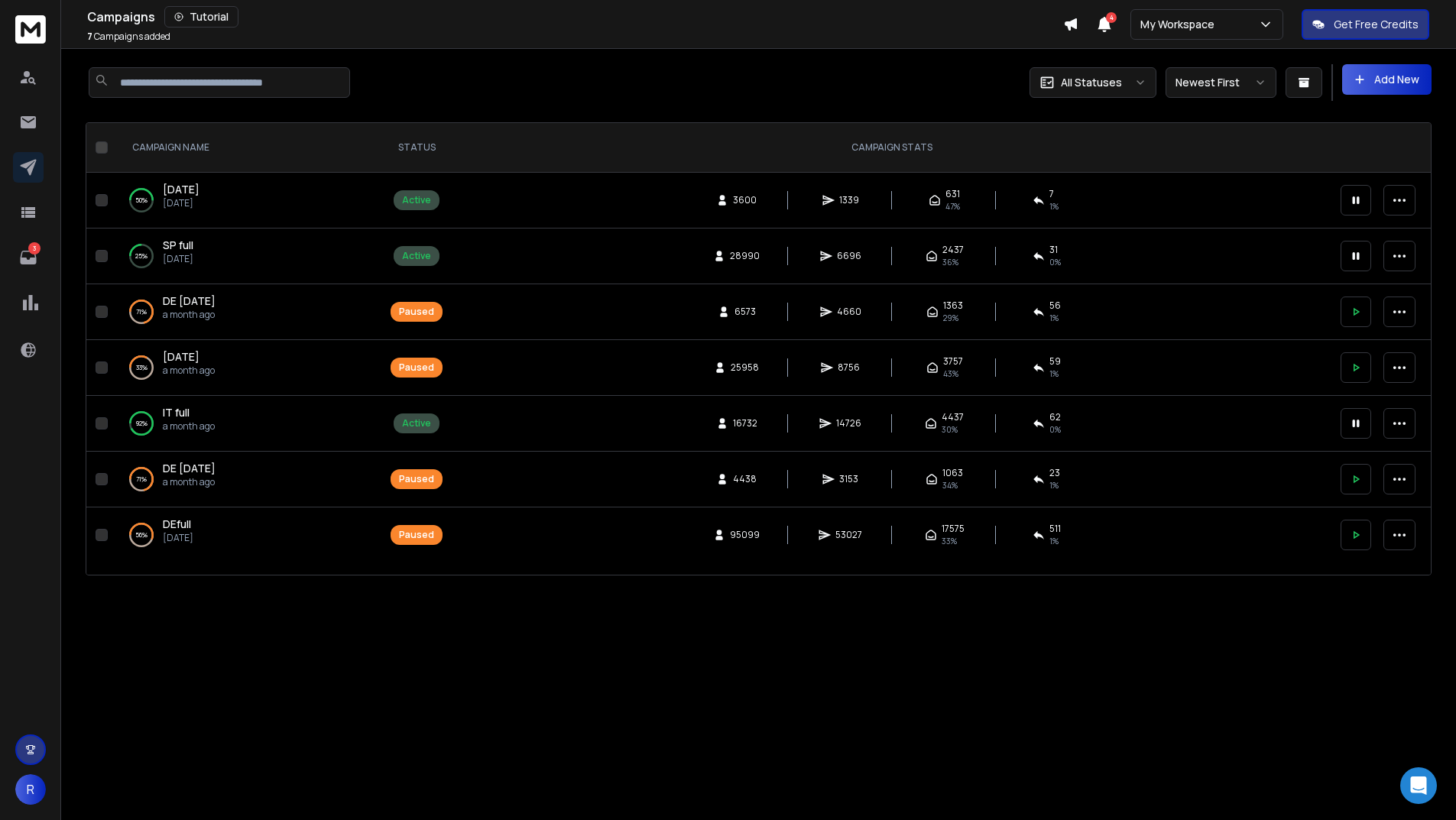
click at [193, 261] on p "20 days ago" at bounding box center [178, 259] width 31 height 12
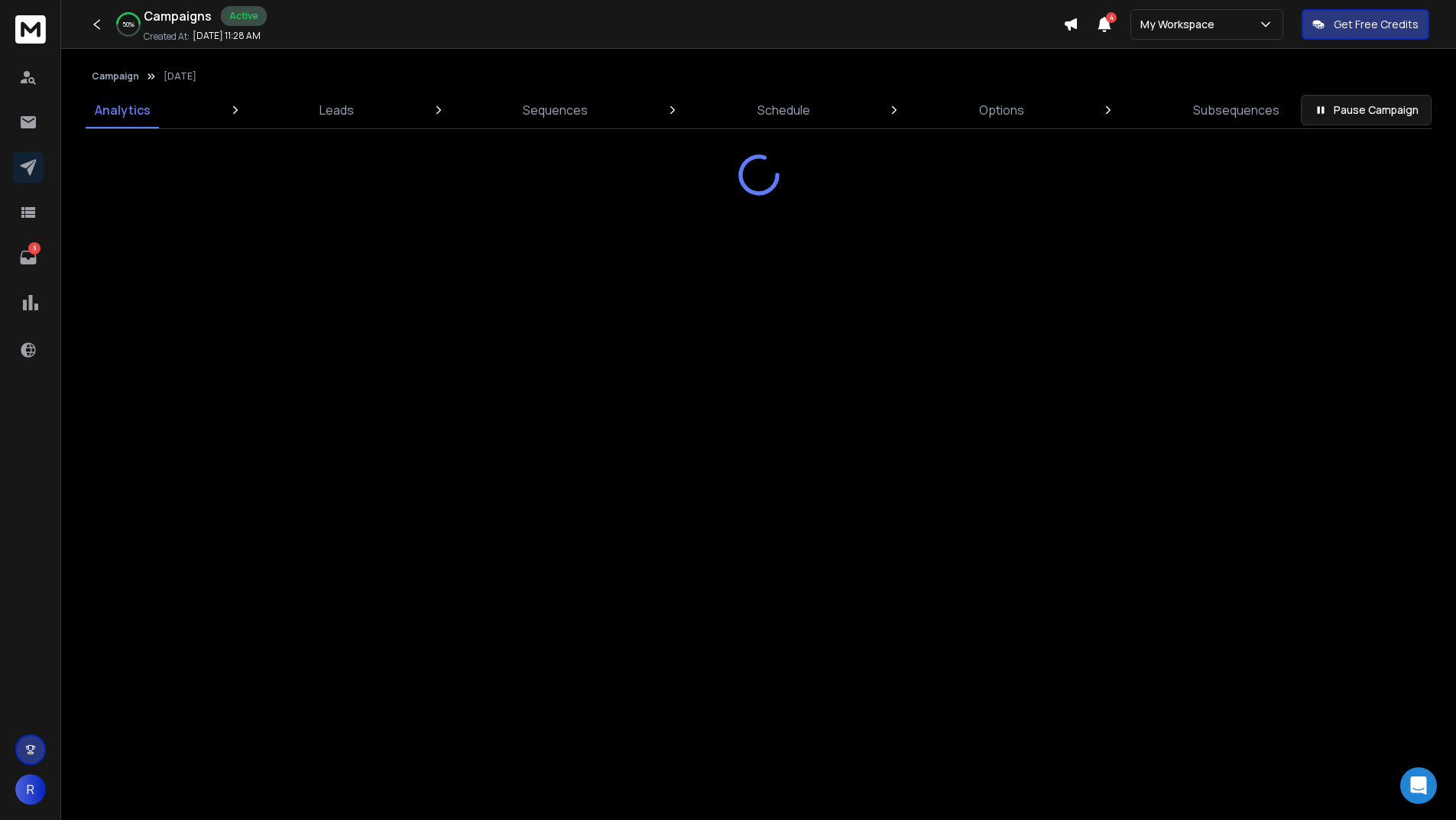
click at [967, 116] on div "Analytics Leads Sequences Schedule Options Subsequences" at bounding box center [687, 110] width 1203 height 36
click at [981, 115] on p "Options" at bounding box center [1002, 109] width 45 height 18
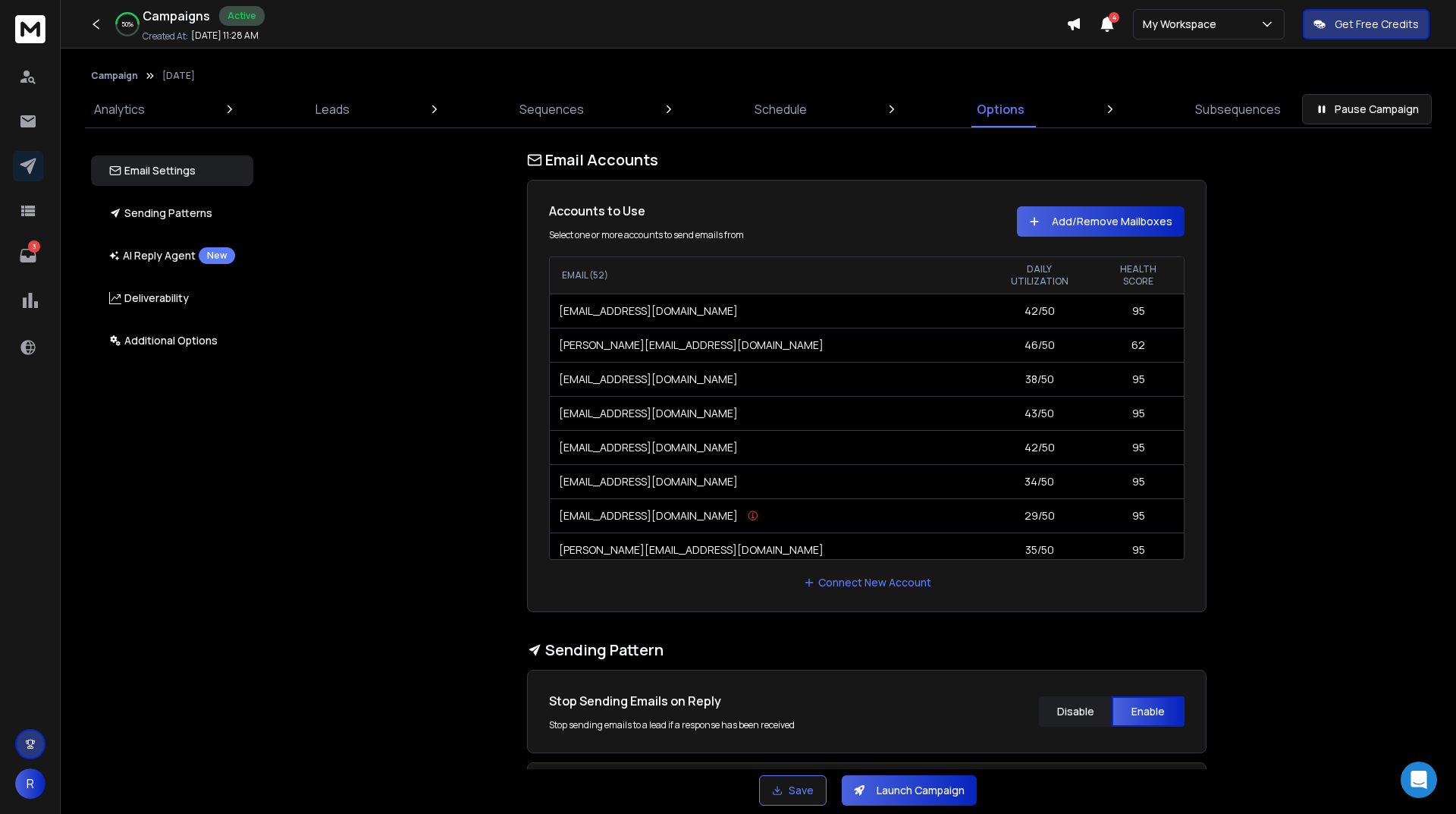
click at [1118, 220] on button "Add/Remove Mailboxes" at bounding box center [1100, 221] width 168 height 31
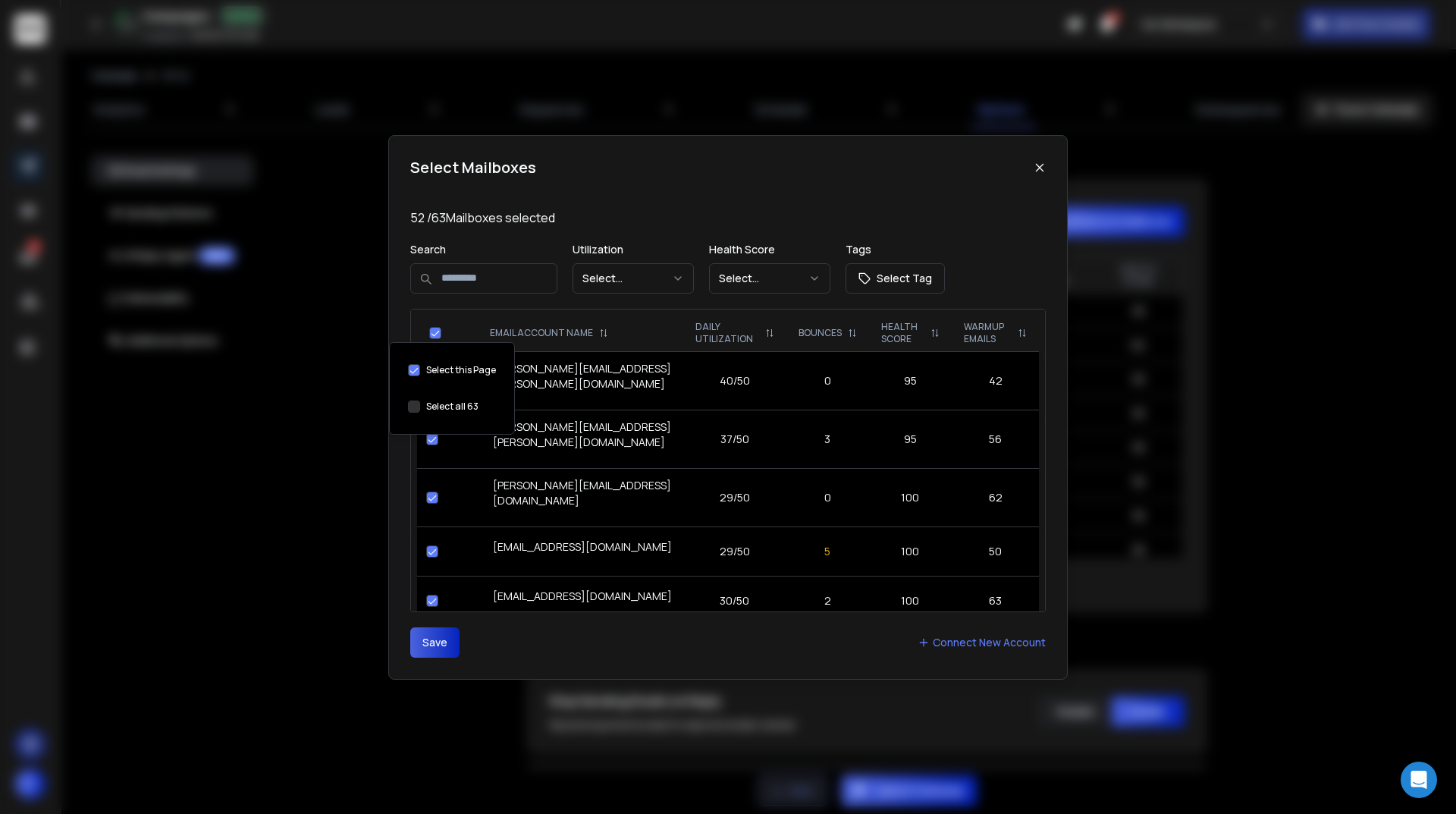
click at [436, 338] on button "Select this Page" at bounding box center [434, 332] width 12 height 12
click at [431, 335] on button "Select this Page" at bounding box center [434, 332] width 12 height 12
click at [644, 286] on button "Select..." at bounding box center [634, 278] width 121 height 31
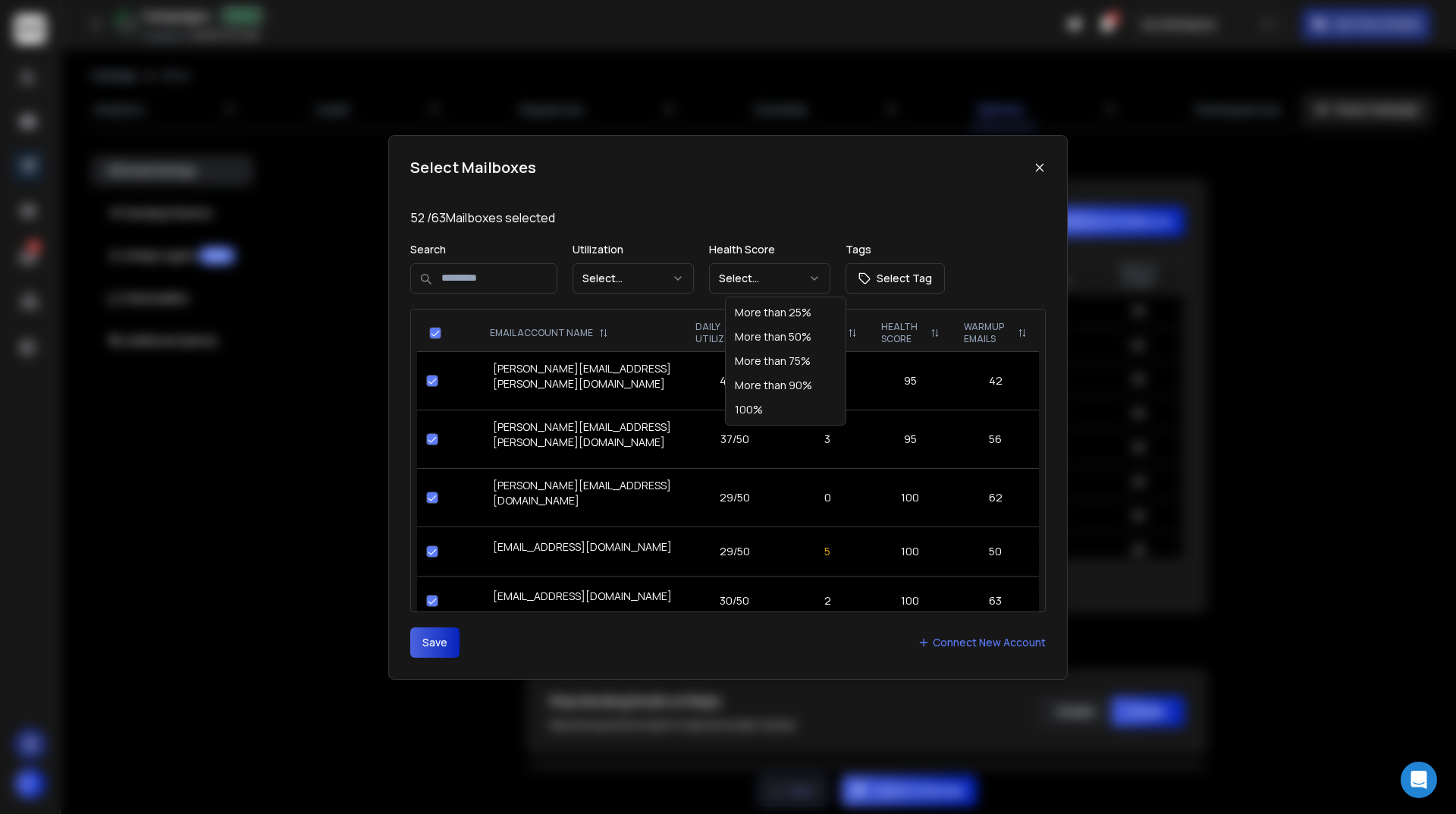
click at [748, 285] on button "Select..." at bounding box center [770, 278] width 121 height 31
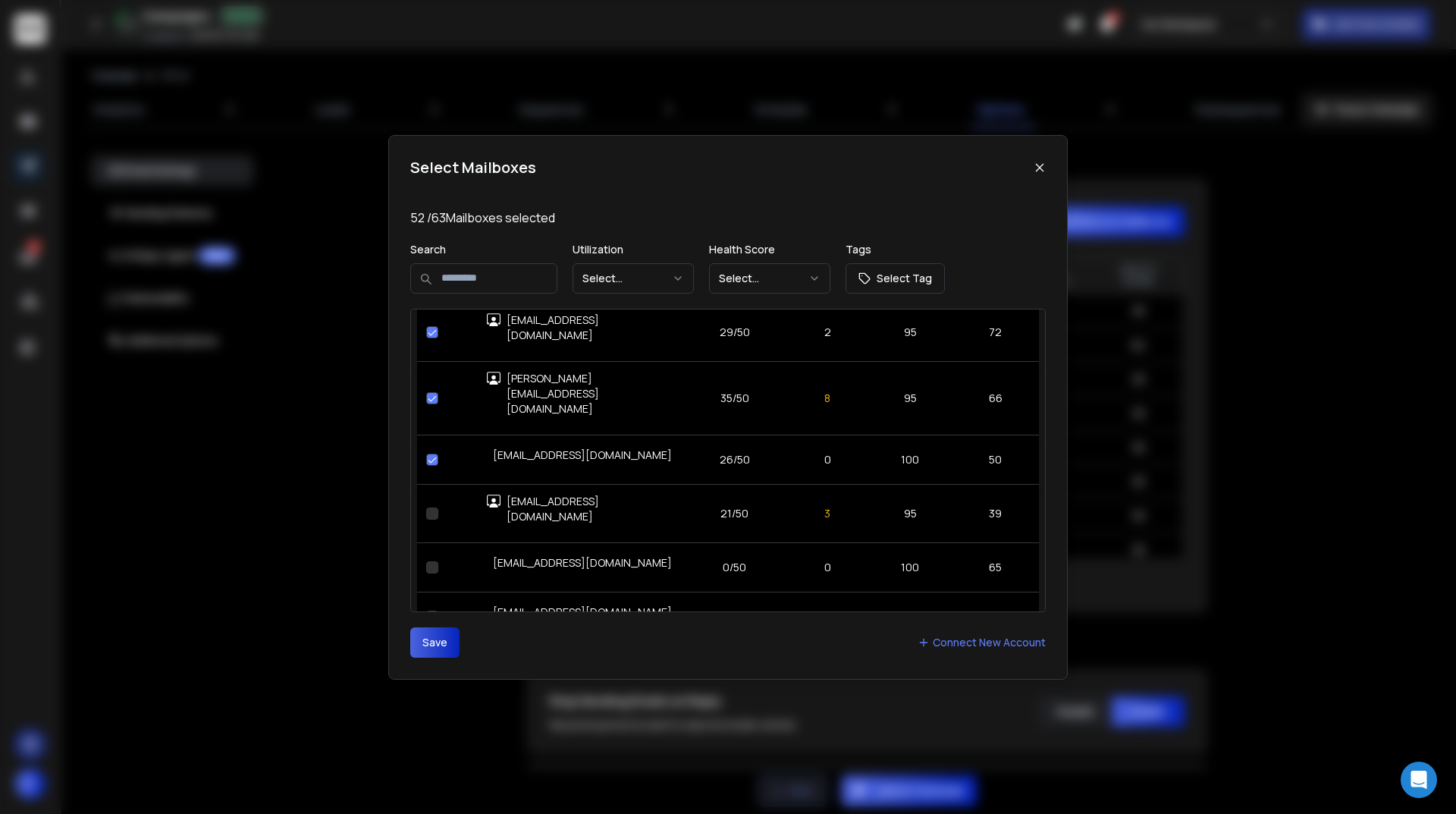
scroll to position [2889, 0]
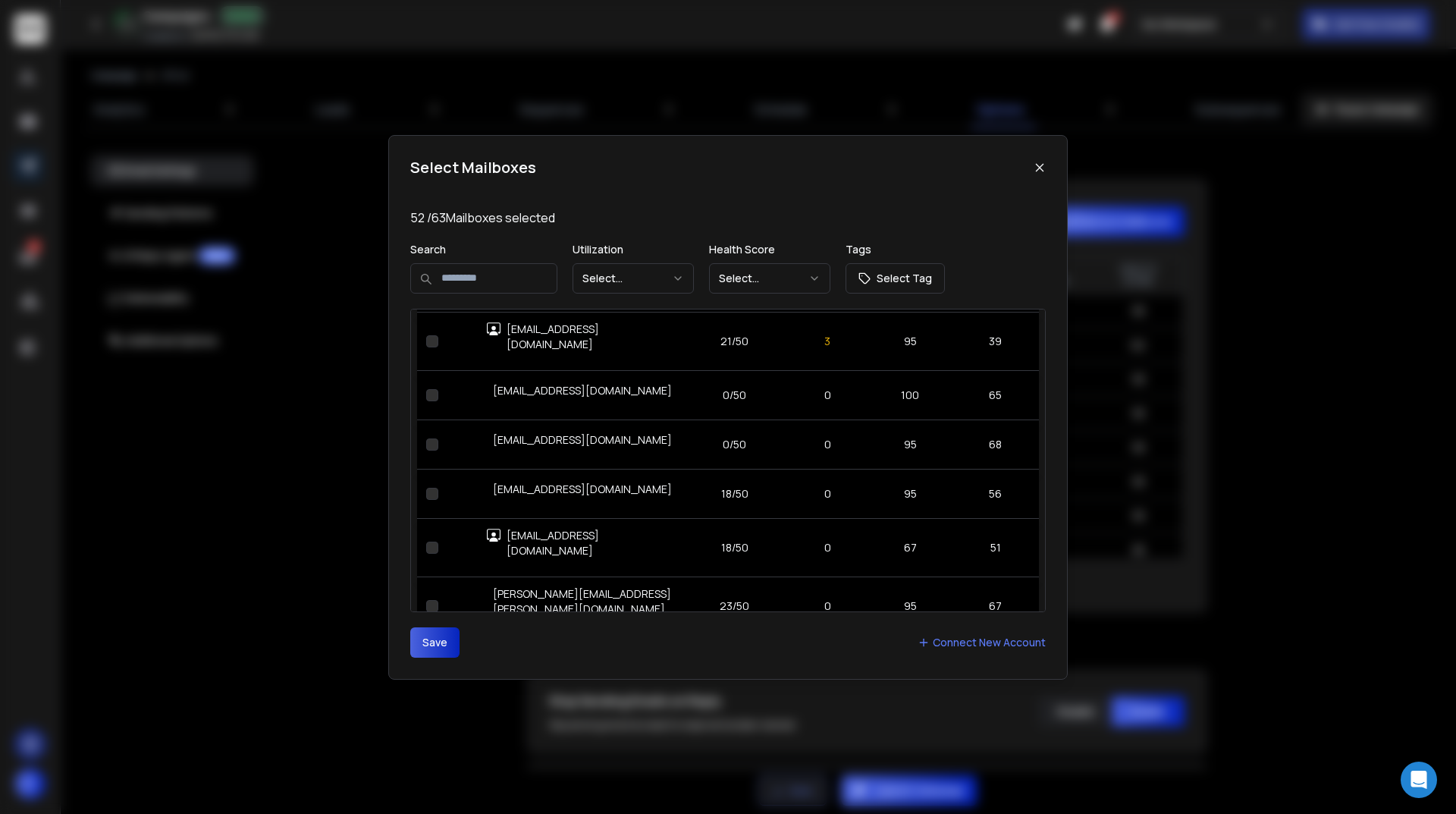
drag, startPoint x: 427, startPoint y: 583, endPoint x: 429, endPoint y: 563, distance: 20.1
click at [430, 811] on button "button" at bounding box center [432, 816] width 12 height 12
click at [433, 762] on button "button" at bounding box center [432, 768] width 12 height 12
click at [431, 712] on button "button" at bounding box center [432, 718] width 12 height 12
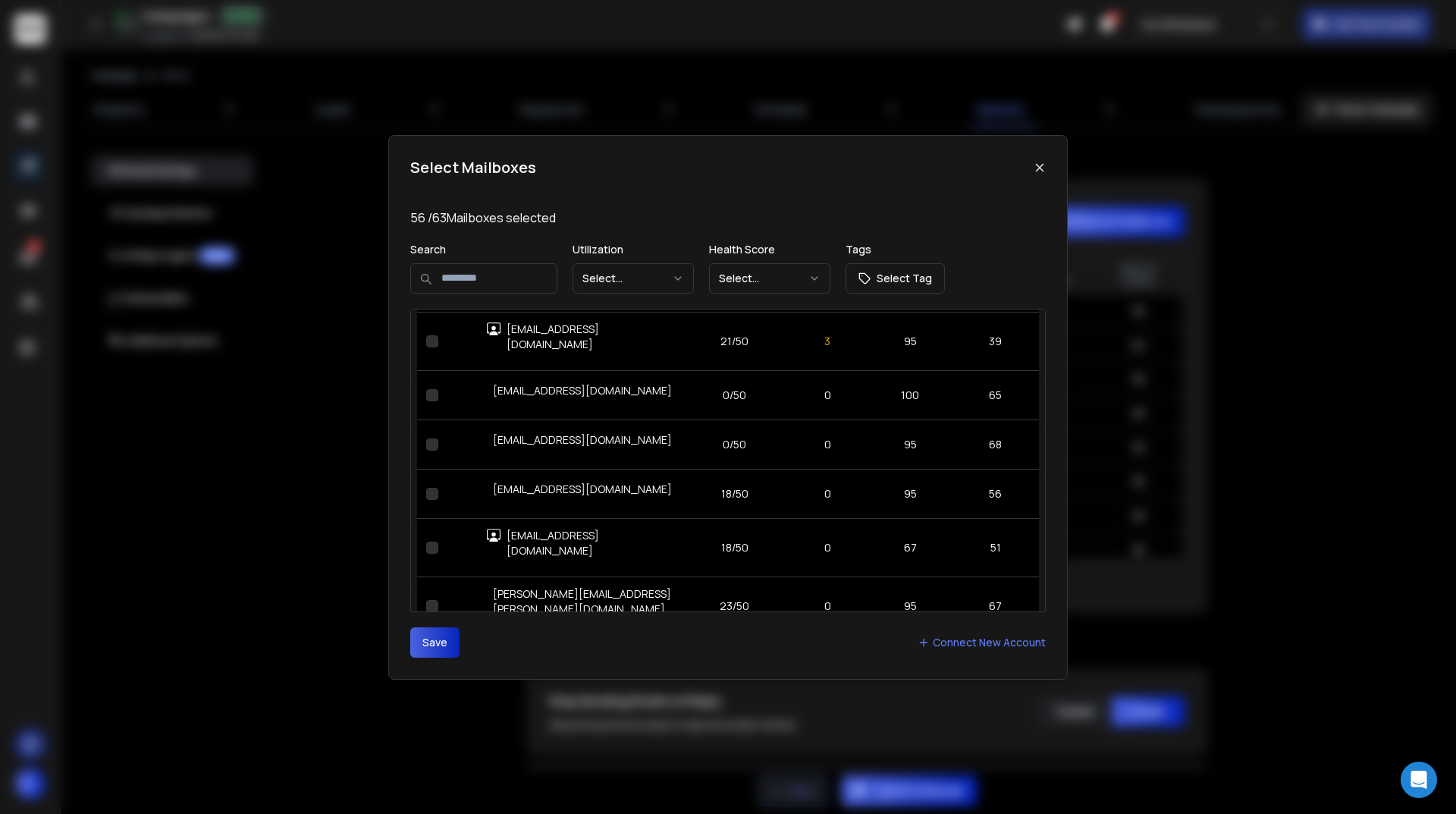
click at [431, 659] on button "button" at bounding box center [432, 664] width 12 height 12
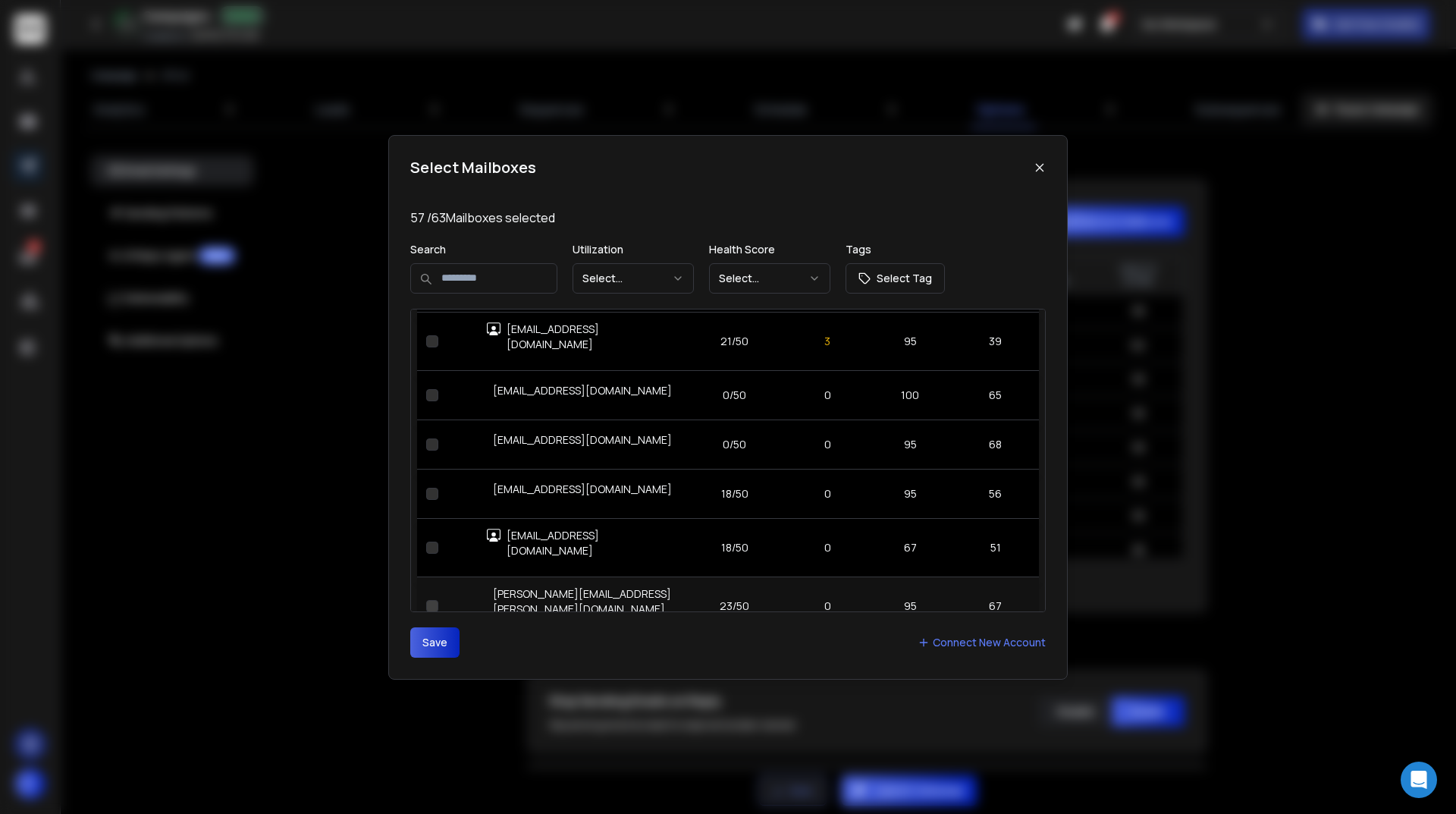
click at [433, 600] on button "button" at bounding box center [432, 605] width 12 height 12
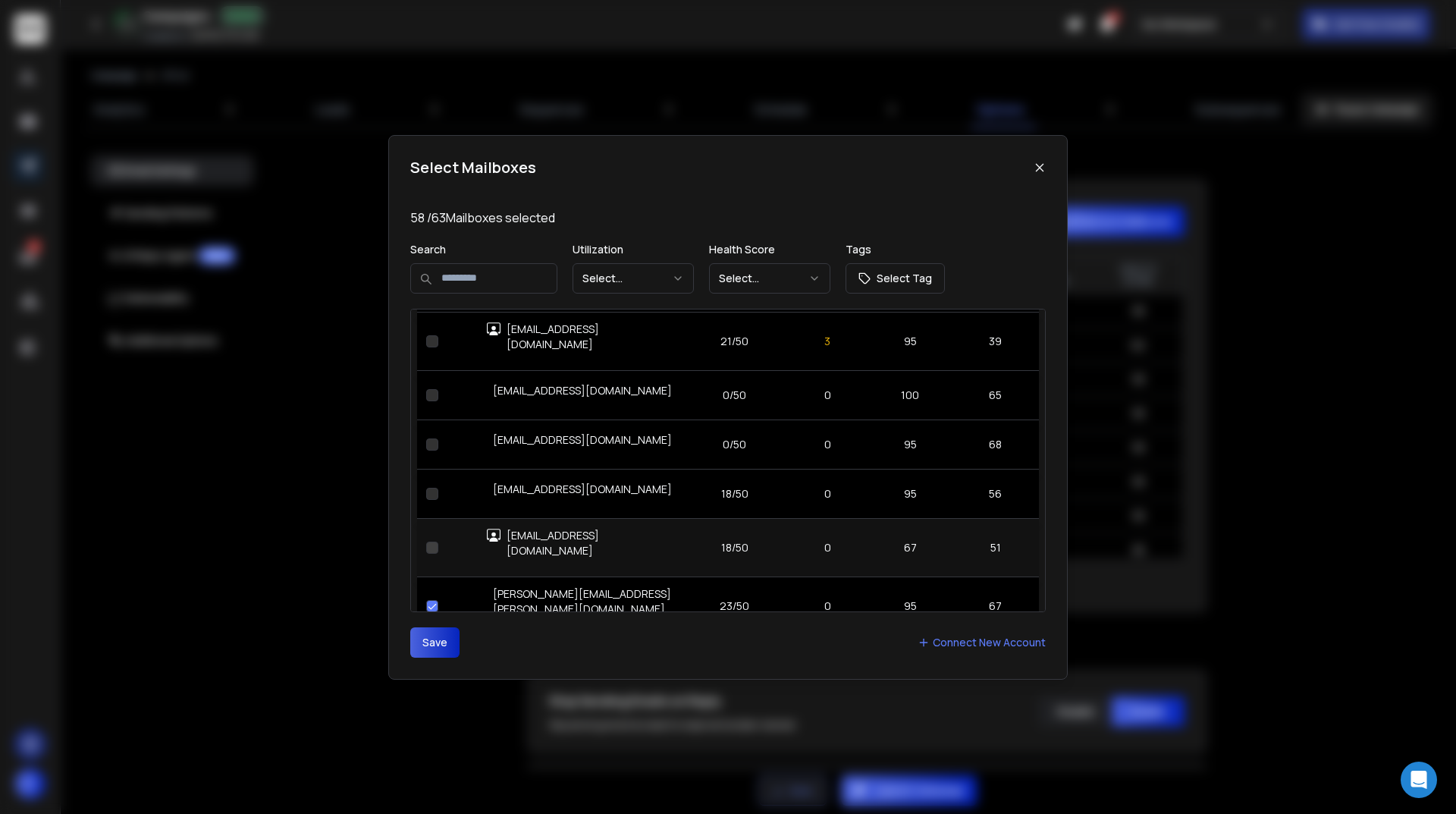
scroll to position [2585, 0]
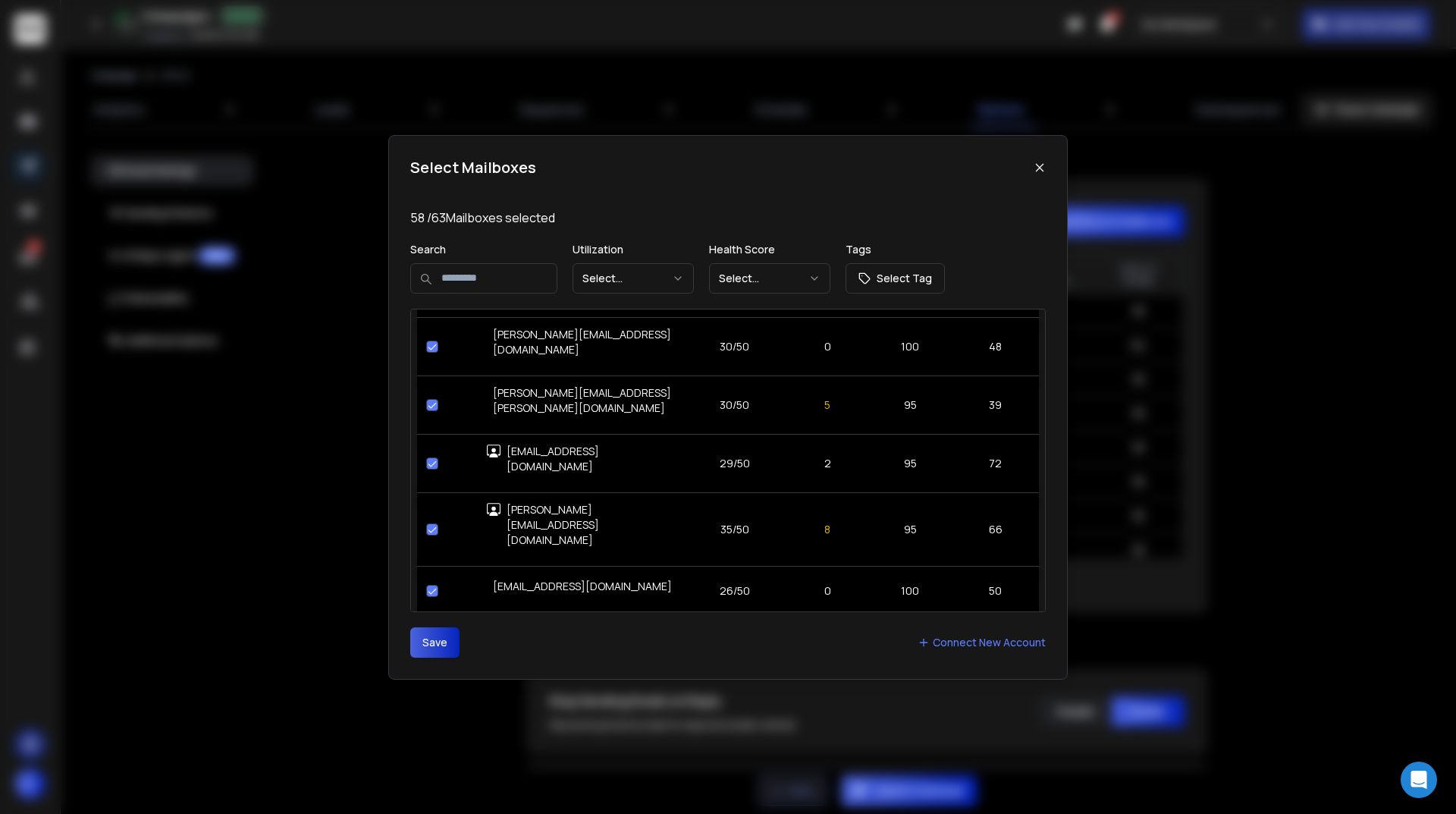
click at [431, 638] on button "button" at bounding box center [432, 644] width 12 height 12
click at [433, 693] on button "button" at bounding box center [432, 698] width 12 height 12
click at [431, 742] on button "button" at bounding box center [432, 748] width 12 height 12
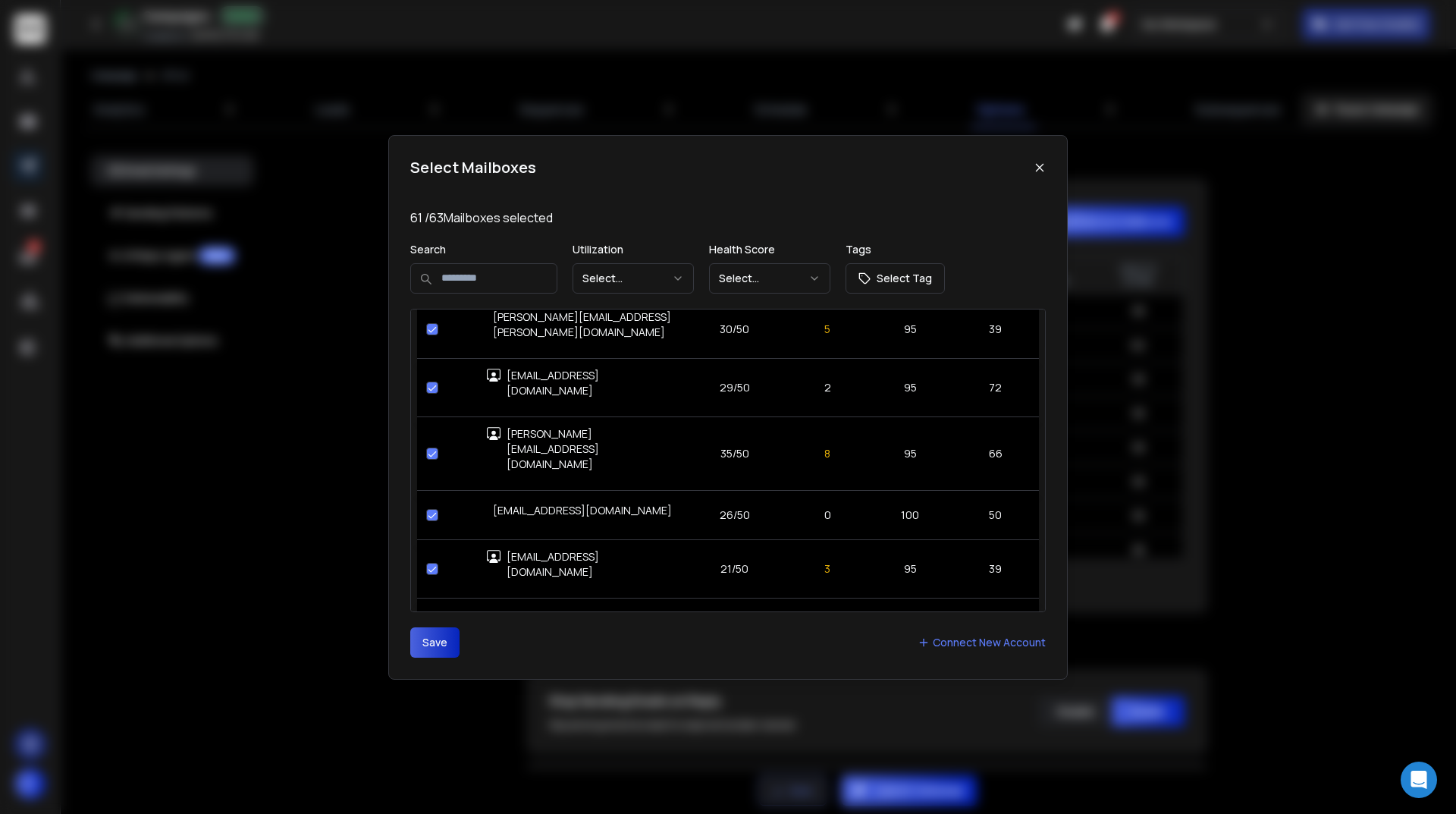
click at [434, 716] on button "button" at bounding box center [432, 721] width 12 height 12
click at [431, 769] on button "button" at bounding box center [432, 775] width 12 height 12
click at [435, 652] on button "Save" at bounding box center [434, 642] width 50 height 31
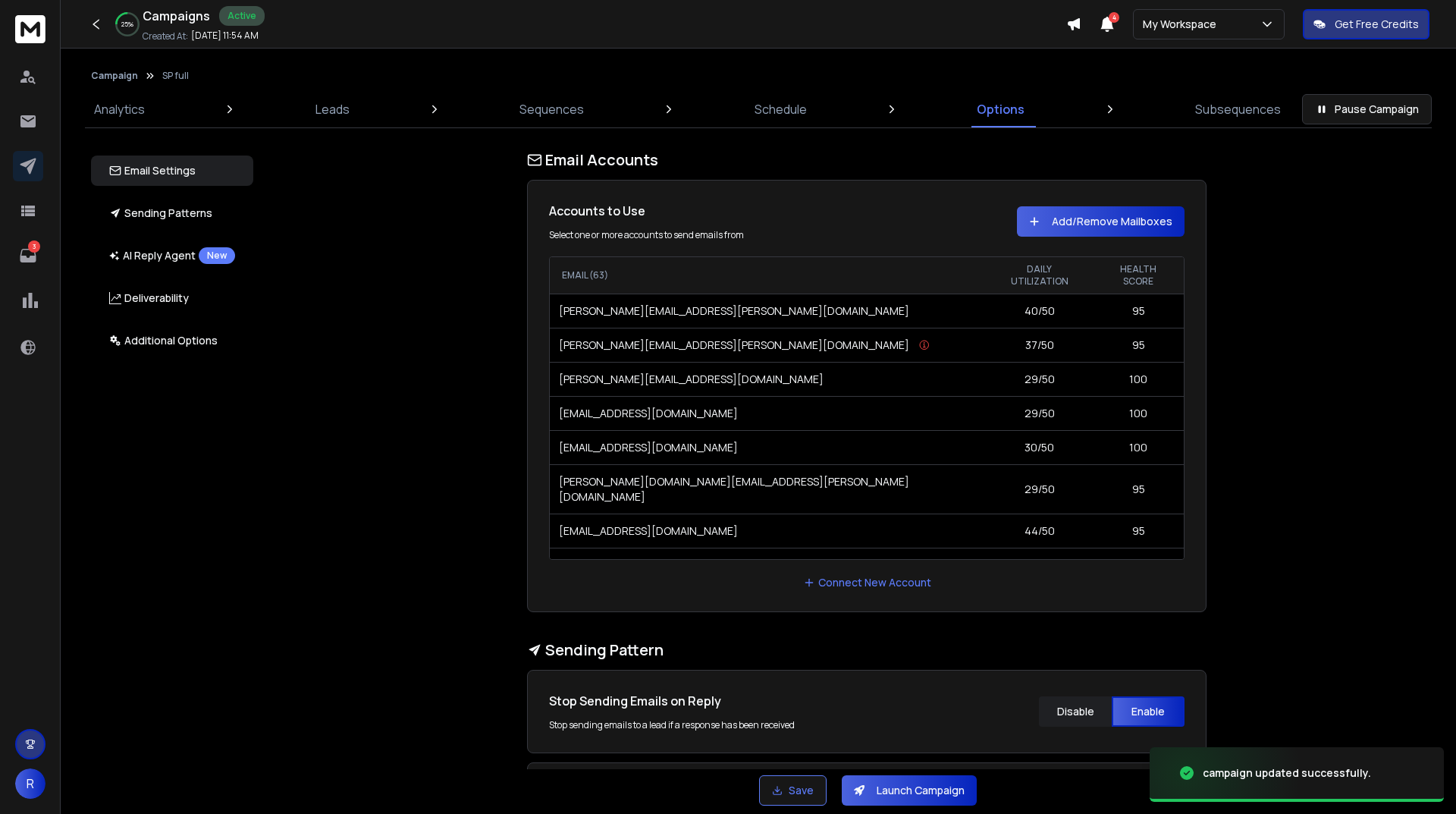
click at [933, 794] on button "Launch Campaign" at bounding box center [910, 790] width 135 height 31
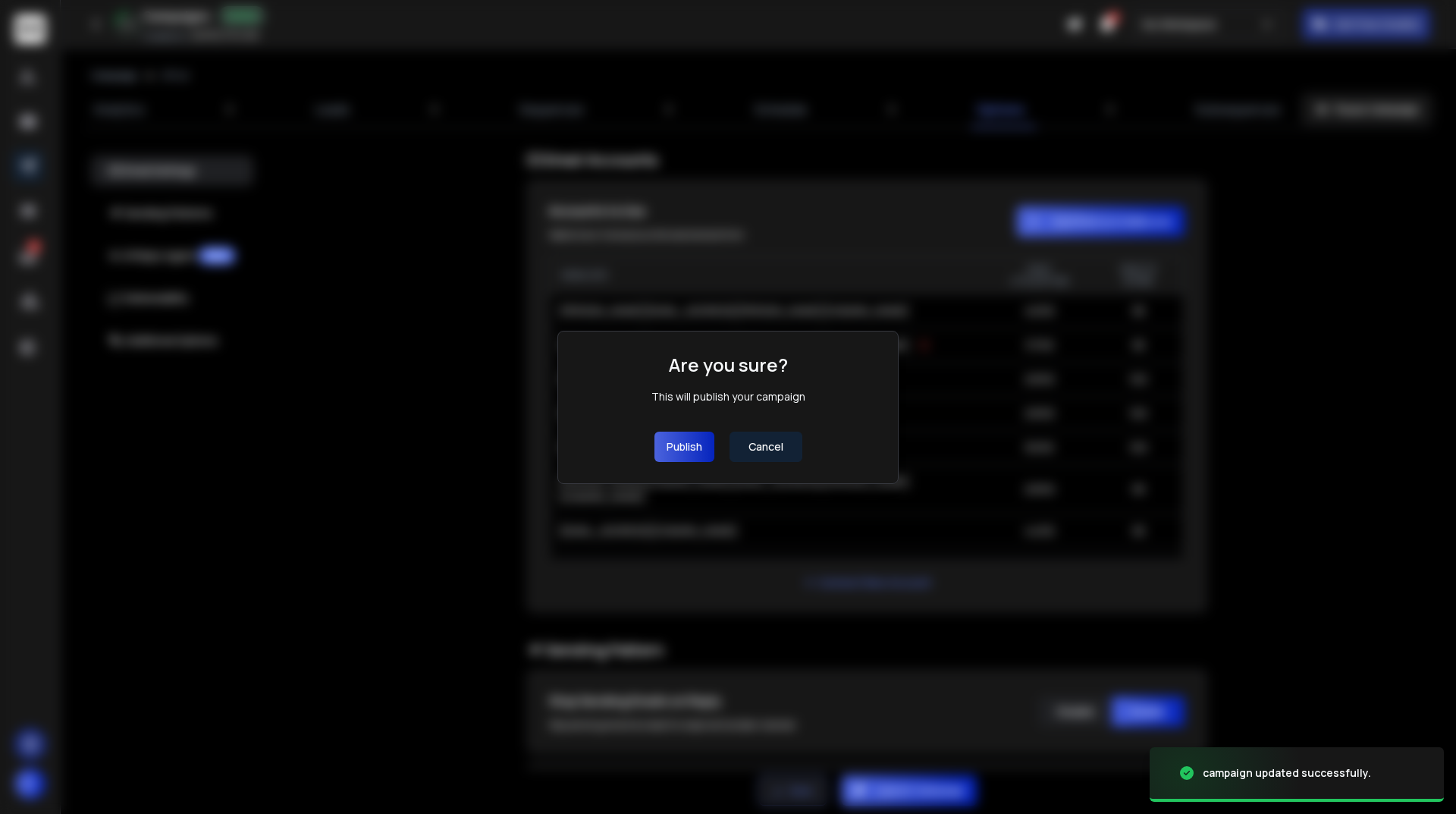
click at [674, 450] on button "Publish" at bounding box center [685, 446] width 60 height 31
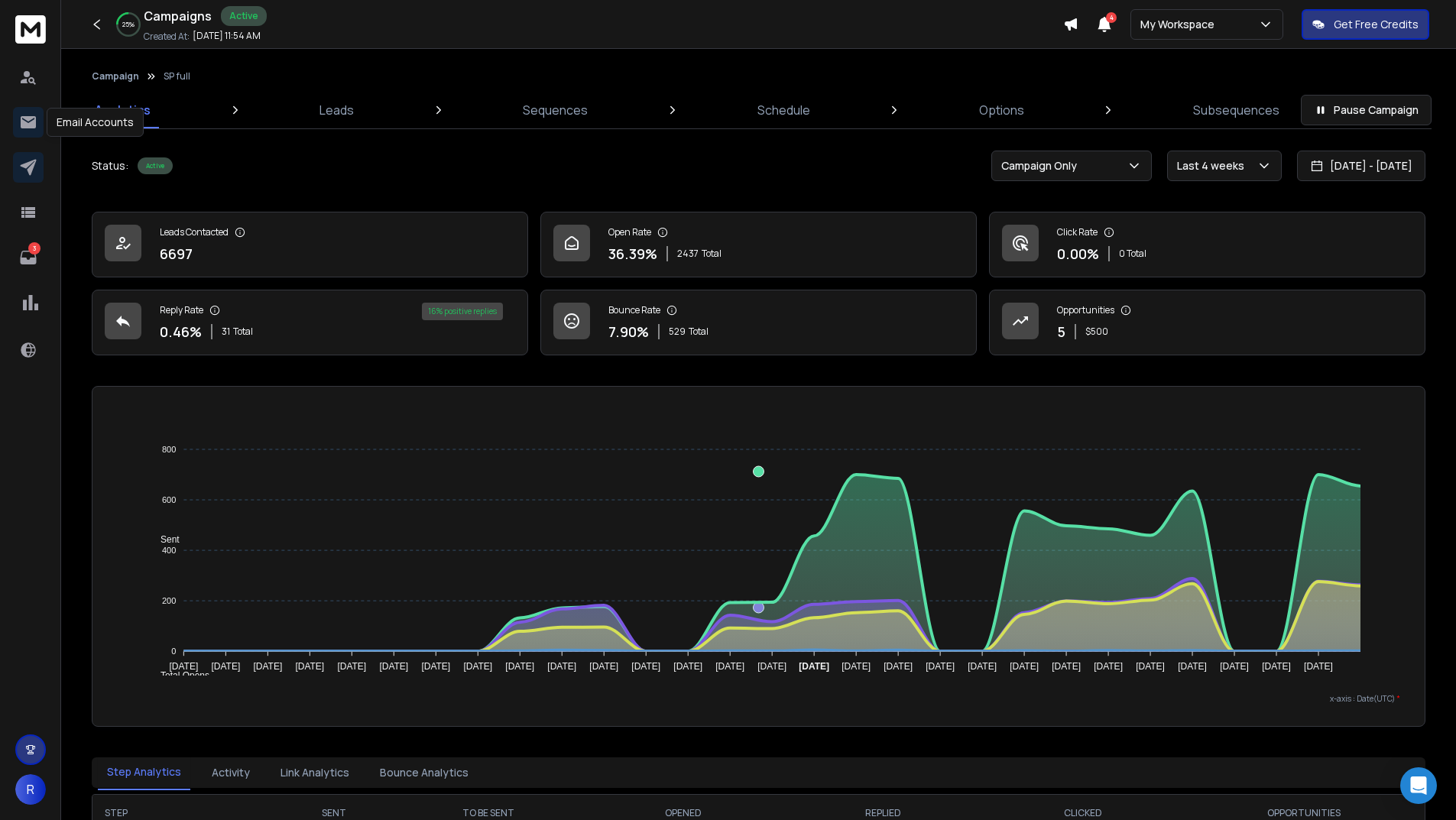
click at [25, 125] on icon at bounding box center [28, 121] width 15 height 12
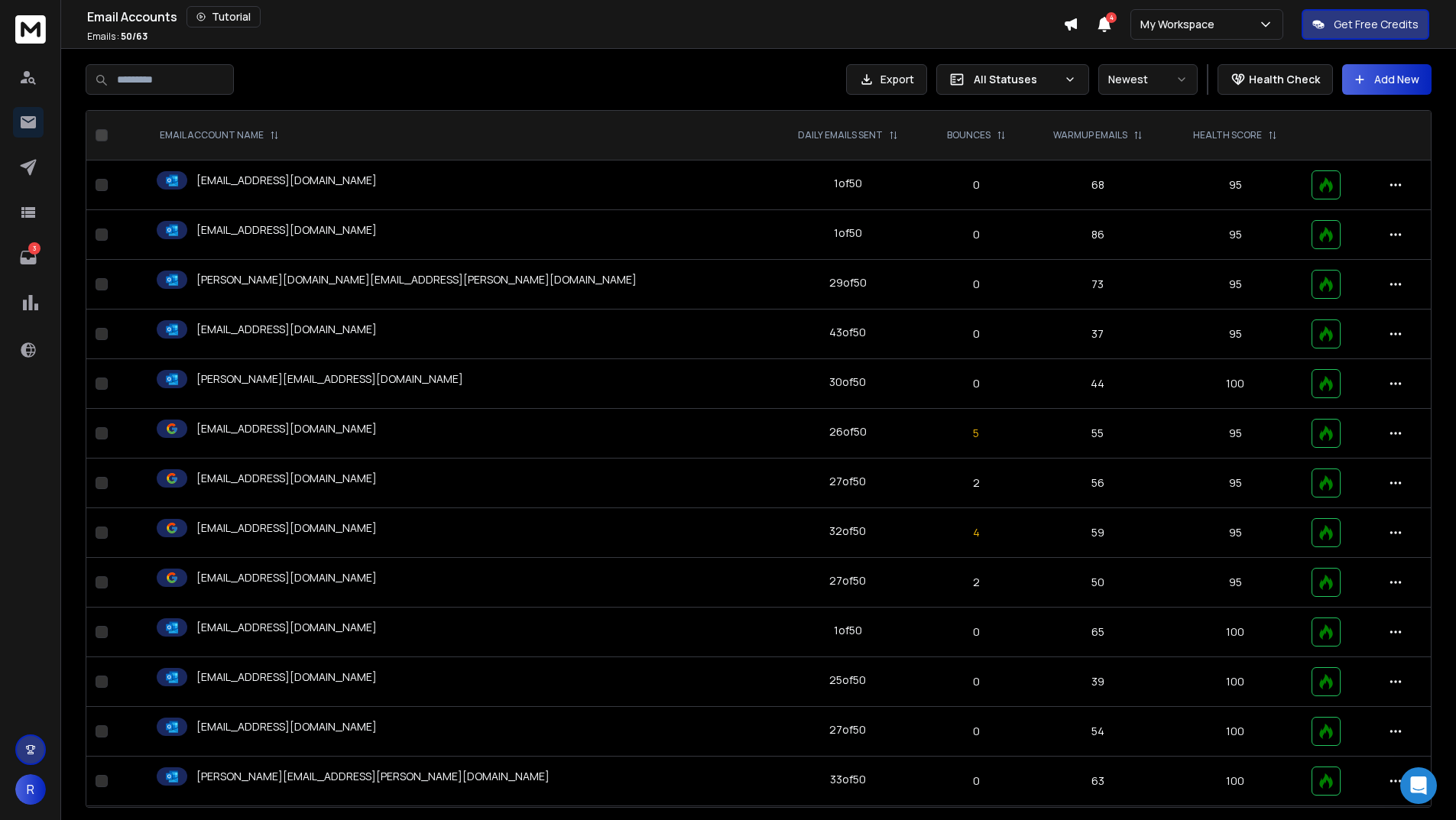
click at [17, 273] on div "3" at bounding box center [30, 260] width 35 height 36
click at [17, 271] on link "3" at bounding box center [28, 258] width 31 height 31
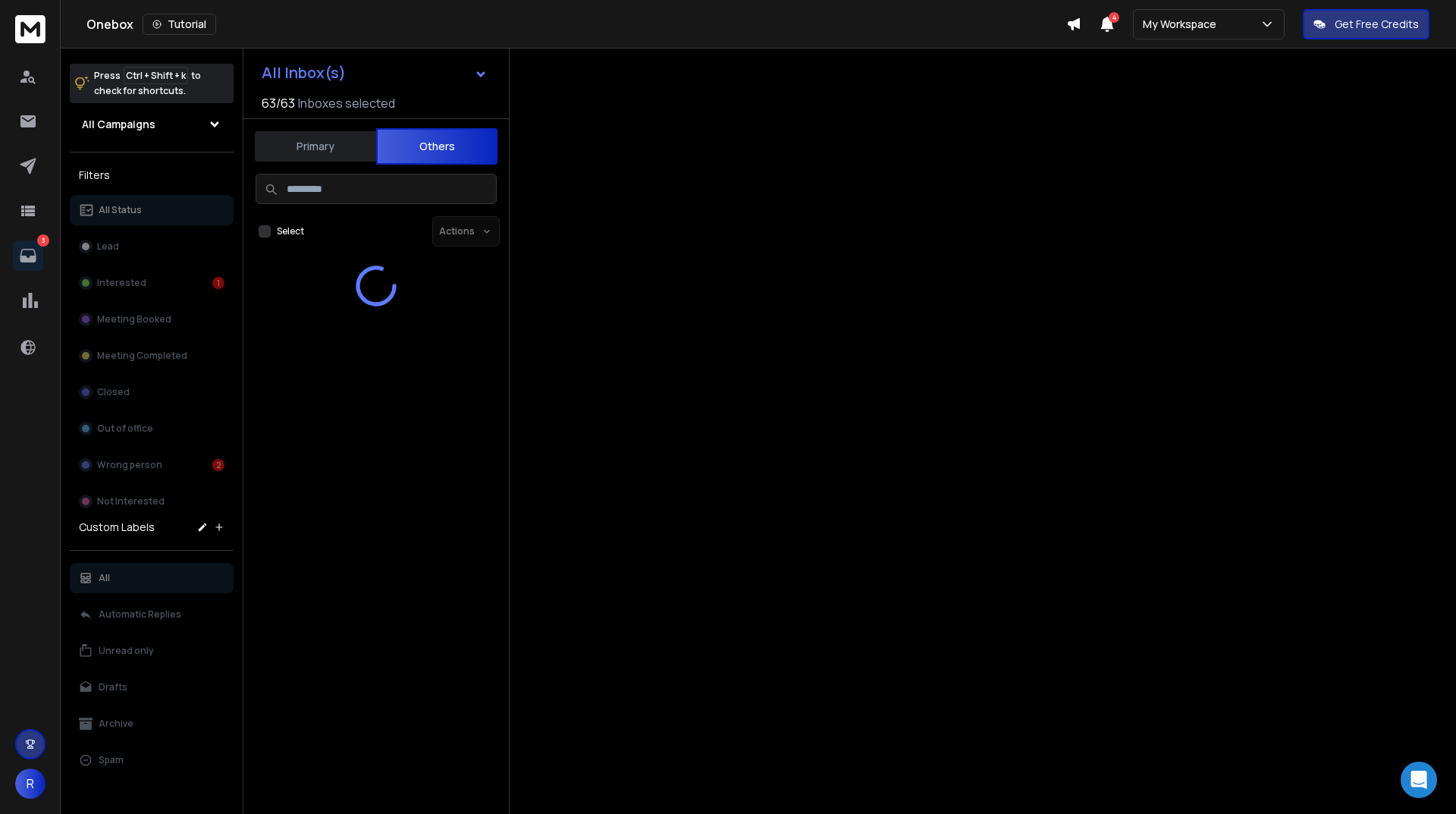
click at [406, 155] on button "Others" at bounding box center [437, 146] width 121 height 36
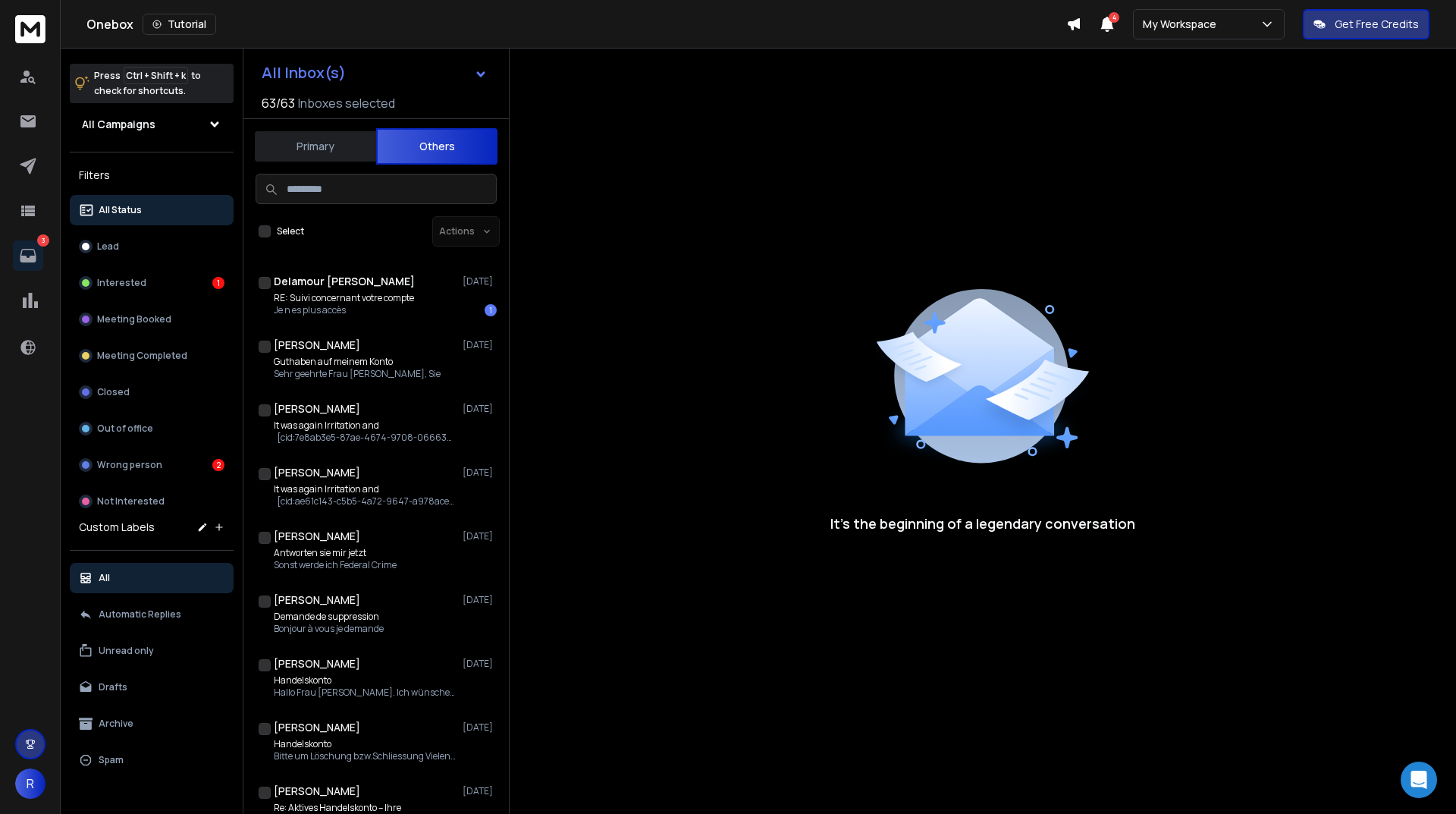
click at [305, 132] on button "Primary" at bounding box center [316, 146] width 121 height 33
